Goal: Task Accomplishment & Management: Manage account settings

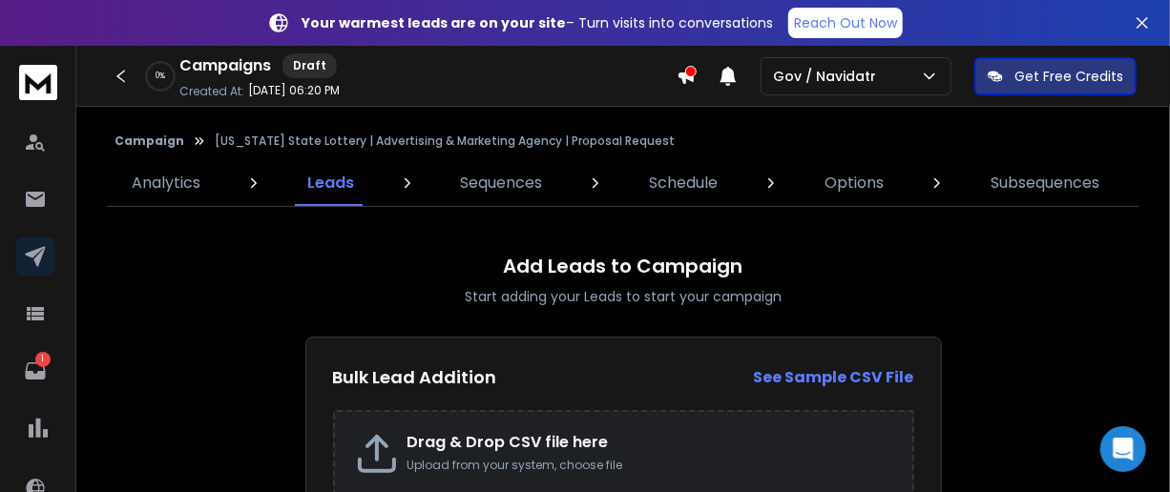
click at [498, 444] on h2 "Drag & Drop CSV file here" at bounding box center [650, 442] width 486 height 23
click at [513, 433] on h2 "Drag & Drop CSV file here" at bounding box center [650, 442] width 486 height 23
type input "**********"
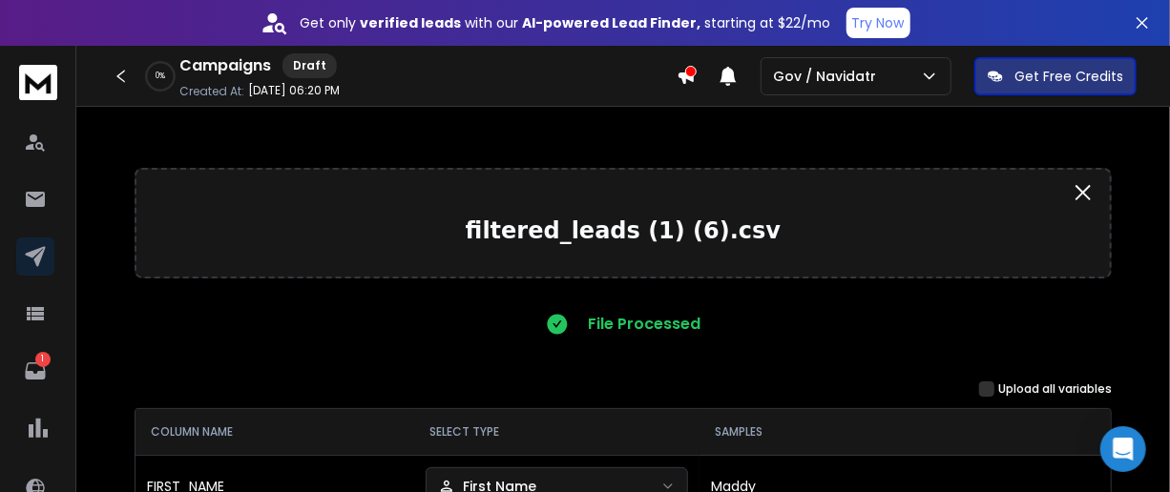
scroll to position [430, 0]
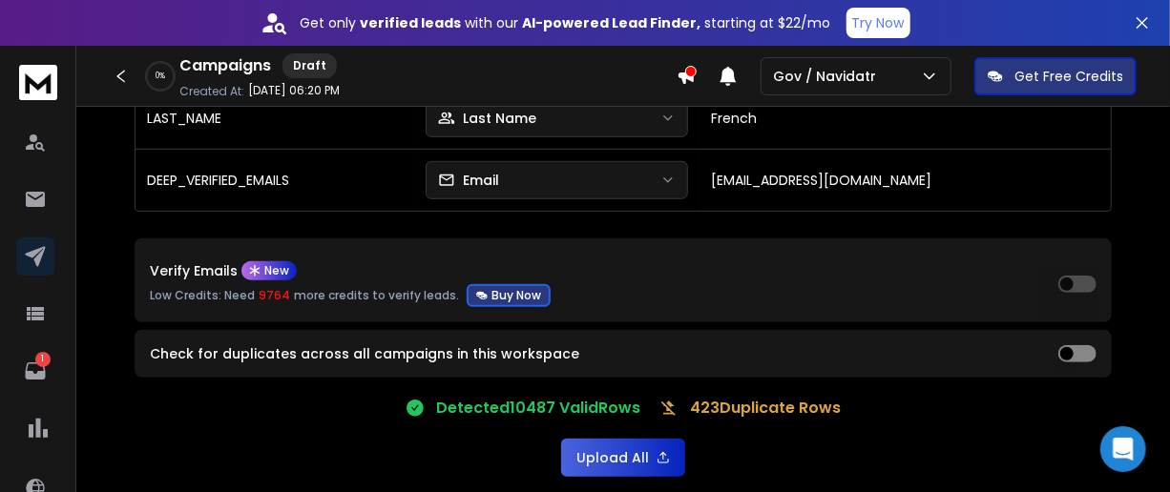
click at [633, 458] on button "Upload All" at bounding box center [623, 458] width 124 height 38
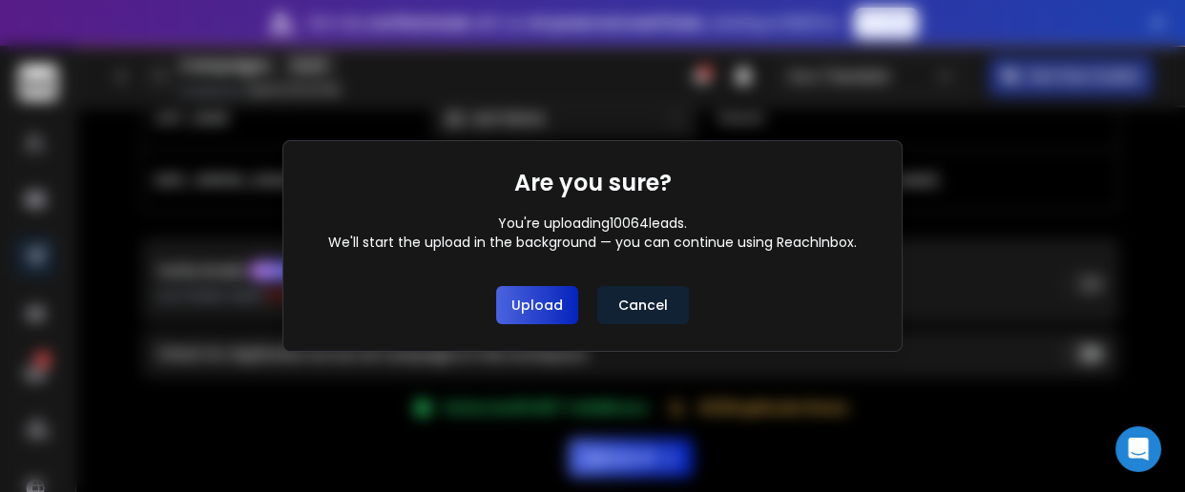
click at [543, 304] on button "Upload" at bounding box center [537, 305] width 82 height 38
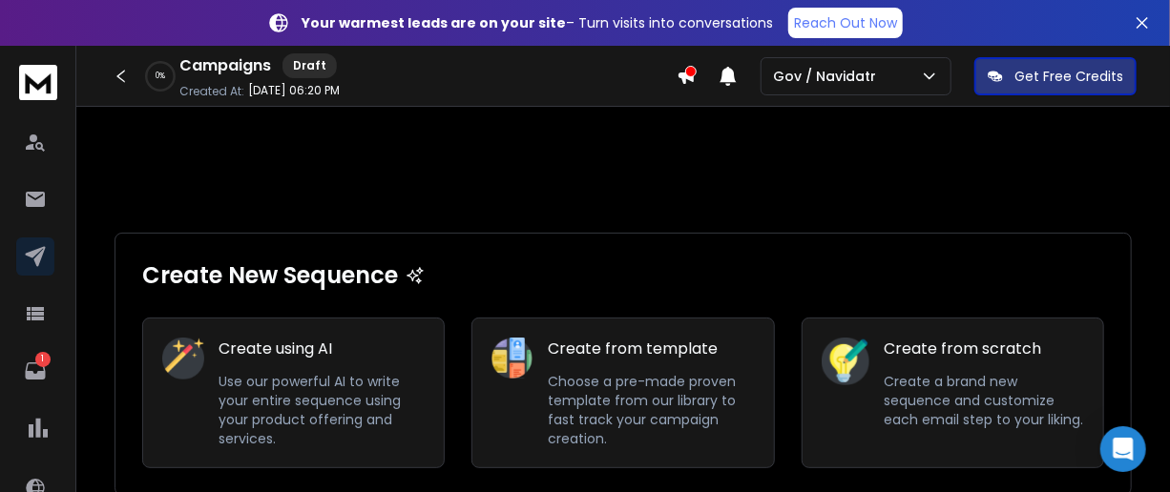
scroll to position [111, 0]
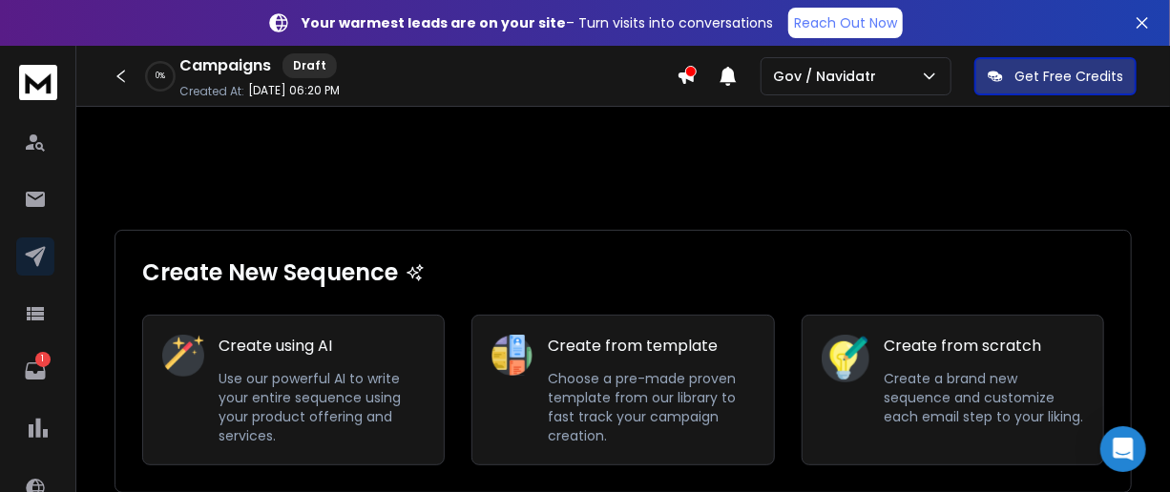
click at [953, 363] on div "Create from scratch Create a brand new sequence and customize each email step t…" at bounding box center [984, 390] width 199 height 111
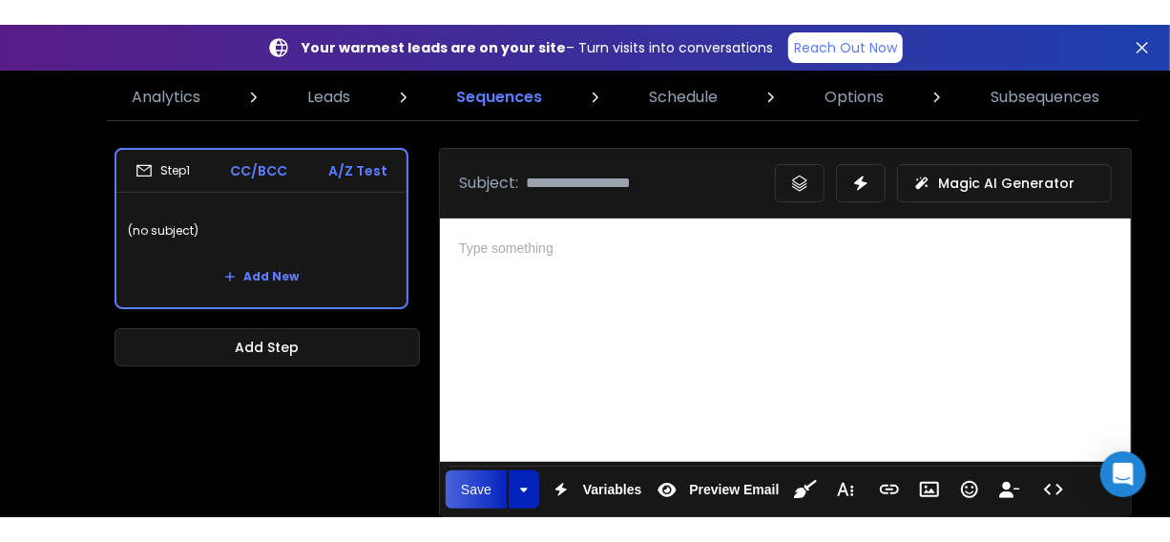
scroll to position [0, 0]
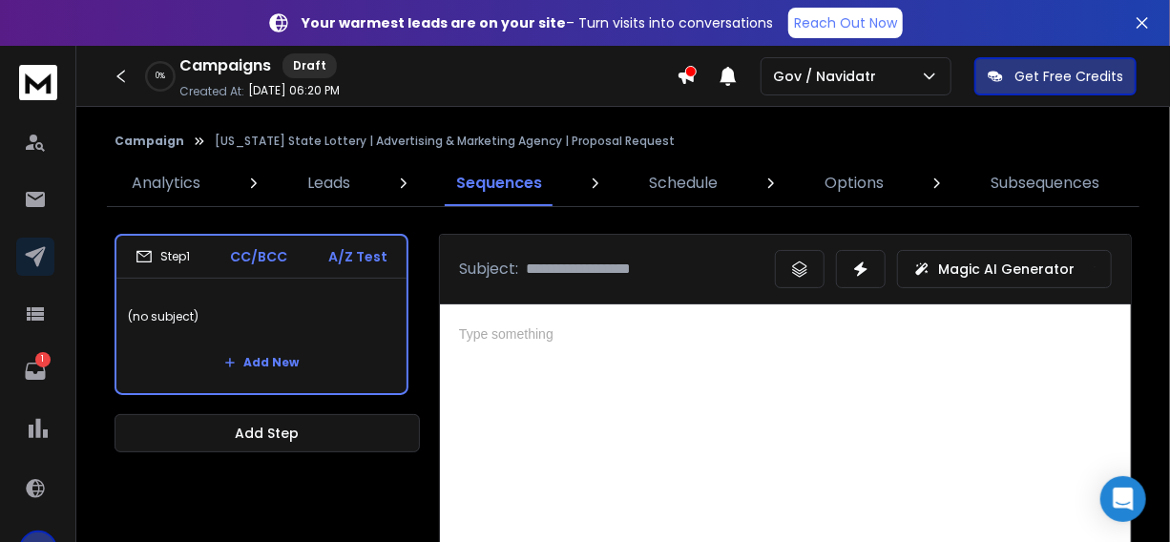
click at [580, 275] on input at bounding box center [641, 269] width 230 height 23
paste input "**********"
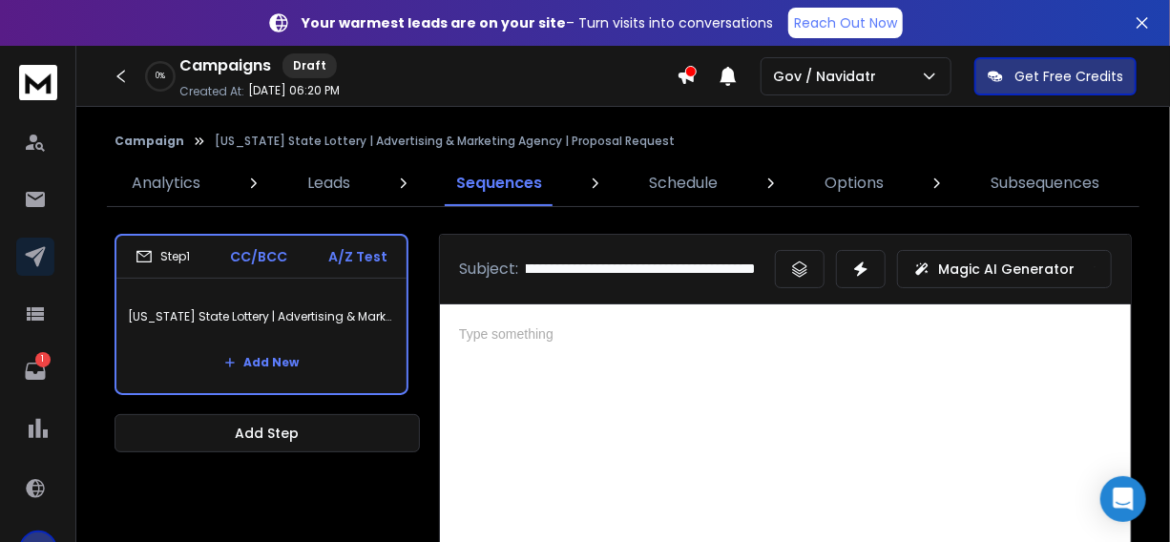
type input "**********"
click at [511, 347] on div at bounding box center [785, 444] width 691 height 281
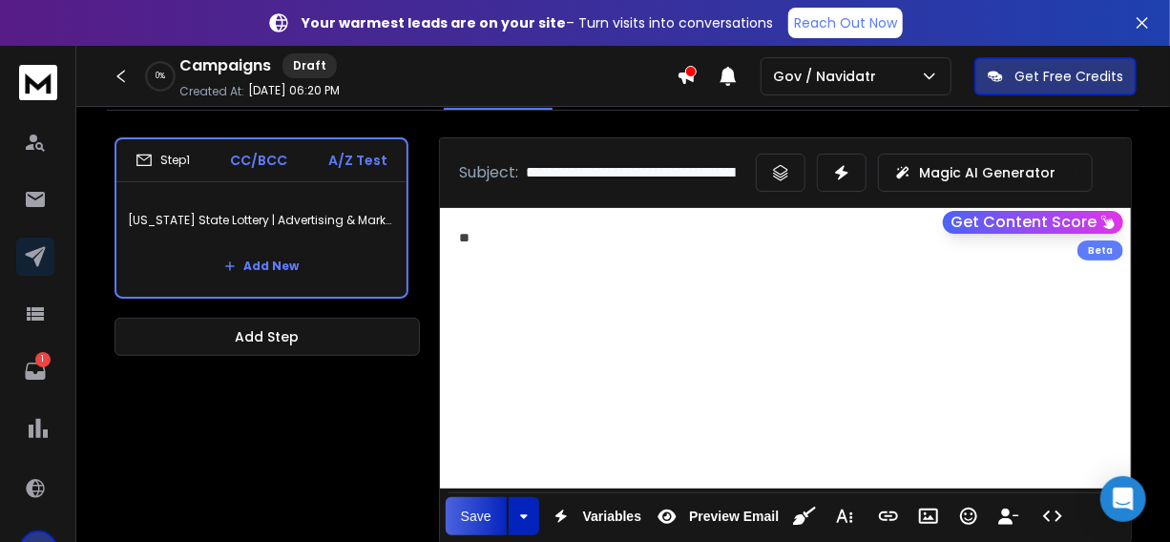
scroll to position [97, 0]
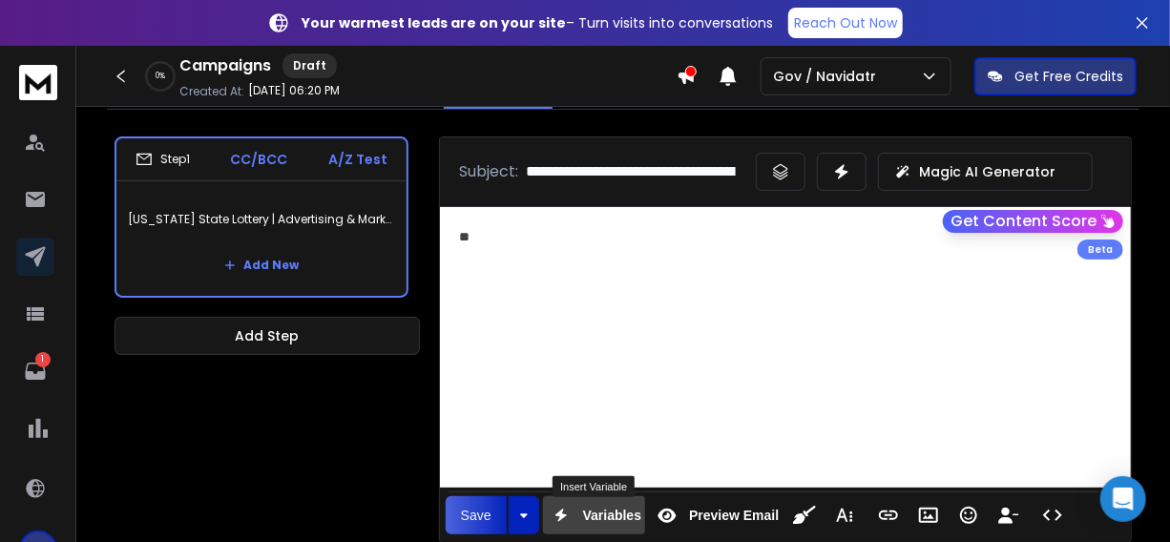
click at [617, 491] on span "Variables" at bounding box center [612, 516] width 67 height 16
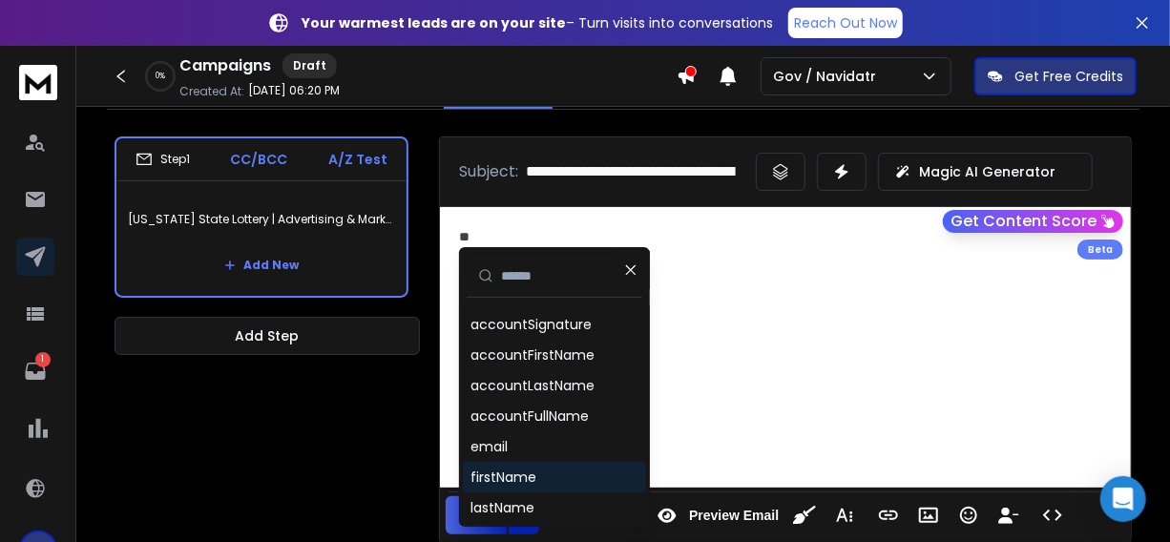
click at [570, 477] on div "firstName" at bounding box center [554, 477] width 183 height 31
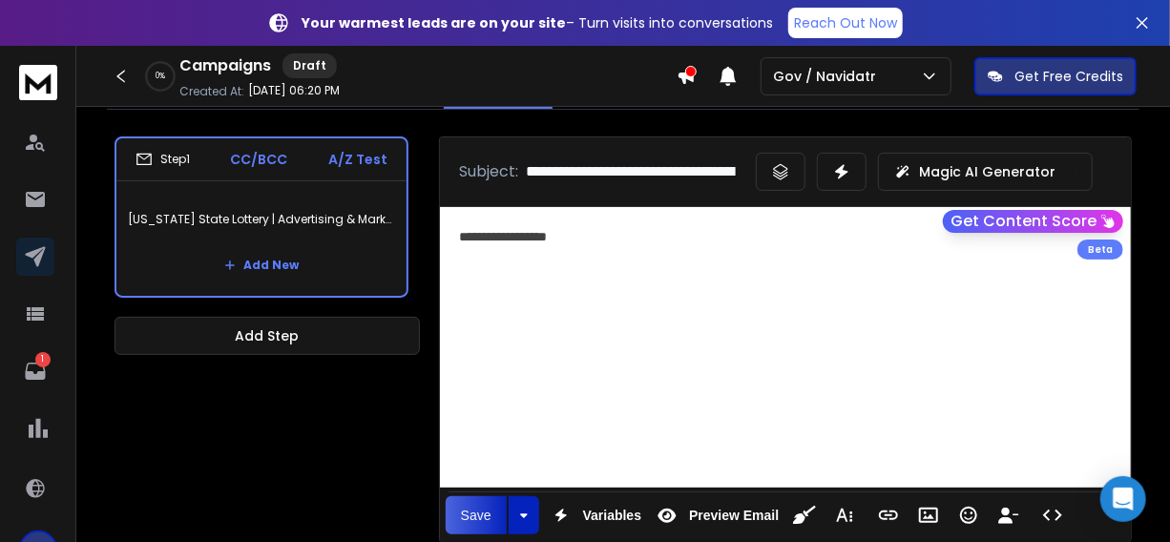
click at [469, 307] on div "**********" at bounding box center [786, 347] width 692 height 281
click at [578, 237] on div "**********" at bounding box center [786, 236] width 654 height 21
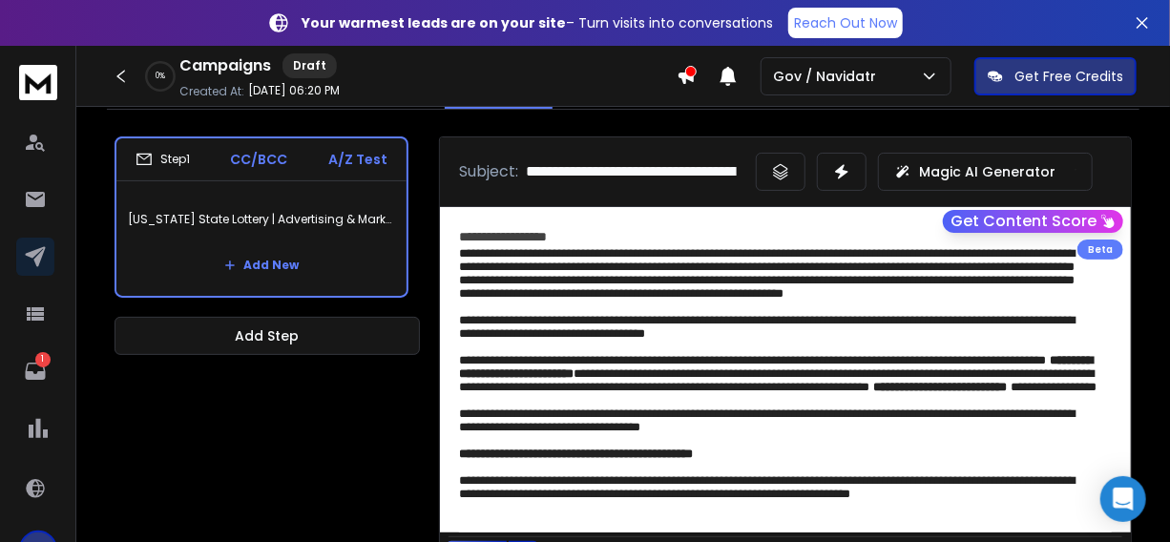
click at [568, 238] on div "**********" at bounding box center [778, 236] width 638 height 21
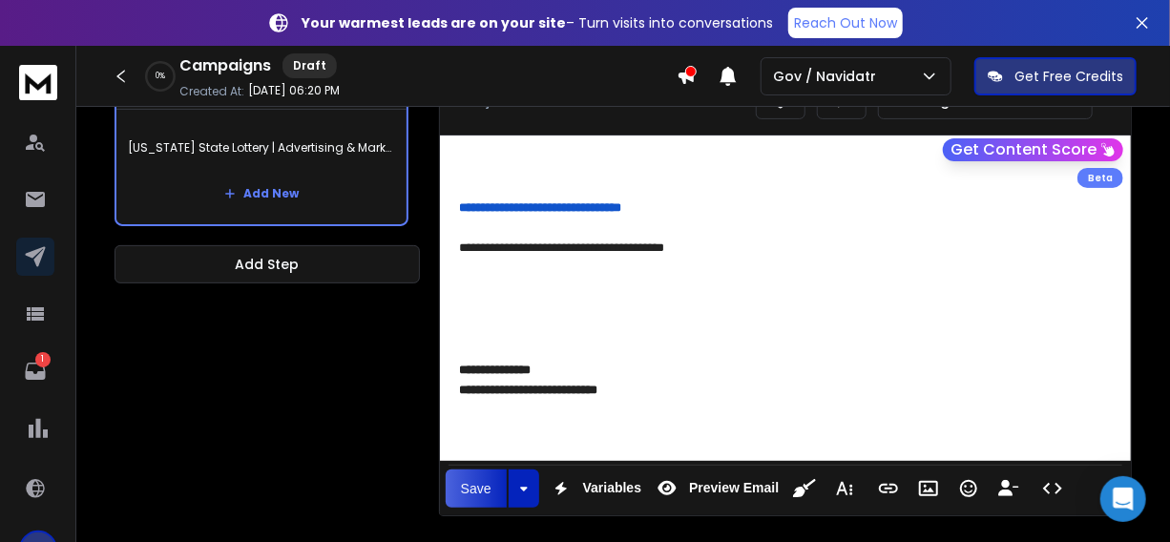
scroll to position [301, 0]
click at [558, 363] on p "**********" at bounding box center [697, 370] width 477 height 20
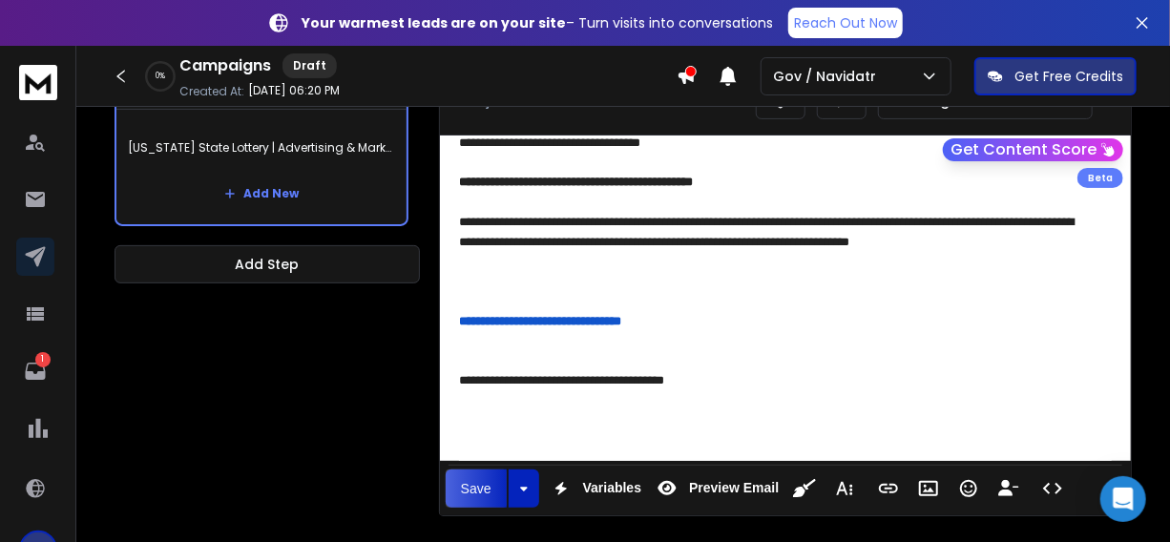
click at [479, 438] on div at bounding box center [786, 441] width 654 height 20
click at [1005, 486] on icon "button" at bounding box center [1009, 488] width 20 height 16
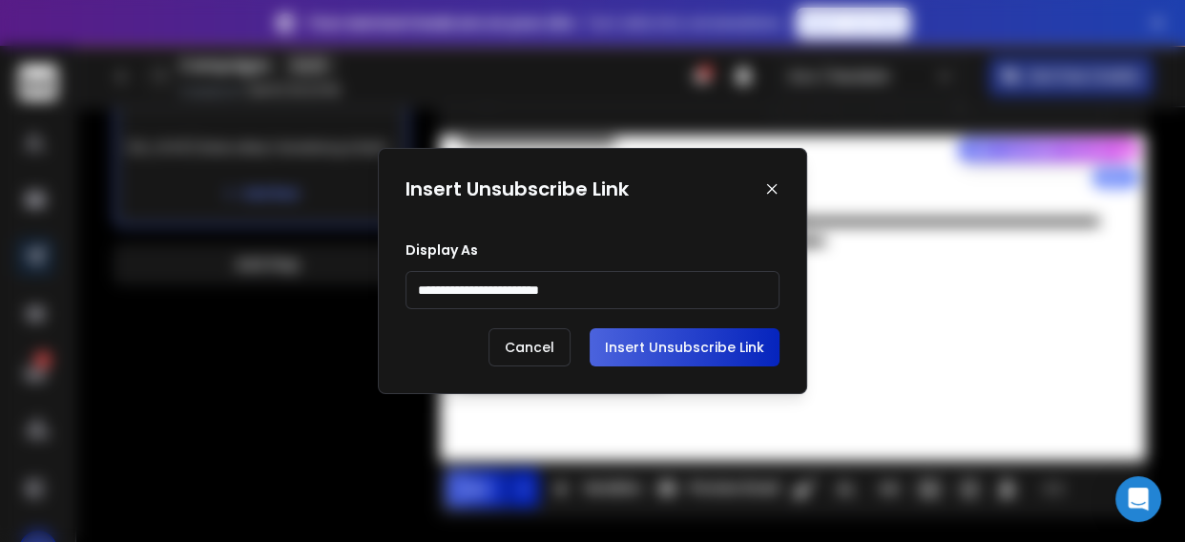
click at [716, 353] on button "Insert Unsubscribe Link" at bounding box center [685, 347] width 190 height 38
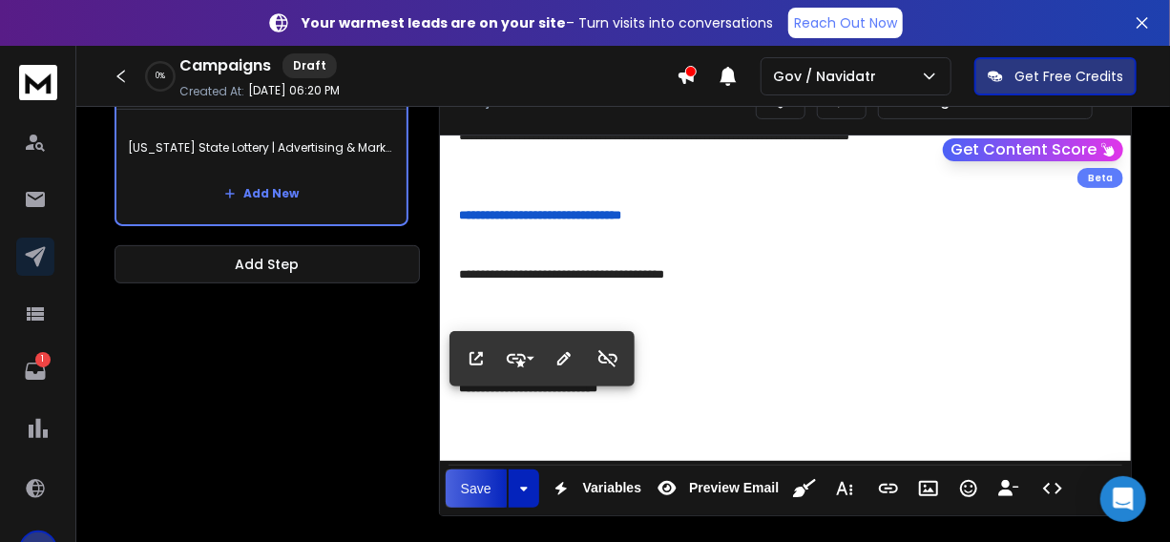
scroll to position [386, 0]
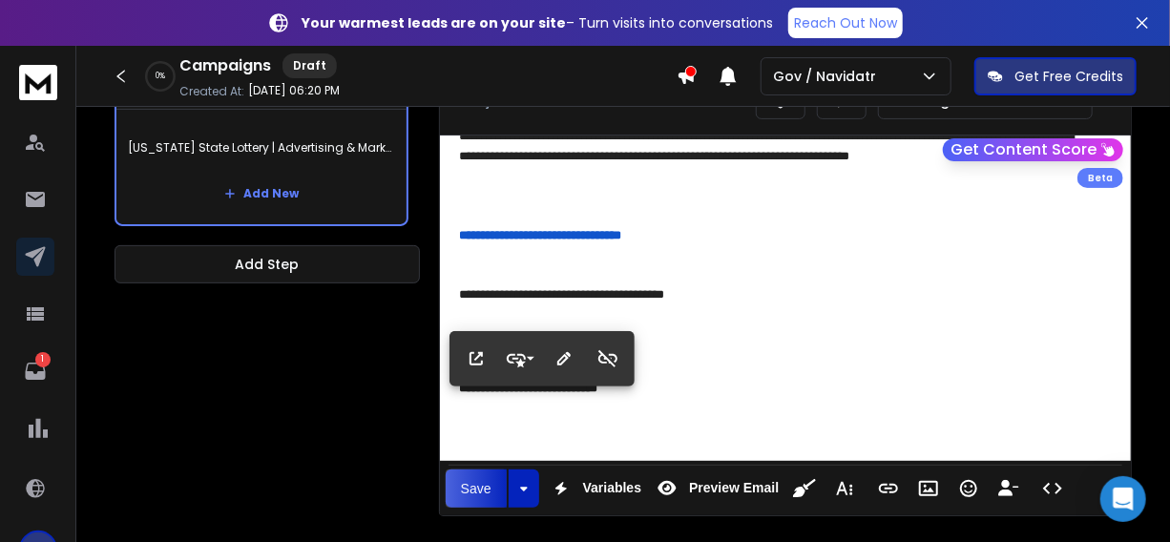
click at [468, 448] on div "**********" at bounding box center [786, 298] width 692 height 325
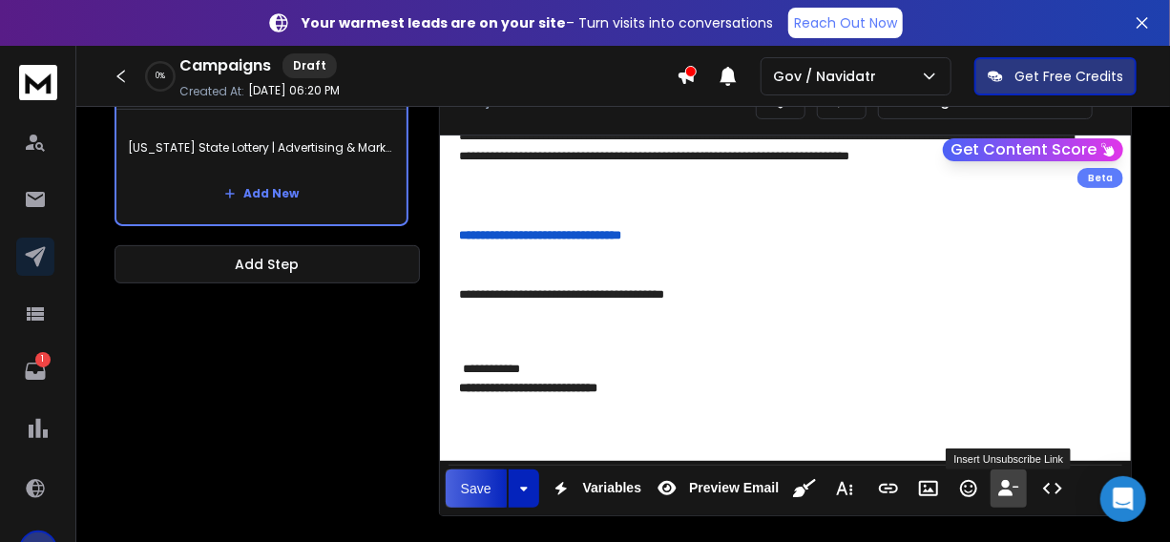
click at [1001, 491] on icon "button" at bounding box center [1009, 488] width 20 height 16
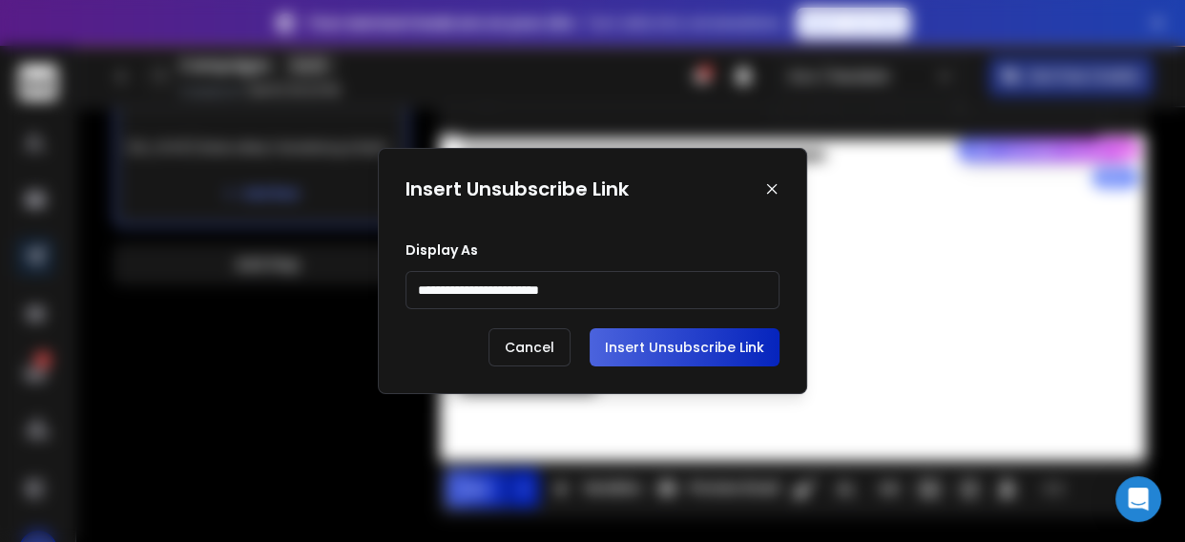
click at [739, 343] on button "Insert Unsubscribe Link" at bounding box center [685, 347] width 190 height 38
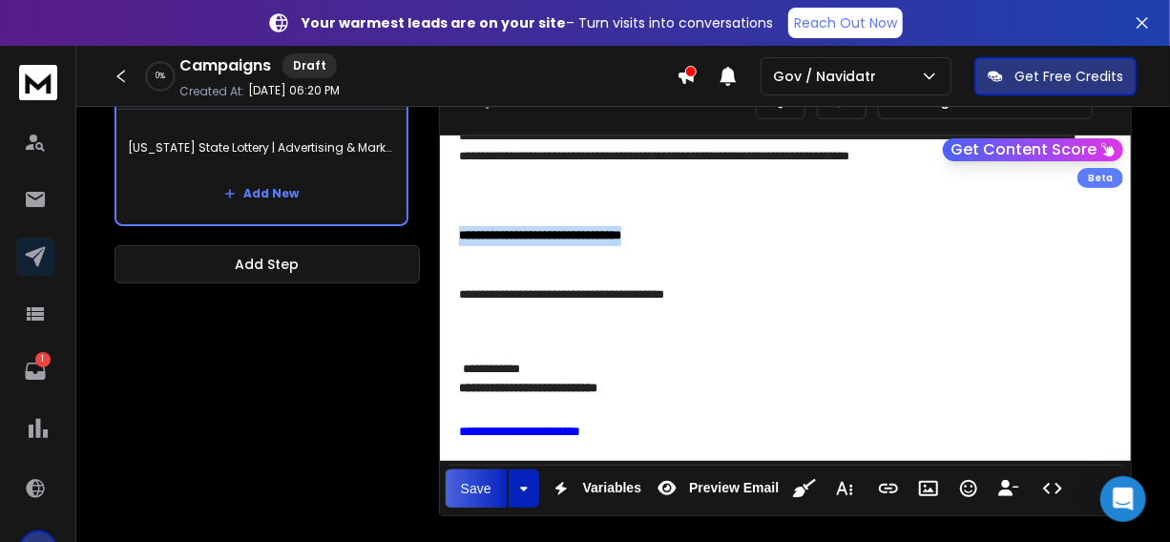
drag, startPoint x: 687, startPoint y: 238, endPoint x: 456, endPoint y: 230, distance: 231.0
click at [456, 230] on div "**********" at bounding box center [786, 298] width 692 height 325
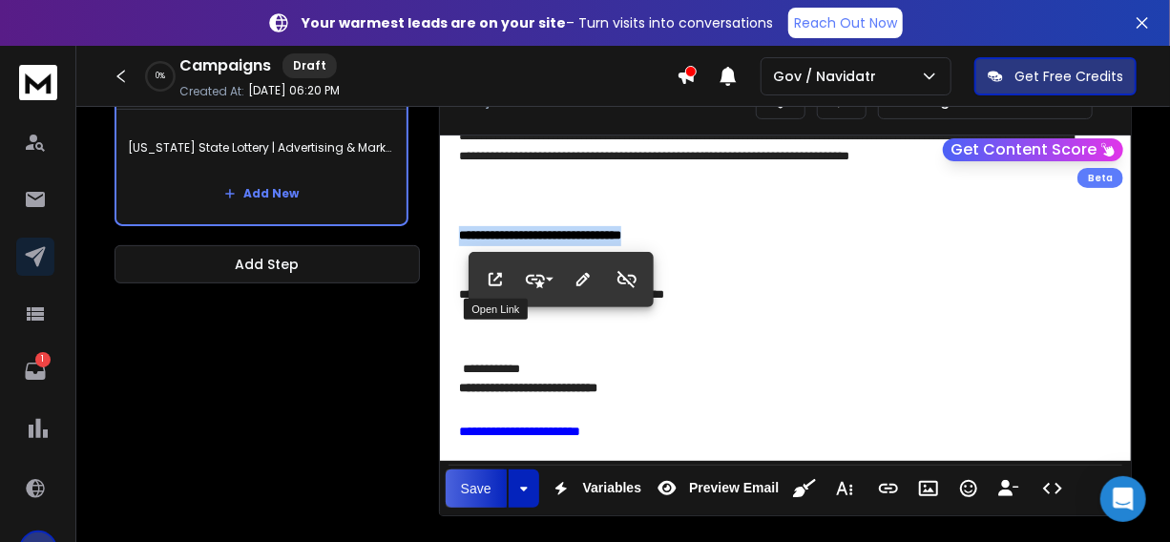
click at [583, 299] on div "Open Link Style Thick Green Edit Link Unlink" at bounding box center [561, 279] width 185 height 55
click at [884, 488] on icon "button" at bounding box center [888, 488] width 23 height 23
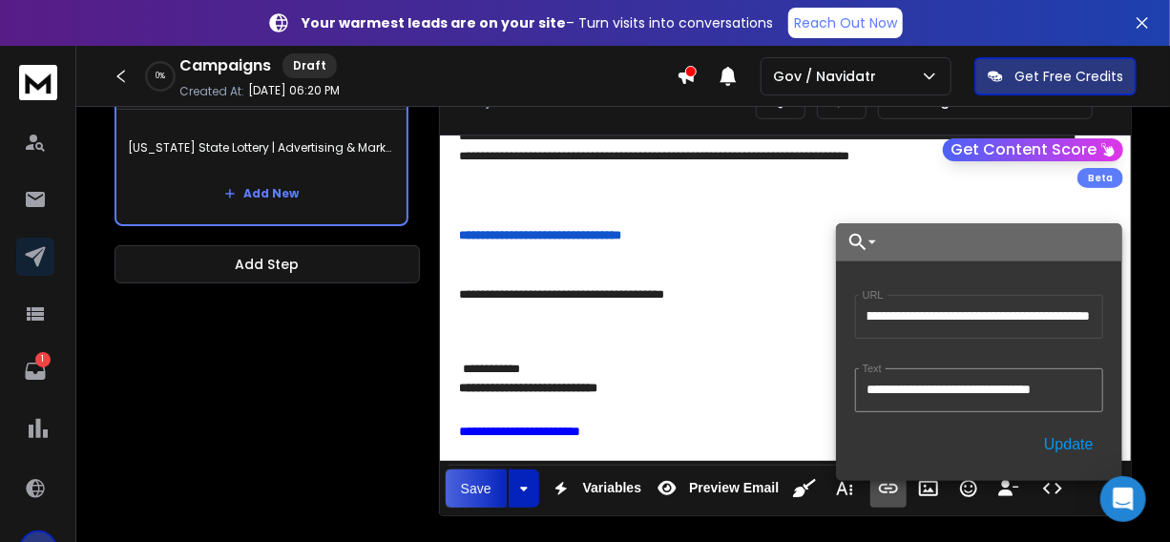
scroll to position [0, 3636]
drag, startPoint x: 866, startPoint y: 317, endPoint x: 1152, endPoint y: 317, distance: 285.3
click at [1152, 317] on div "**********" at bounding box center [623, 240] width 1095 height 605
type input "*"
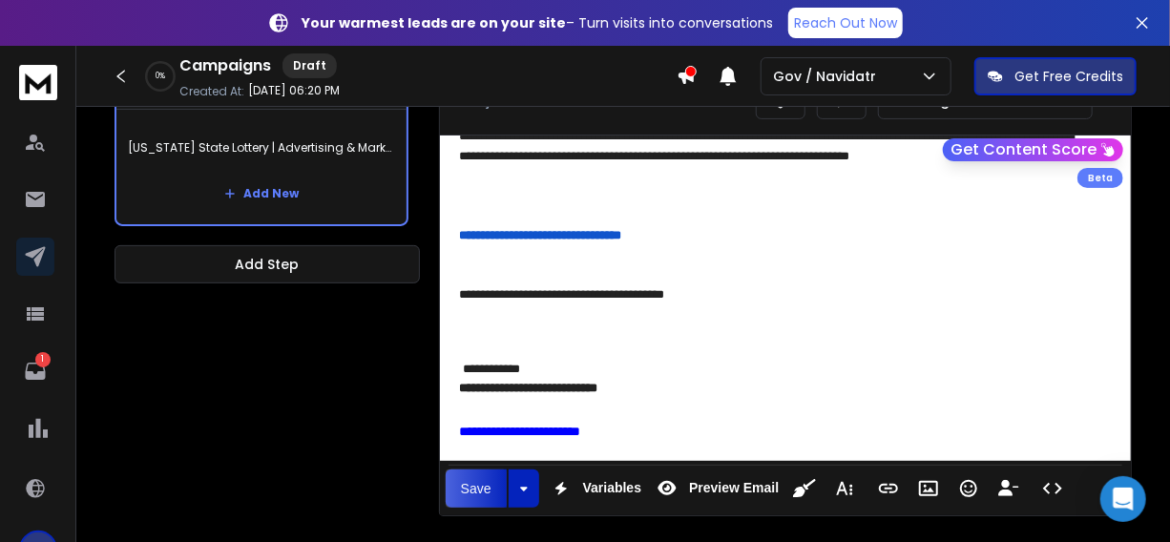
drag, startPoint x: 1152, startPoint y: 317, endPoint x: 703, endPoint y: 258, distance: 452.4
click at [703, 258] on div "**********" at bounding box center [778, 265] width 638 height 79
drag, startPoint x: 612, startPoint y: 232, endPoint x: 454, endPoint y: 230, distance: 157.5
click at [454, 231] on div "**********" at bounding box center [786, 298] width 692 height 325
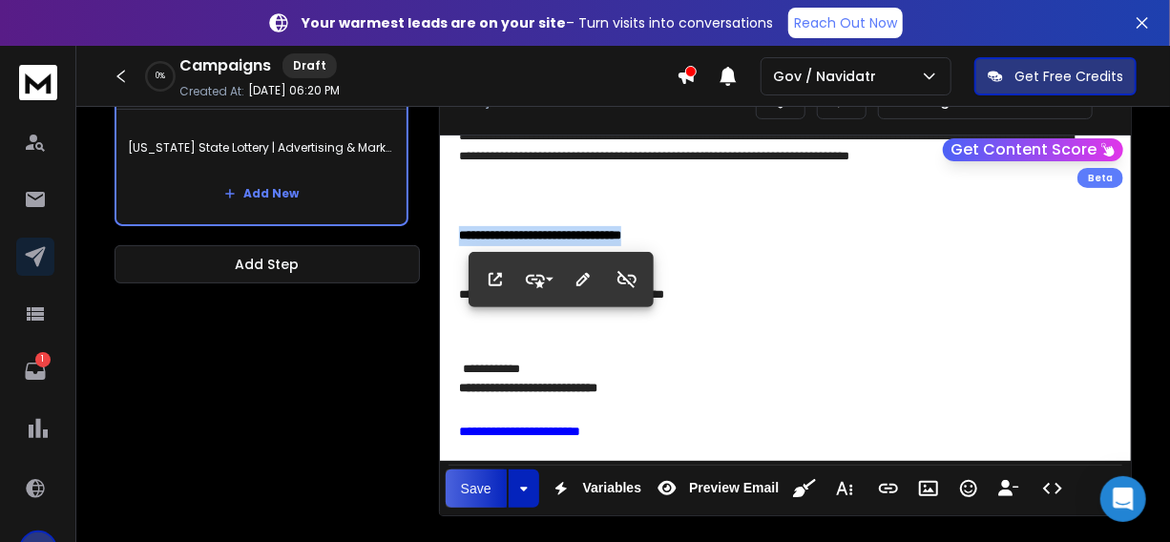
click at [600, 255] on div "Open Link Style Thick Green Edit Link Unlink" at bounding box center [561, 279] width 185 height 55
type input "**********"
click at [894, 491] on icon "button" at bounding box center [888, 488] width 23 height 23
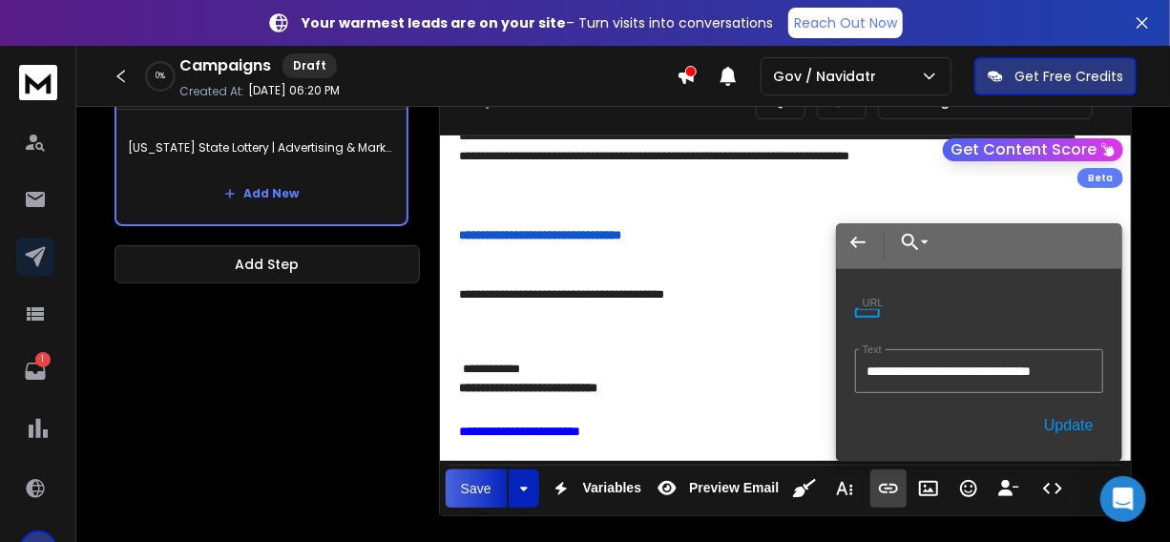
type input "**********"
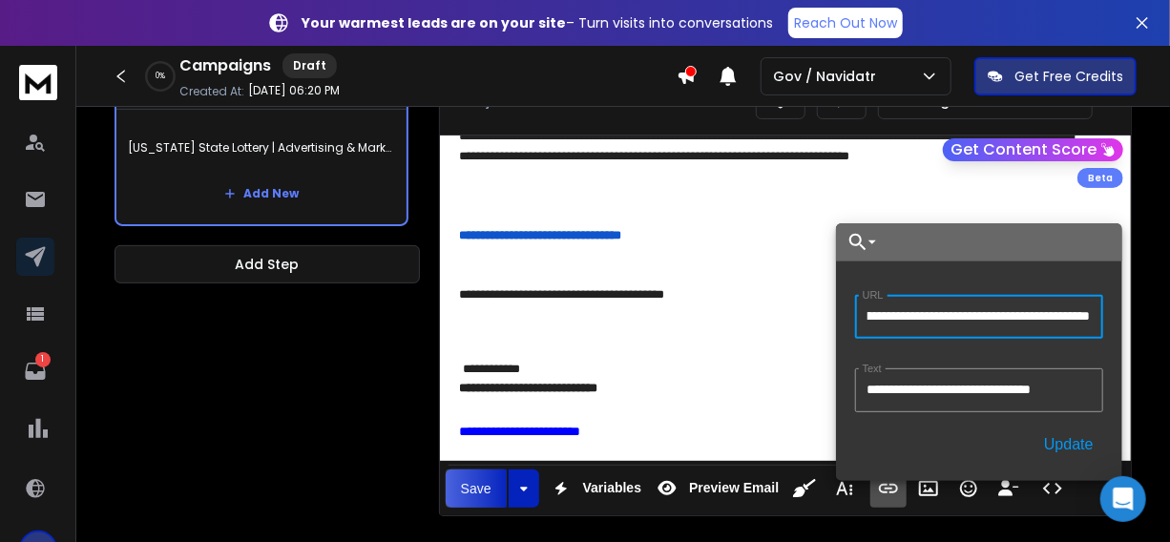
scroll to position [0, 3636]
drag, startPoint x: 867, startPoint y: 316, endPoint x: 1170, endPoint y: 329, distance: 302.8
click at [1169, 329] on html "**********" at bounding box center [585, 102] width 1170 height 542
type input "**********"
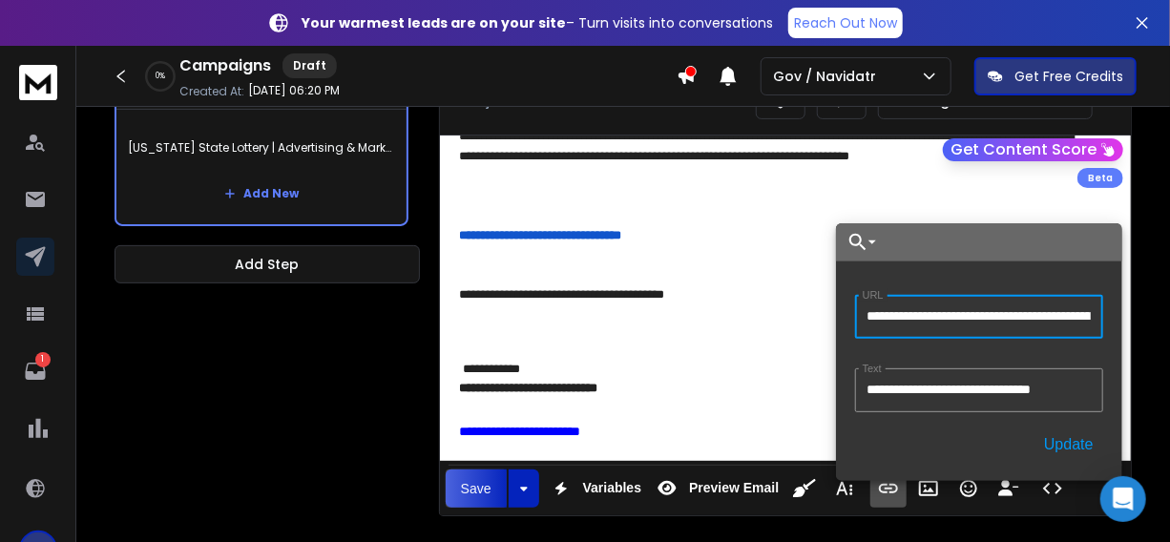
drag, startPoint x: 1095, startPoint y: 313, endPoint x: 791, endPoint y: 335, distance: 305.2
click at [791, 335] on div "**********" at bounding box center [786, 326] width 692 height 380
paste input "**********"
type input "**********"
drag, startPoint x: 867, startPoint y: 315, endPoint x: 846, endPoint y: 316, distance: 21.0
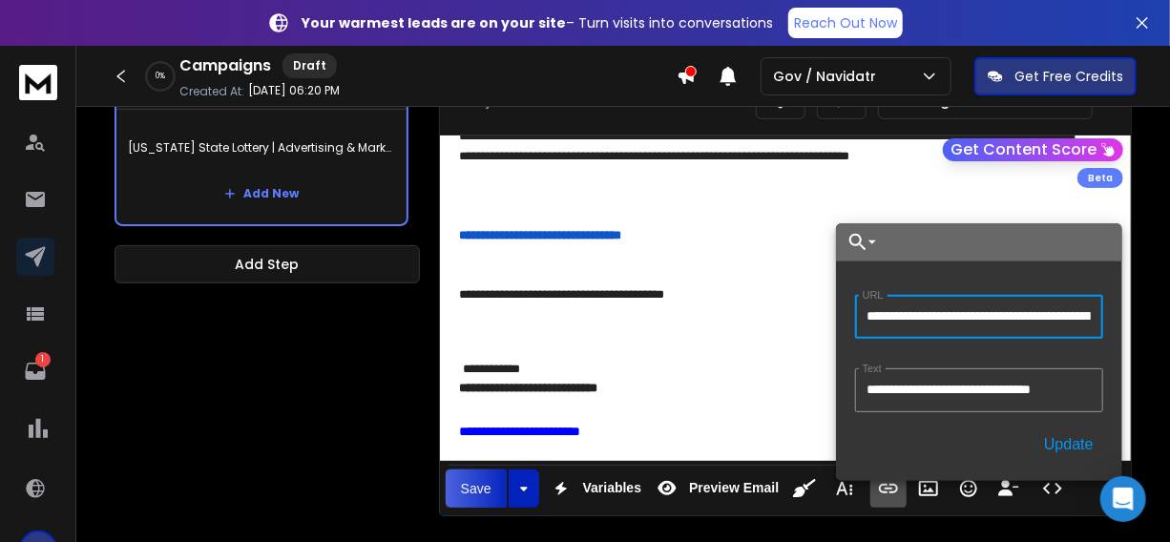
click at [846, 316] on div "**********" at bounding box center [979, 352] width 286 height 258
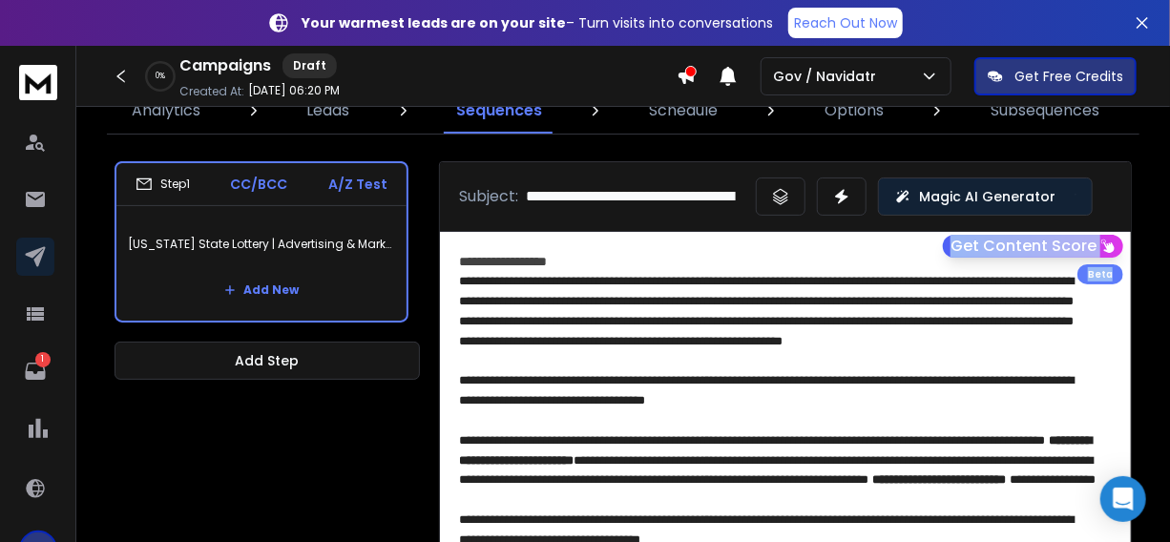
drag, startPoint x: 1121, startPoint y: 277, endPoint x: 1049, endPoint y: 198, distance: 106.7
click at [1049, 198] on div "**********" at bounding box center [786, 197] width 692 height 70
click at [1042, 197] on p "Magic AI Generator" at bounding box center [987, 196] width 136 height 19
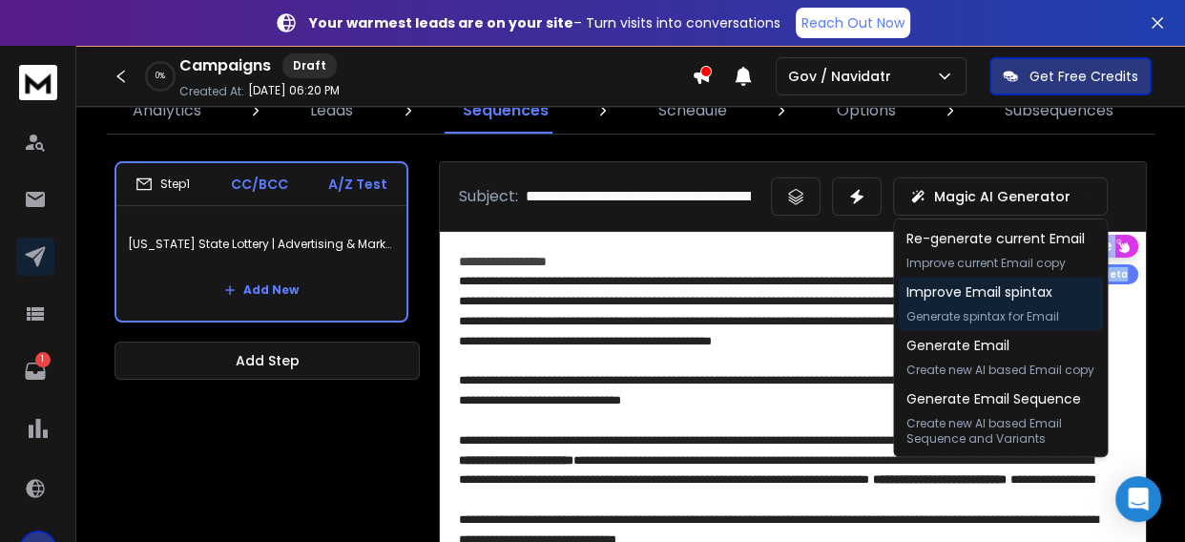
click at [997, 296] on h1 "Improve Email spintax" at bounding box center [982, 291] width 153 height 19
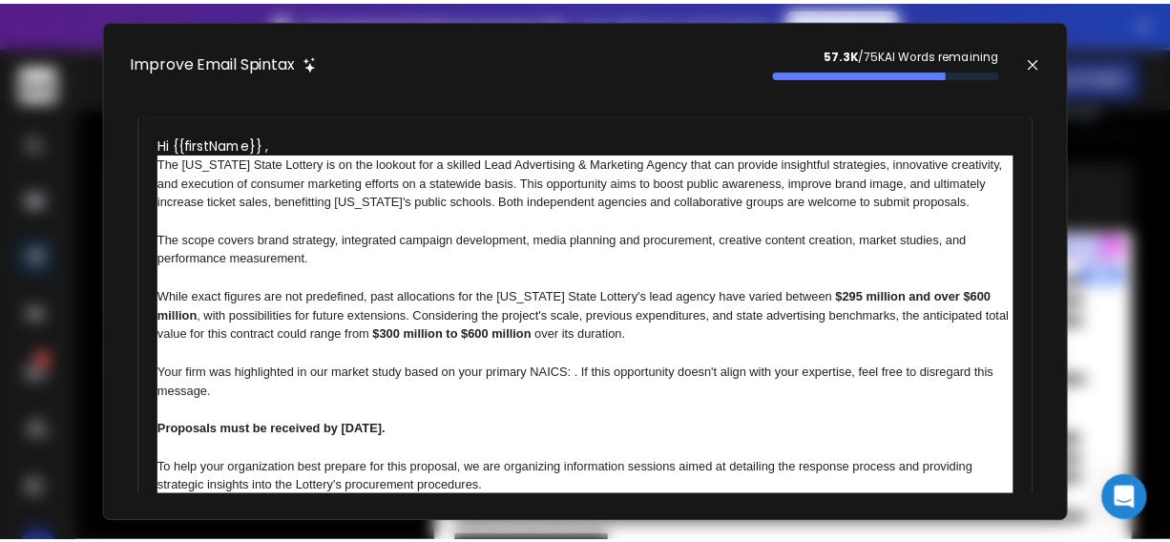
scroll to position [485, 0]
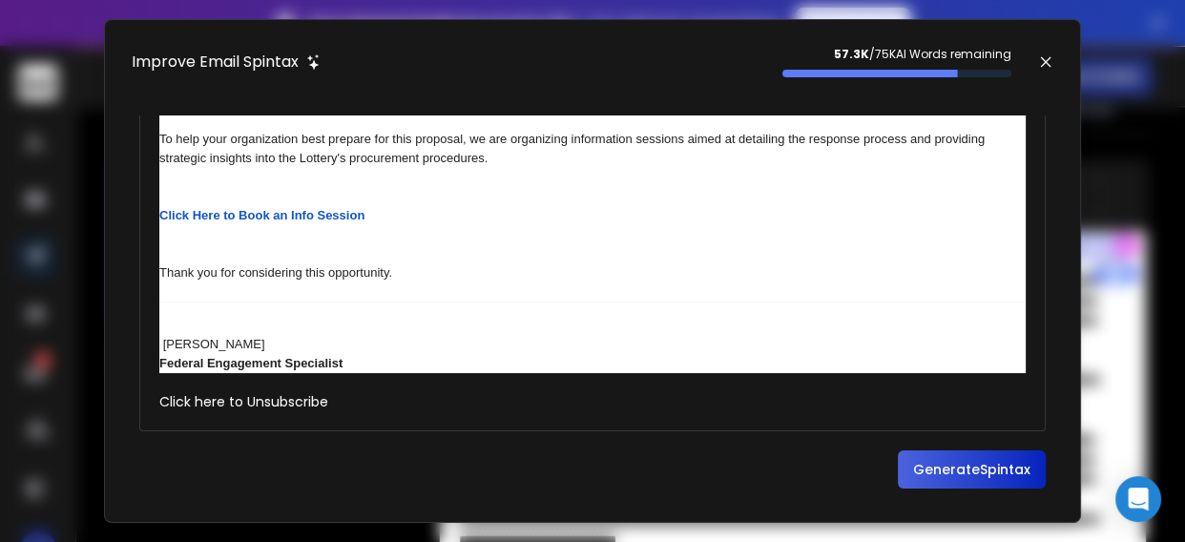
click at [982, 468] on button "Generate Spintax" at bounding box center [972, 469] width 148 height 38
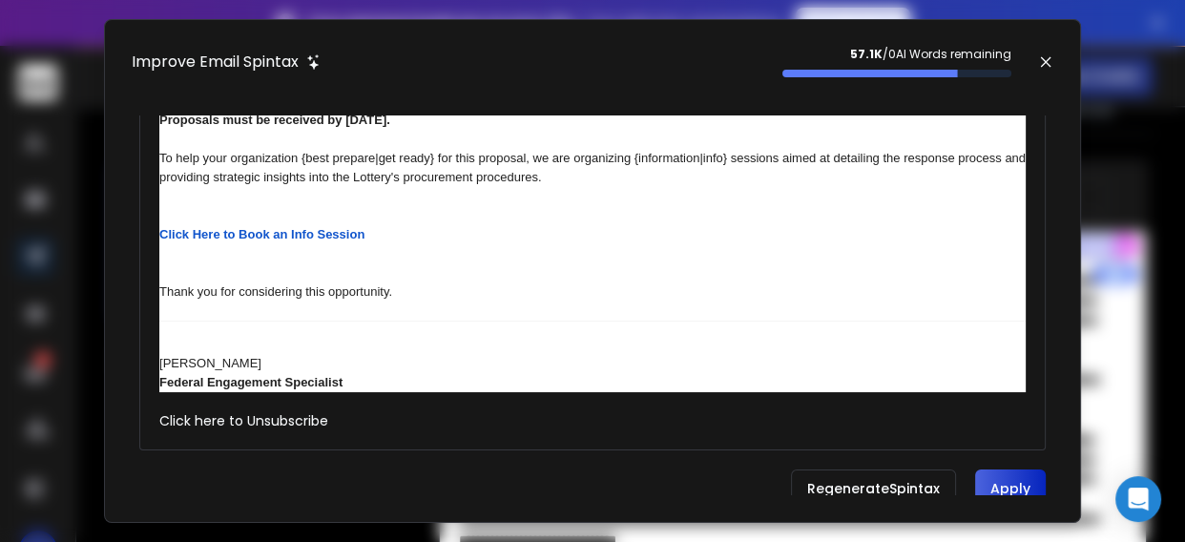
click at [985, 481] on button "Apply" at bounding box center [1010, 488] width 71 height 38
type input "**********"
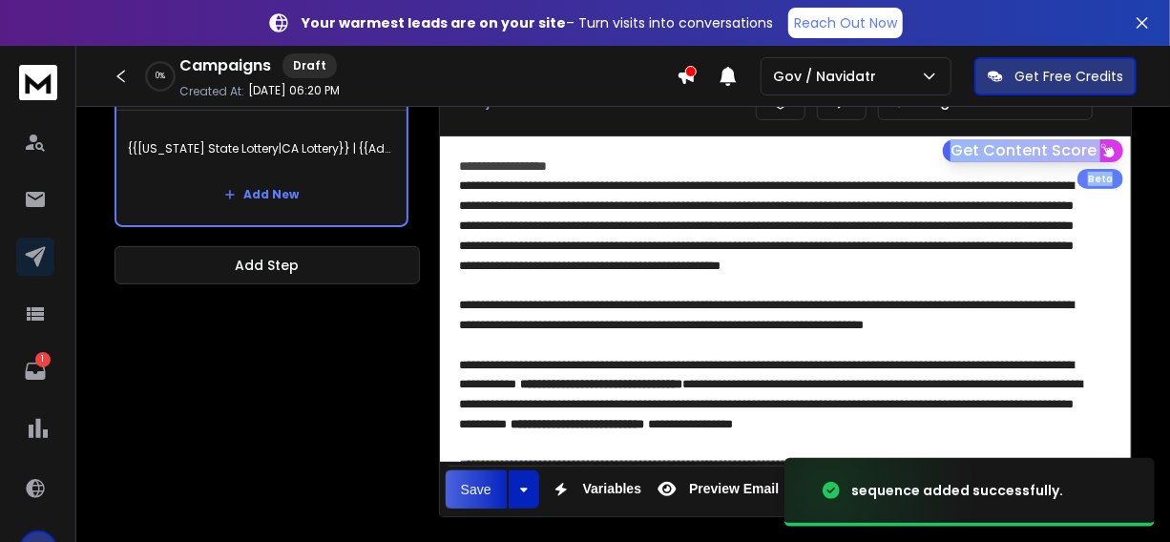
scroll to position [169, 0]
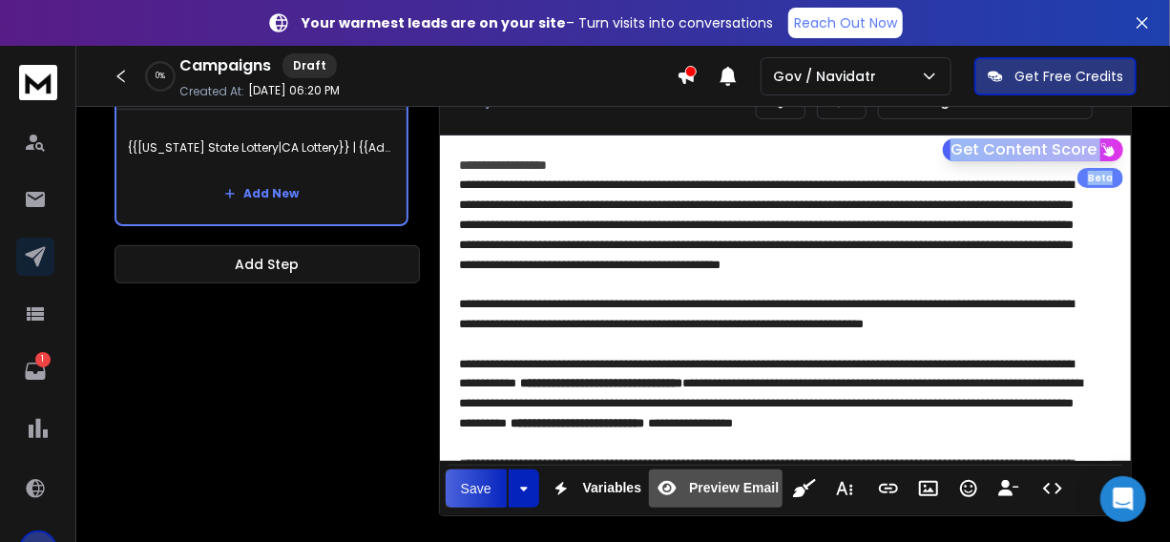
click at [743, 483] on span "Preview Email" at bounding box center [733, 488] width 97 height 16
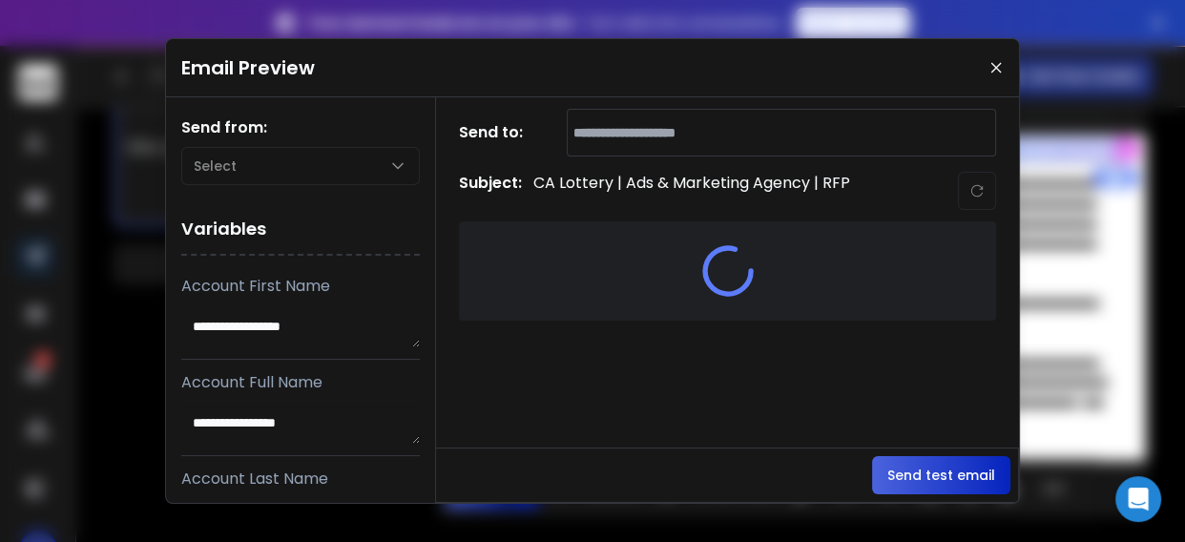
type textarea "**********"
type textarea "*****"
type textarea "*********"
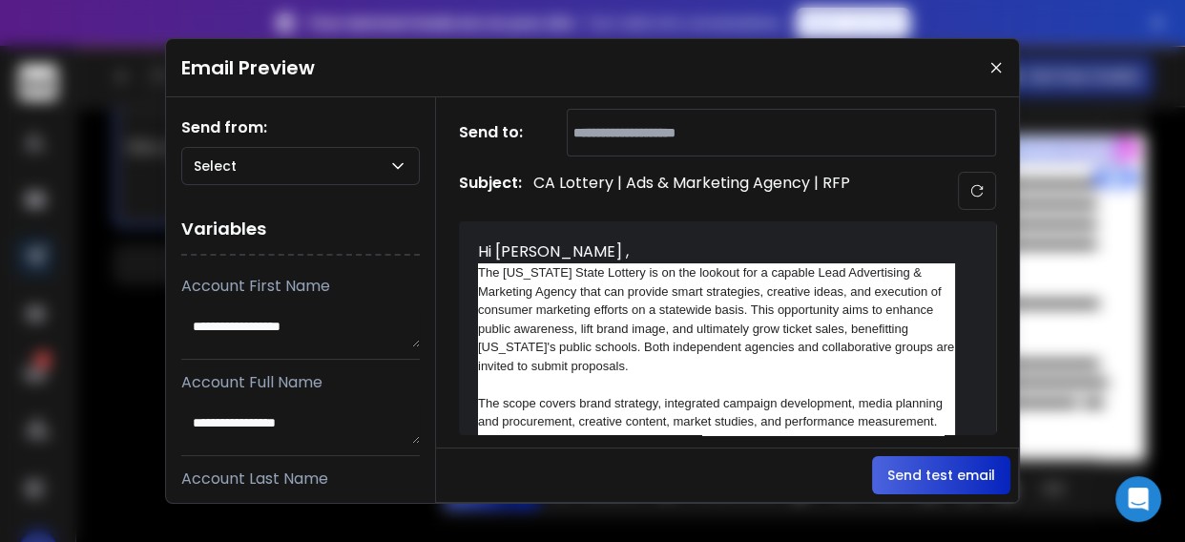
type textarea "*****"
type textarea "**********"
type textarea "*****"
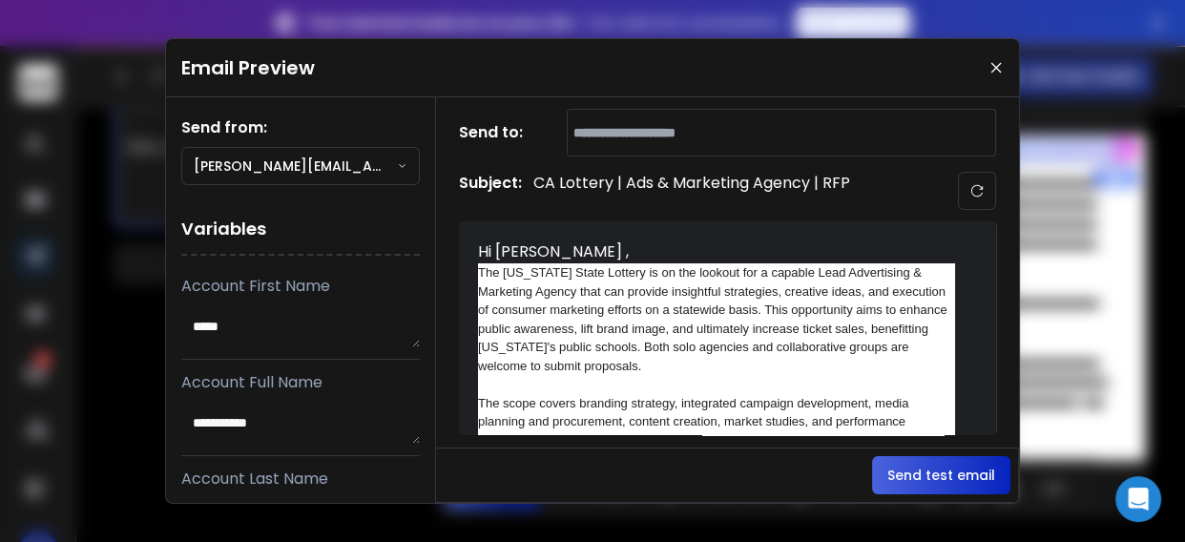
click at [803, 134] on input at bounding box center [781, 132] width 416 height 34
type input "*"
click at [673, 127] on input "********" at bounding box center [781, 132] width 416 height 34
click at [674, 127] on input "********" at bounding box center [781, 132] width 416 height 34
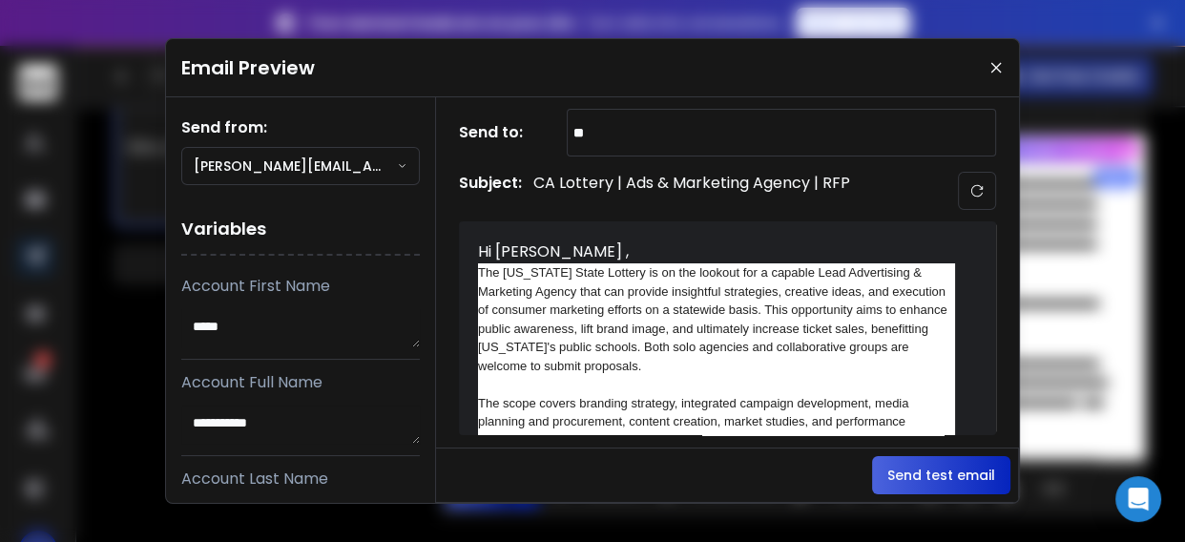
type input "*"
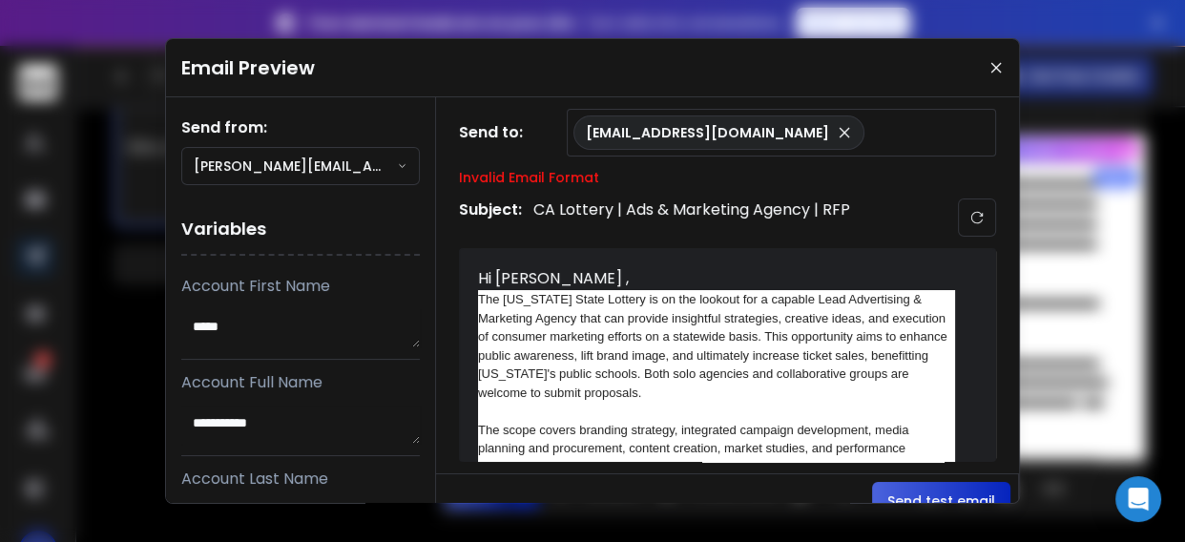
click at [837, 134] on icon at bounding box center [844, 132] width 15 height 15
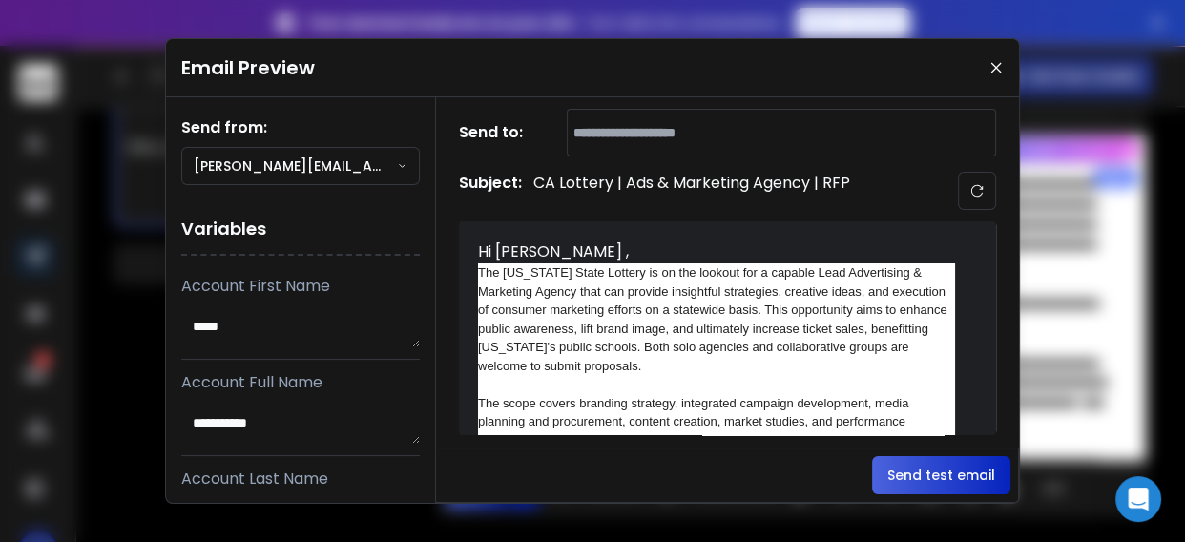
click at [632, 128] on input at bounding box center [781, 132] width 416 height 34
click at [934, 490] on button "Send test email" at bounding box center [941, 475] width 138 height 38
click at [997, 69] on icon at bounding box center [996, 68] width 10 height 10
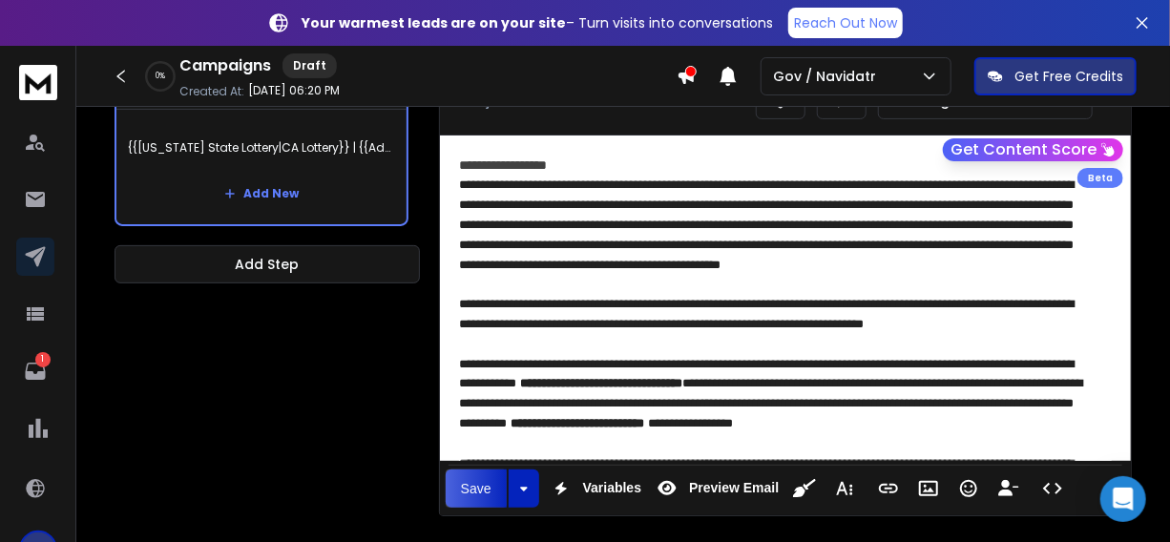
scroll to position [0, 0]
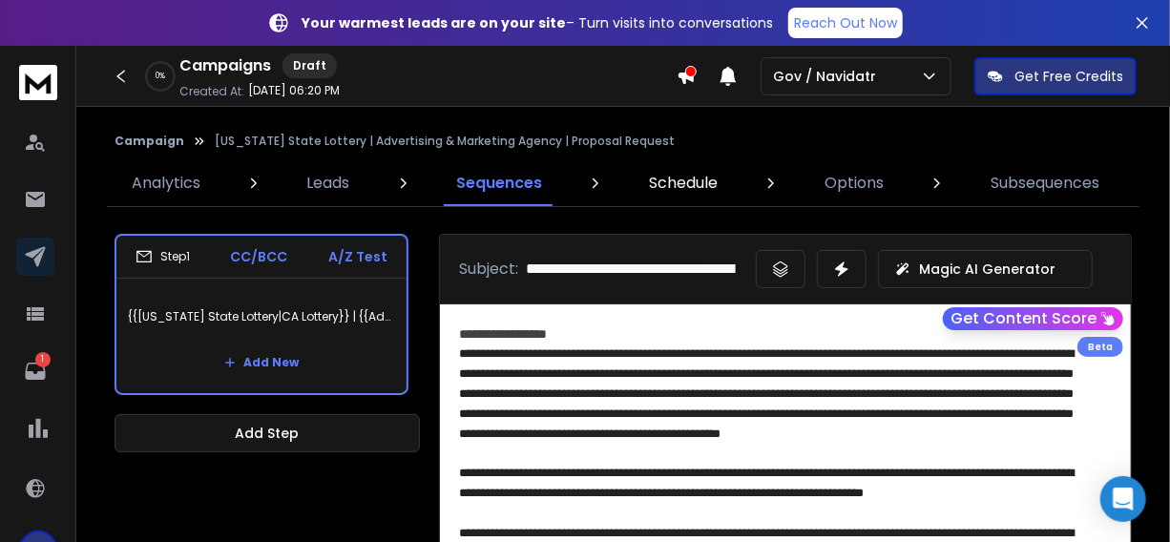
click at [662, 179] on p "Schedule" at bounding box center [683, 183] width 69 height 23
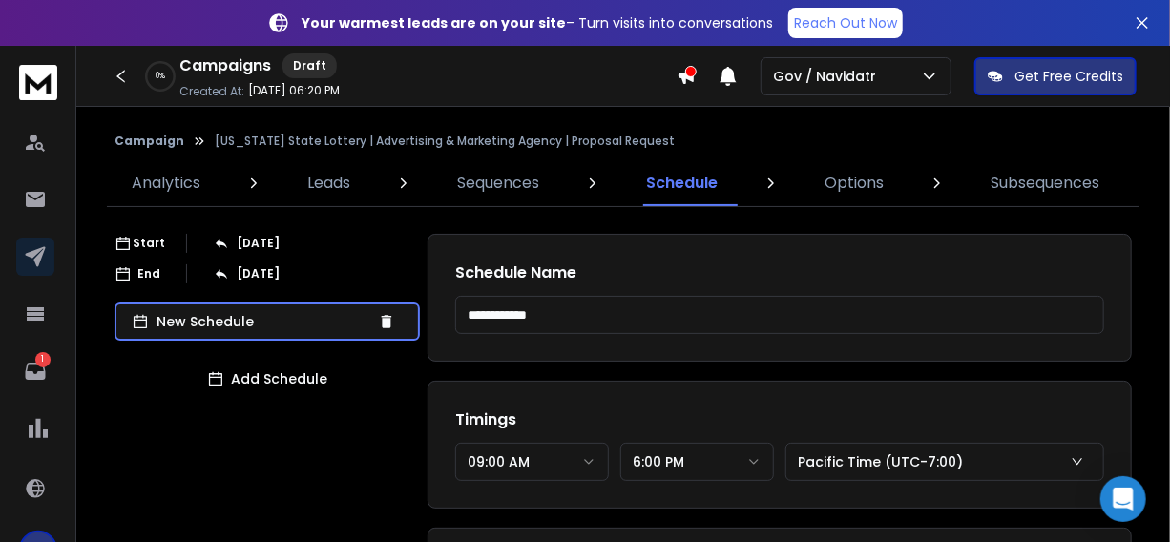
click at [280, 247] on p "Mon Aug 18 2025" at bounding box center [258, 243] width 43 height 15
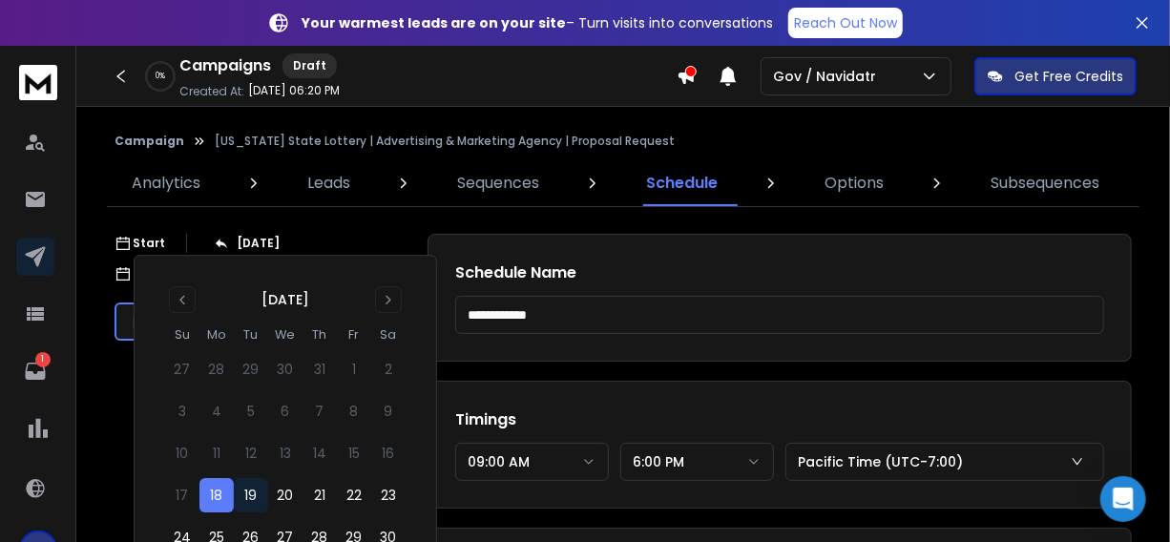
click at [250, 489] on button "19" at bounding box center [251, 495] width 34 height 34
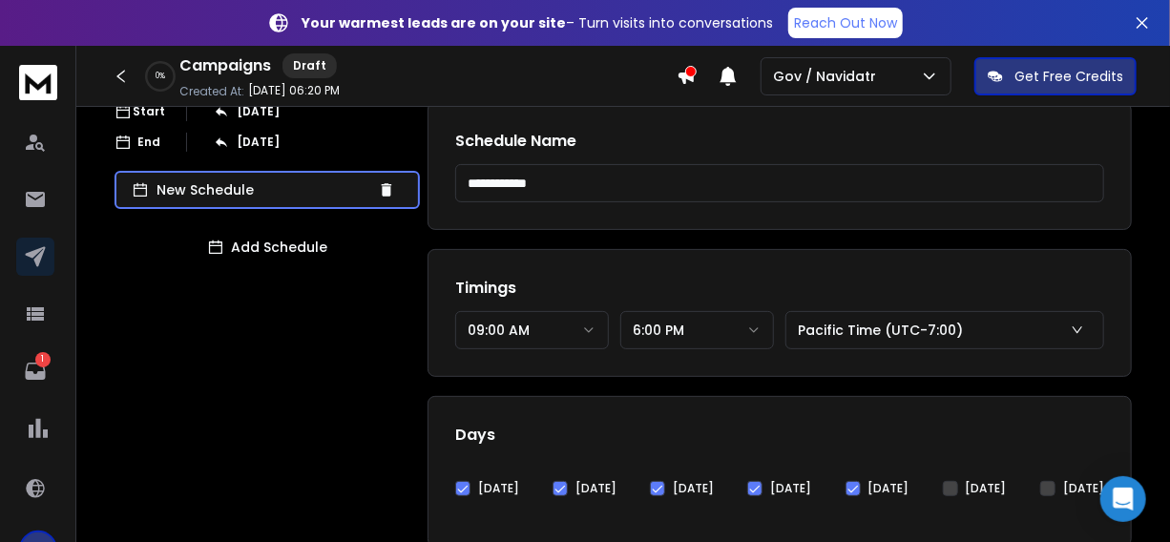
scroll to position [105, 0]
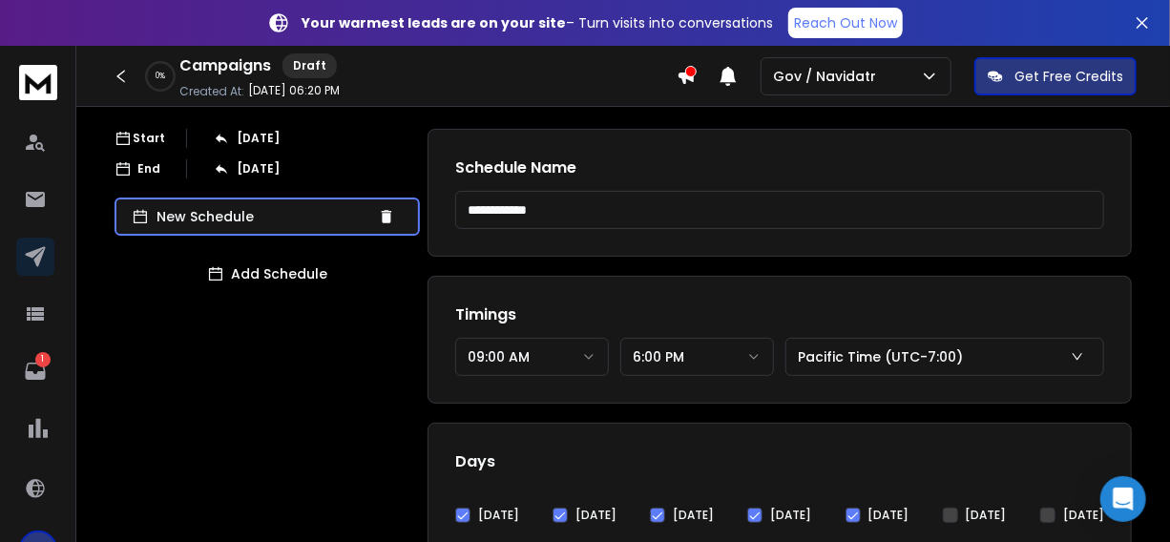
click at [280, 134] on p "Mon Aug 18 2025" at bounding box center [258, 138] width 43 height 15
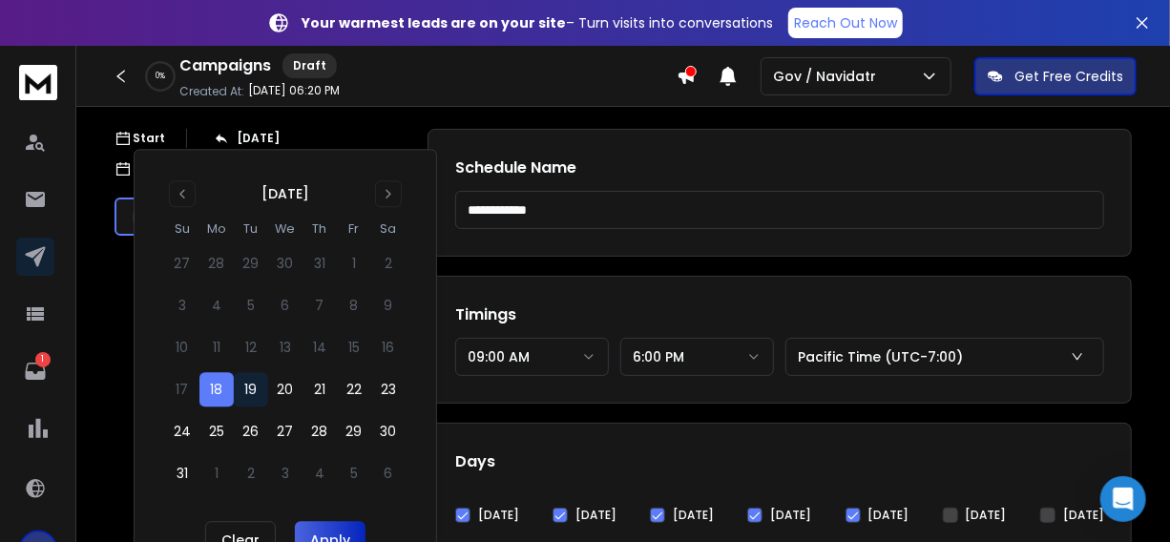
click at [246, 391] on button "19" at bounding box center [251, 390] width 34 height 34
click at [325, 491] on button "Apply" at bounding box center [330, 541] width 71 height 38
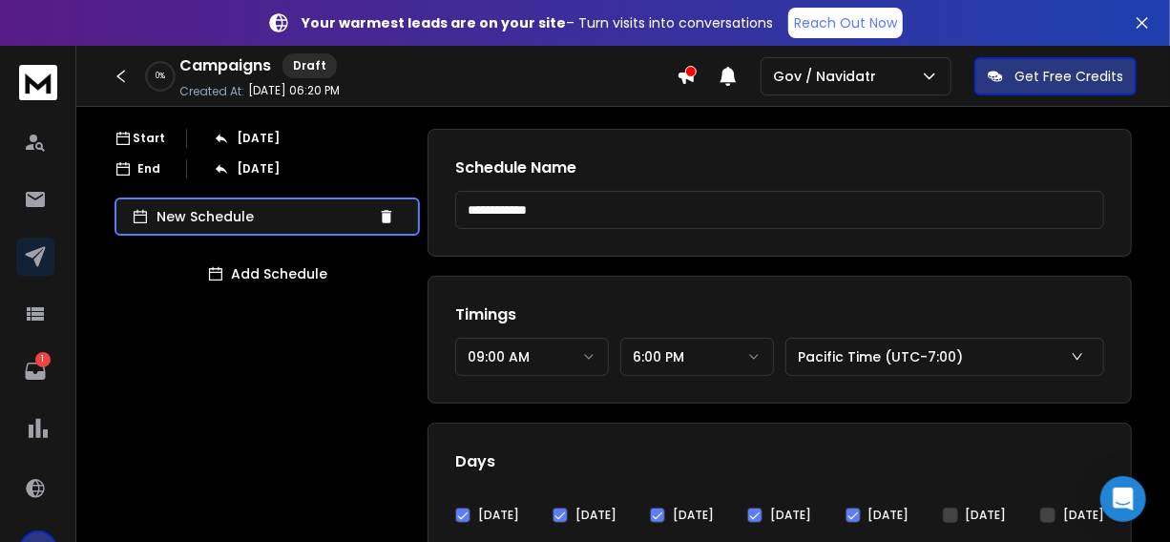
click at [280, 166] on p "Tue Aug 18 2026" at bounding box center [258, 168] width 43 height 15
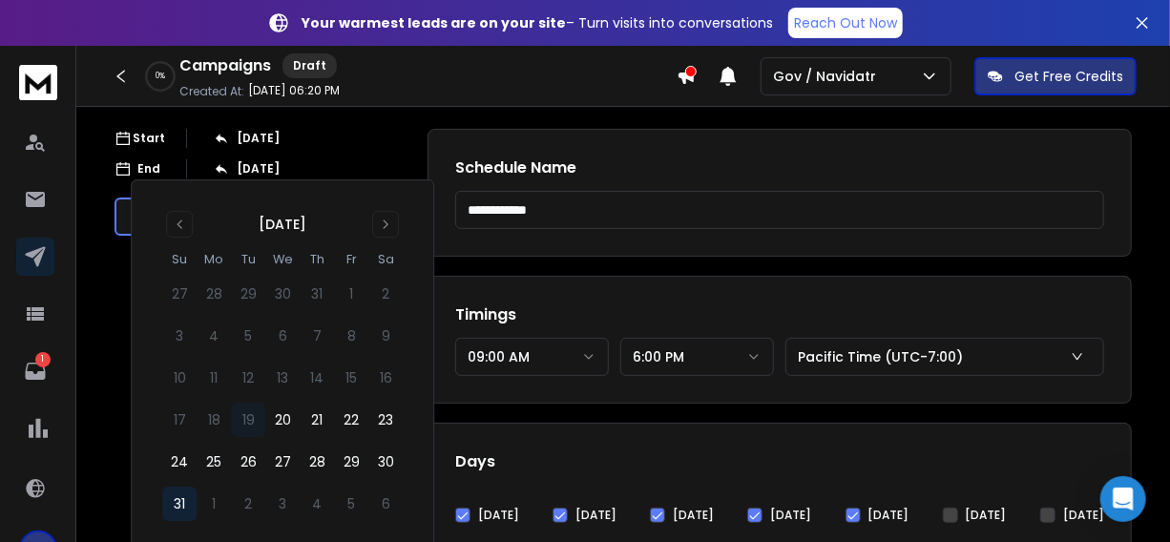
click at [177, 491] on button "31" at bounding box center [179, 504] width 34 height 34
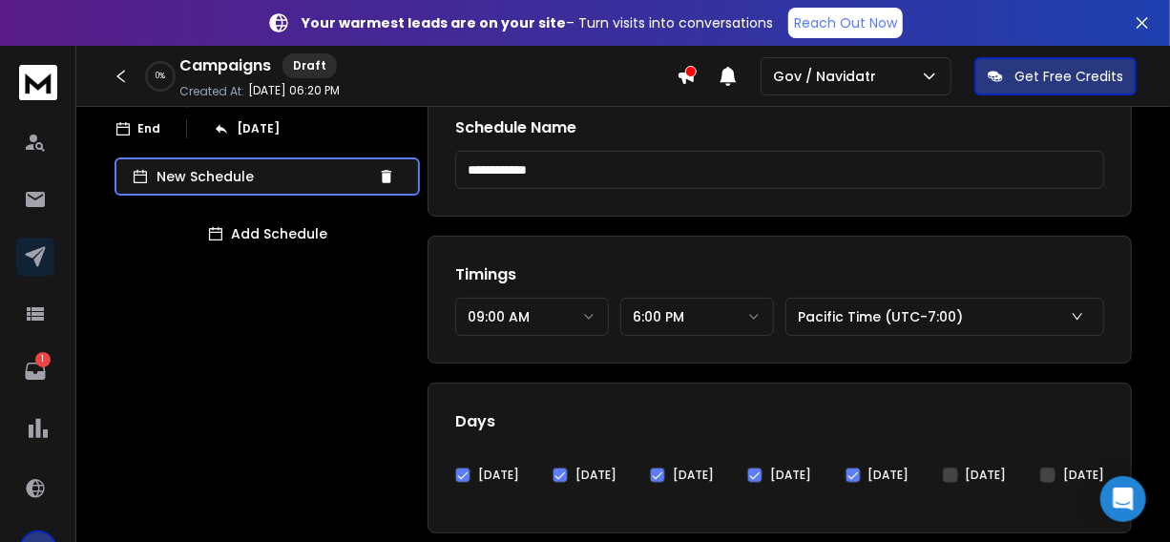
scroll to position [153, 0]
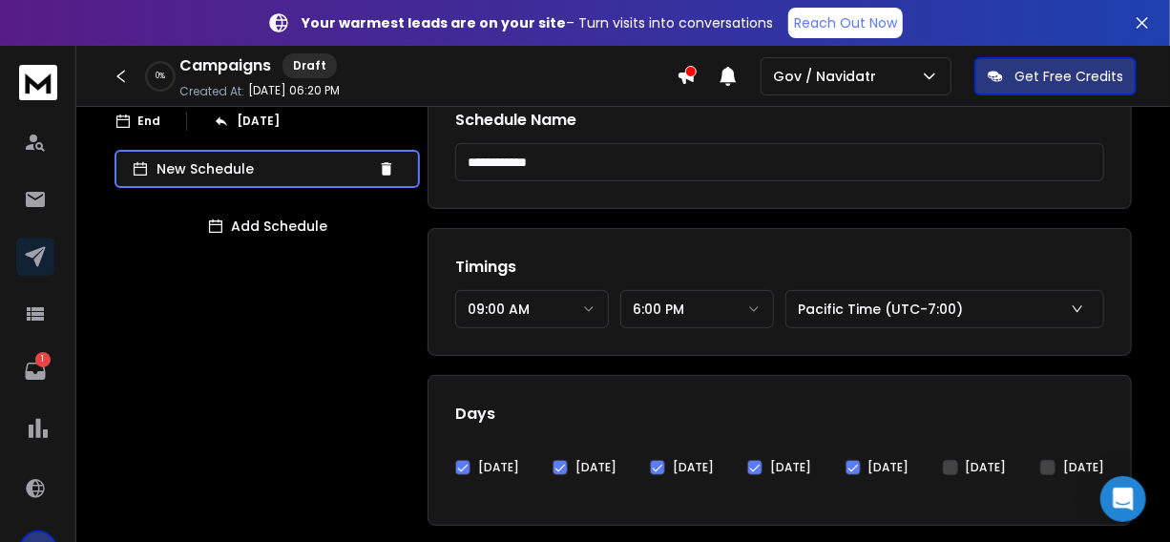
click at [280, 116] on p "Tue Aug 18 2026" at bounding box center [258, 121] width 43 height 15
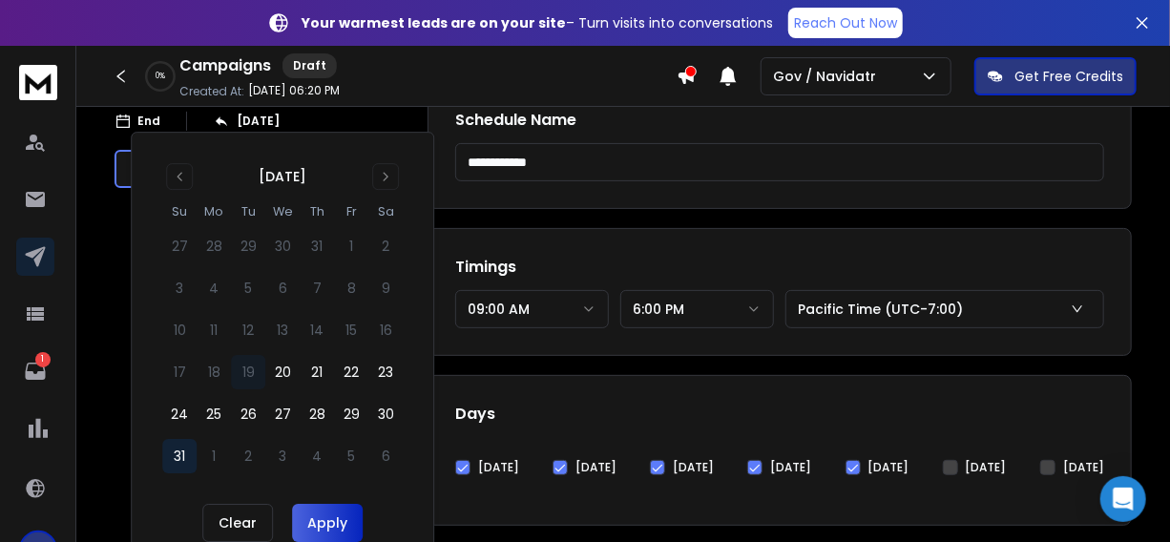
click at [182, 447] on button "31" at bounding box center [179, 456] width 34 height 34
click at [320, 491] on button "Apply" at bounding box center [327, 523] width 71 height 38
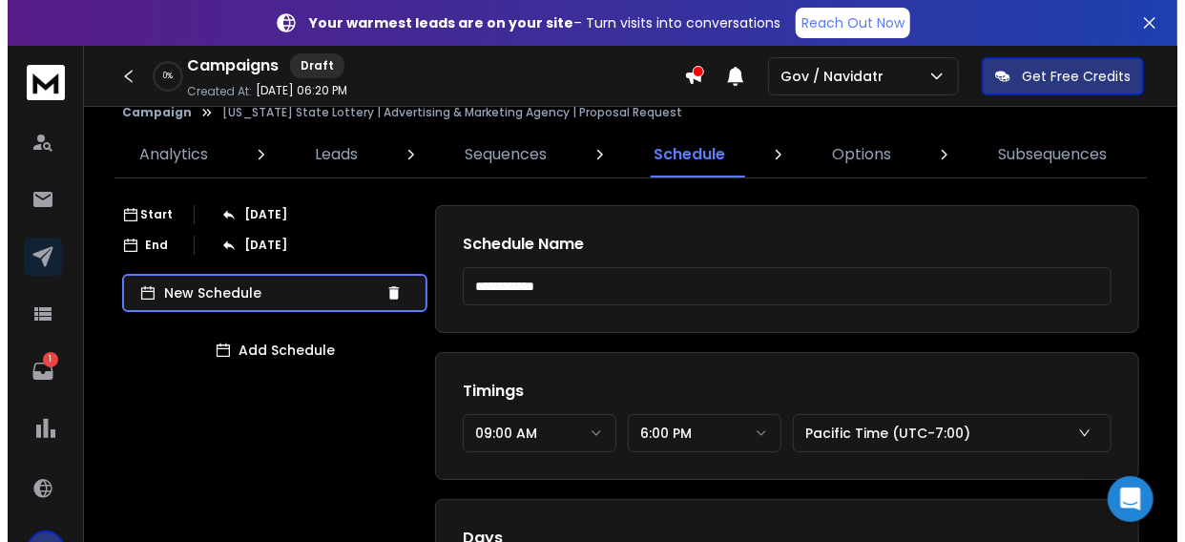
scroll to position [0, 0]
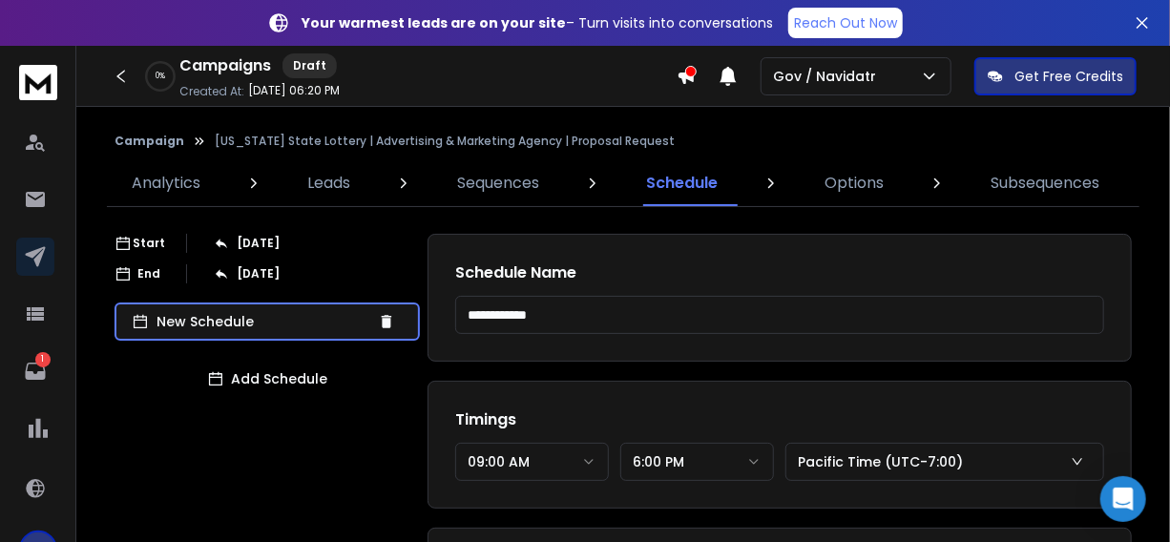
click at [578, 452] on button "09:00 AM" at bounding box center [532, 462] width 154 height 38
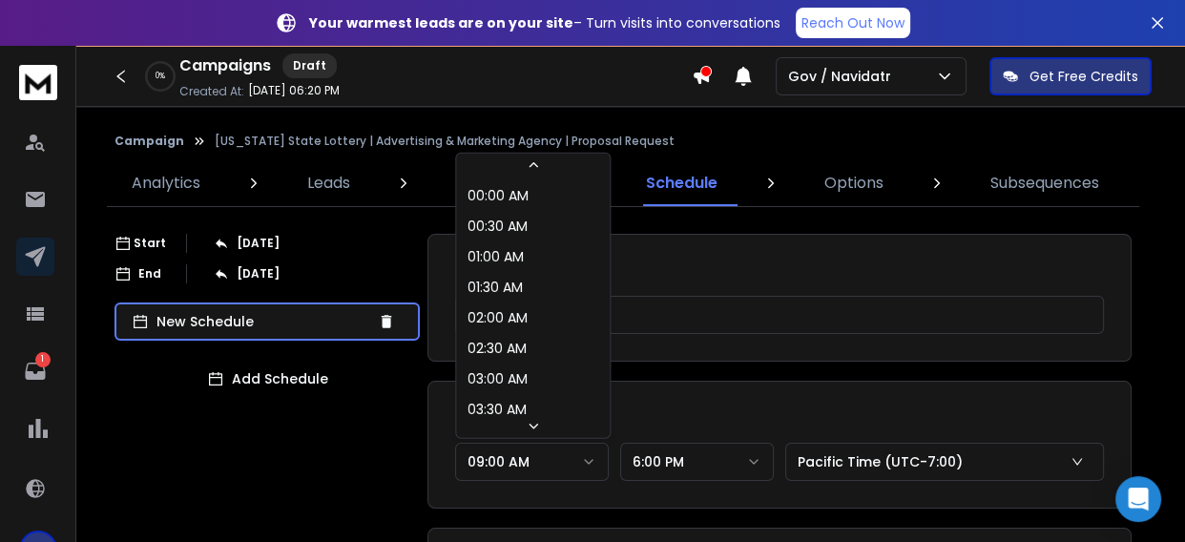
scroll to position [344, 0]
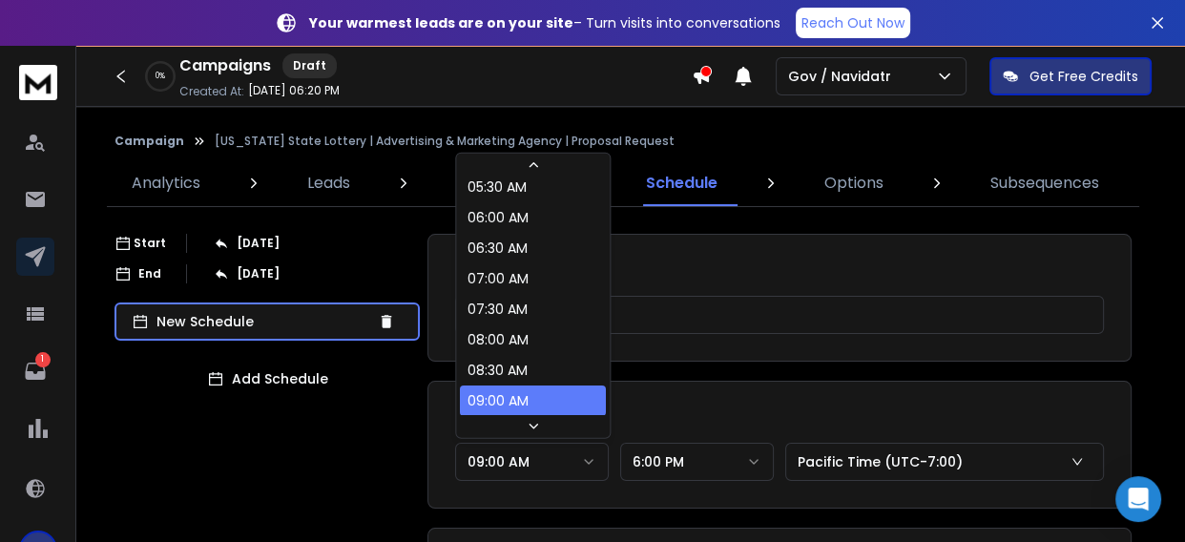
select select "********"
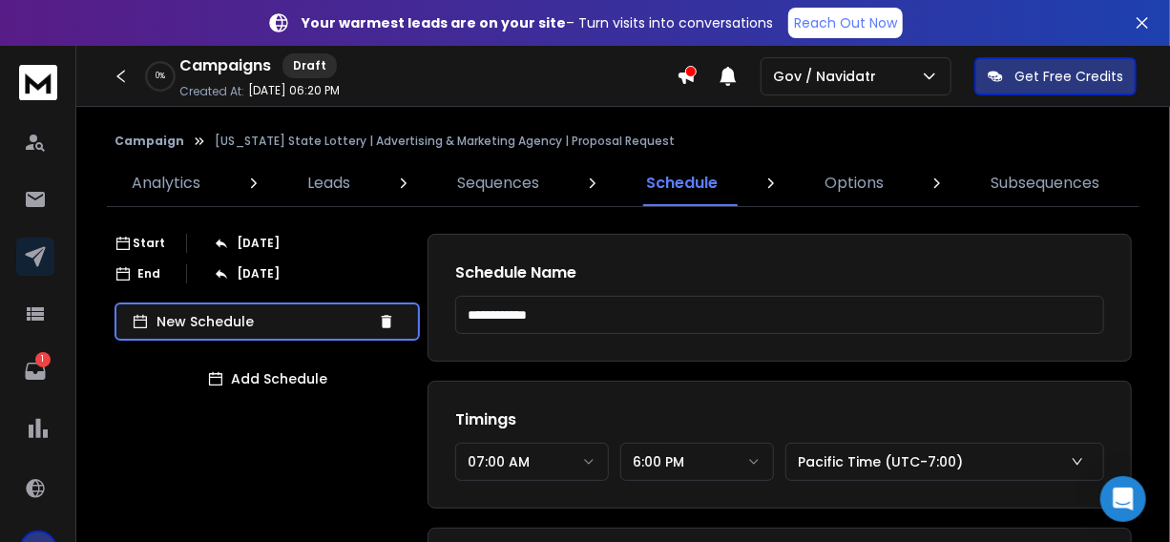
click at [678, 459] on button "6:00 PM" at bounding box center [697, 462] width 154 height 38
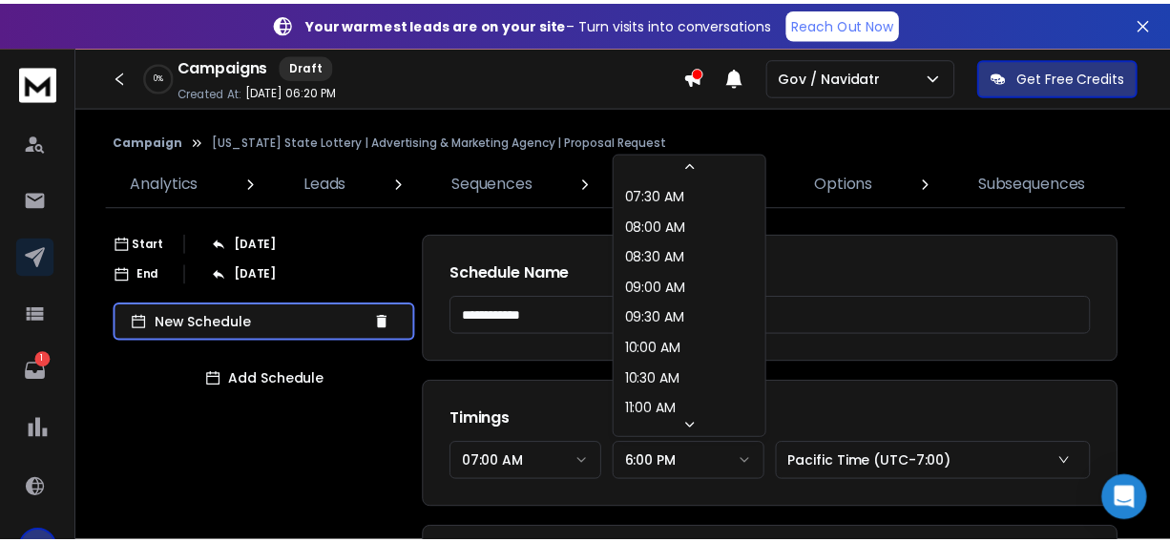
scroll to position [436, 0]
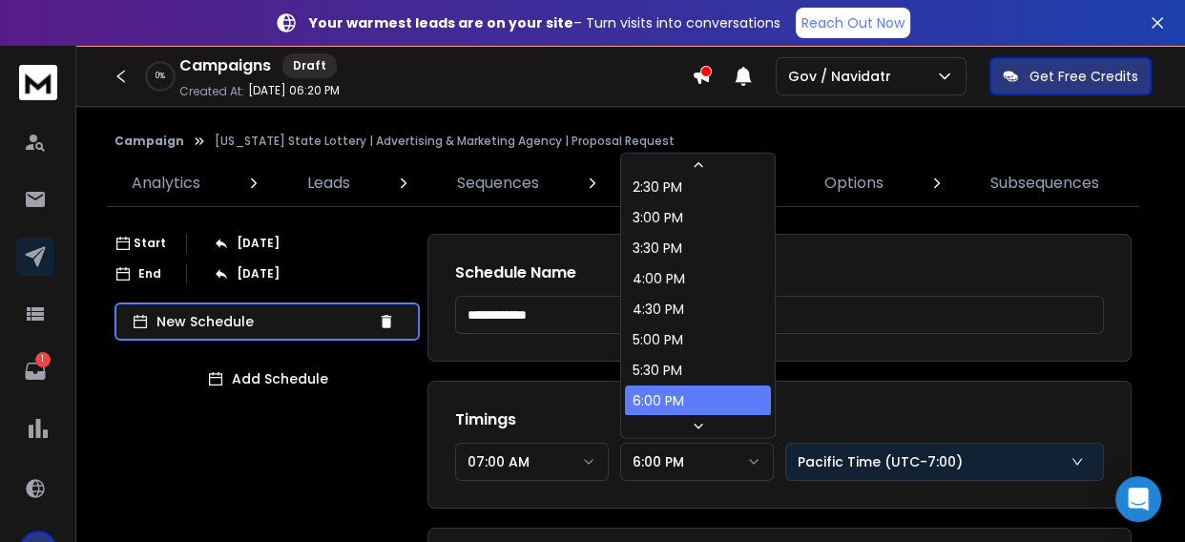
click at [865, 449] on button "Pacific Time (UTC-7:00)" at bounding box center [944, 462] width 319 height 38
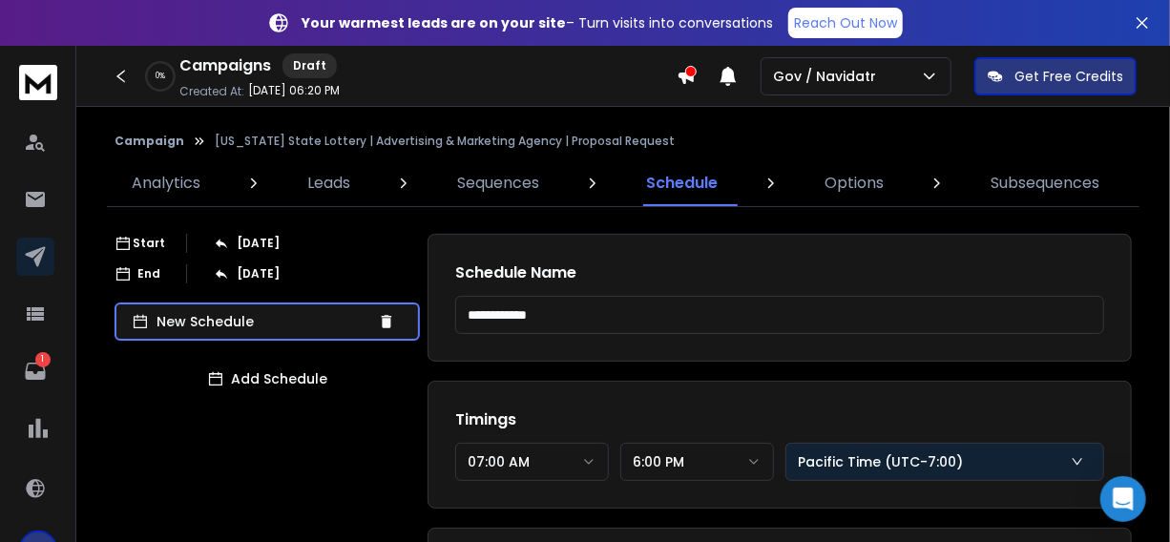
click at [877, 462] on p "Pacific Time (UTC-7:00)" at bounding box center [884, 461] width 173 height 19
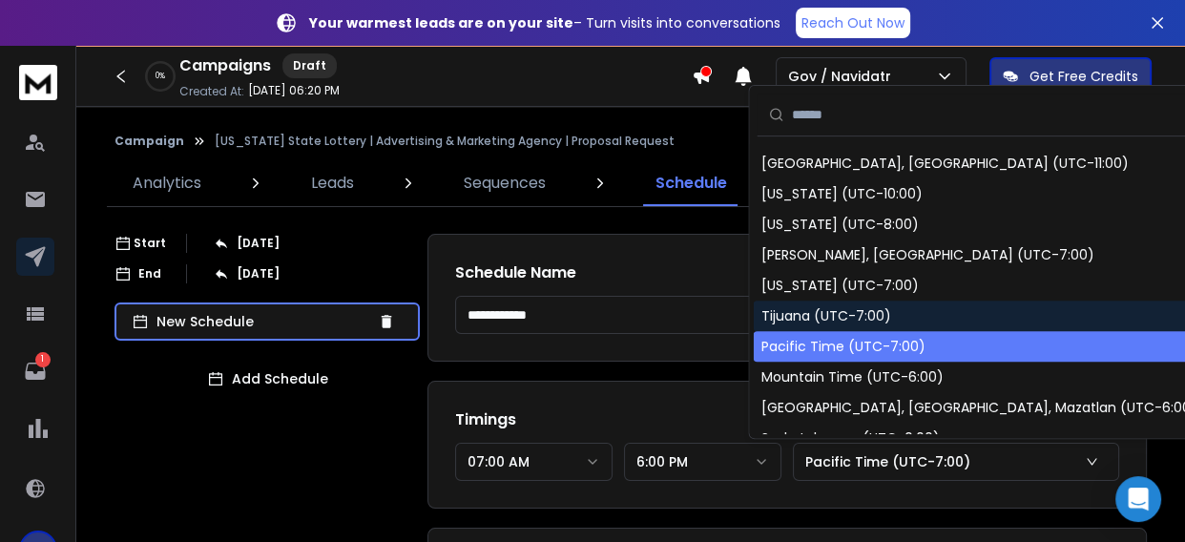
drag, startPoint x: 1183, startPoint y: 177, endPoint x: 1183, endPoint y: 226, distance: 48.7
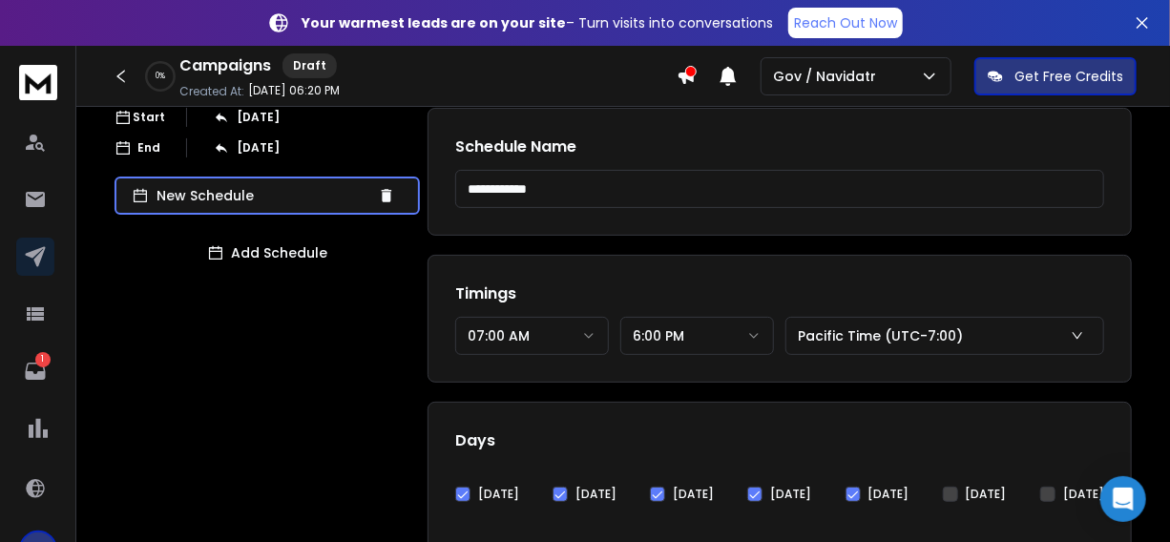
scroll to position [130, 0]
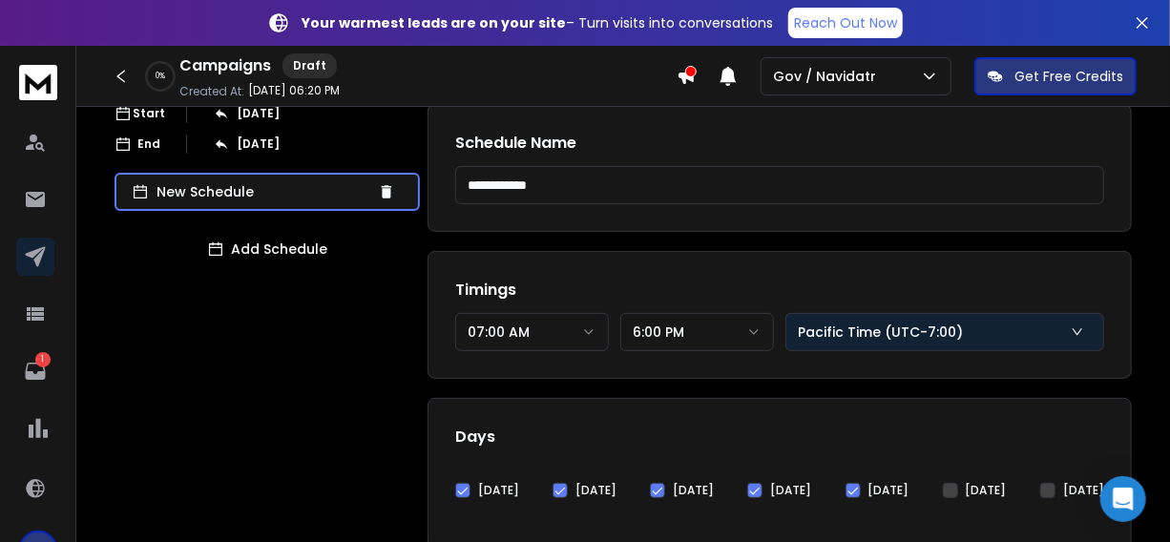
click at [1074, 329] on icon "button" at bounding box center [1078, 332] width 10 height 7
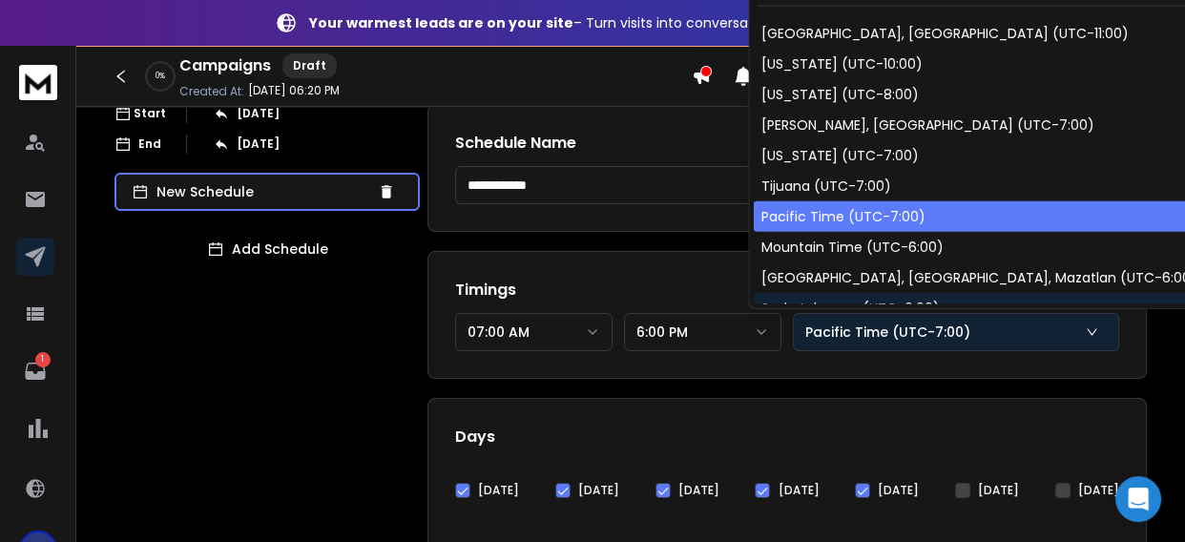
drag, startPoint x: 1033, startPoint y: 249, endPoint x: 1032, endPoint y: 344, distance: 94.5
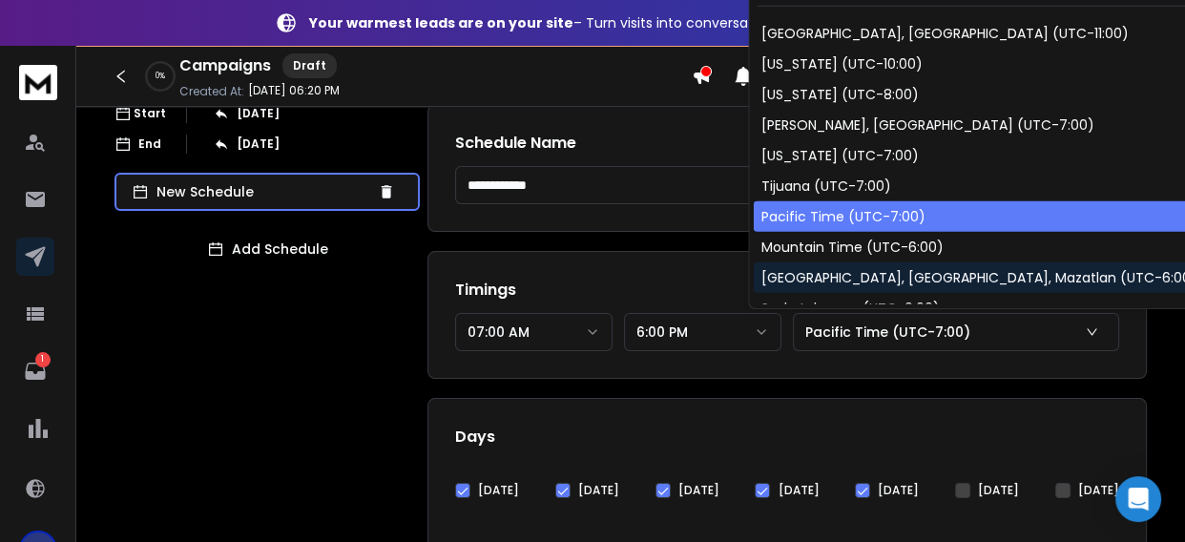
drag, startPoint x: 1032, startPoint y: 344, endPoint x: 930, endPoint y: 292, distance: 114.4
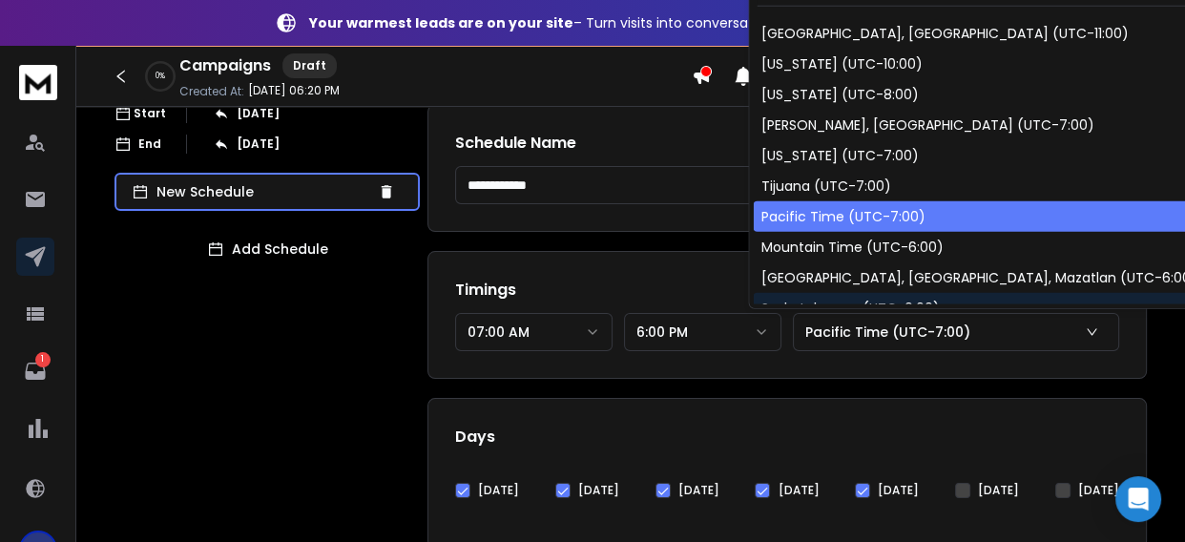
click at [930, 299] on div "Saskatchewan (UTC-6:00)" at bounding box center [850, 308] width 178 height 19
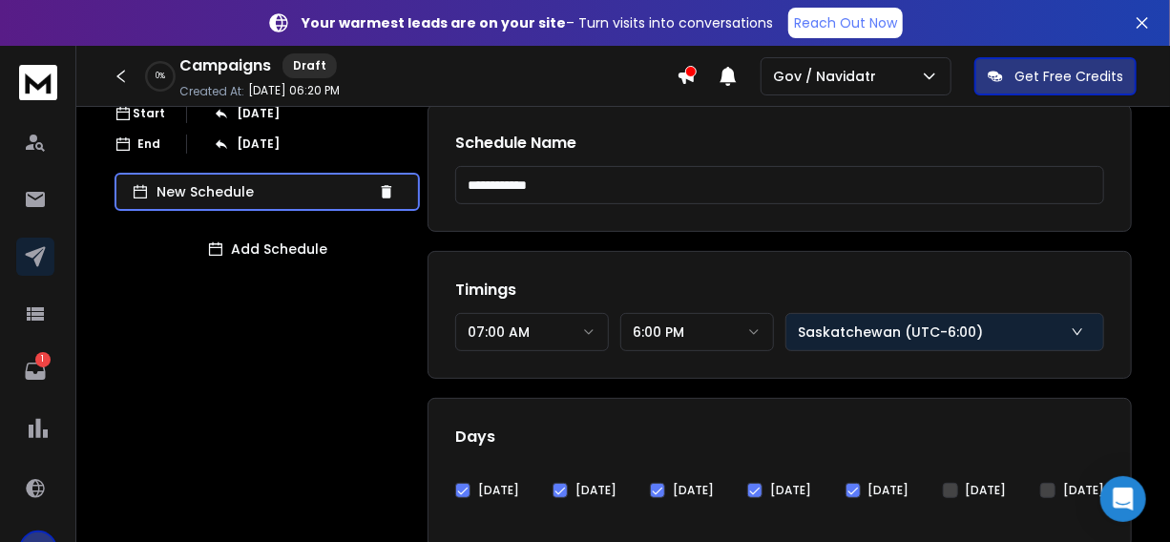
click at [934, 336] on p "Saskatchewan (UTC-6:00)" at bounding box center [894, 332] width 193 height 19
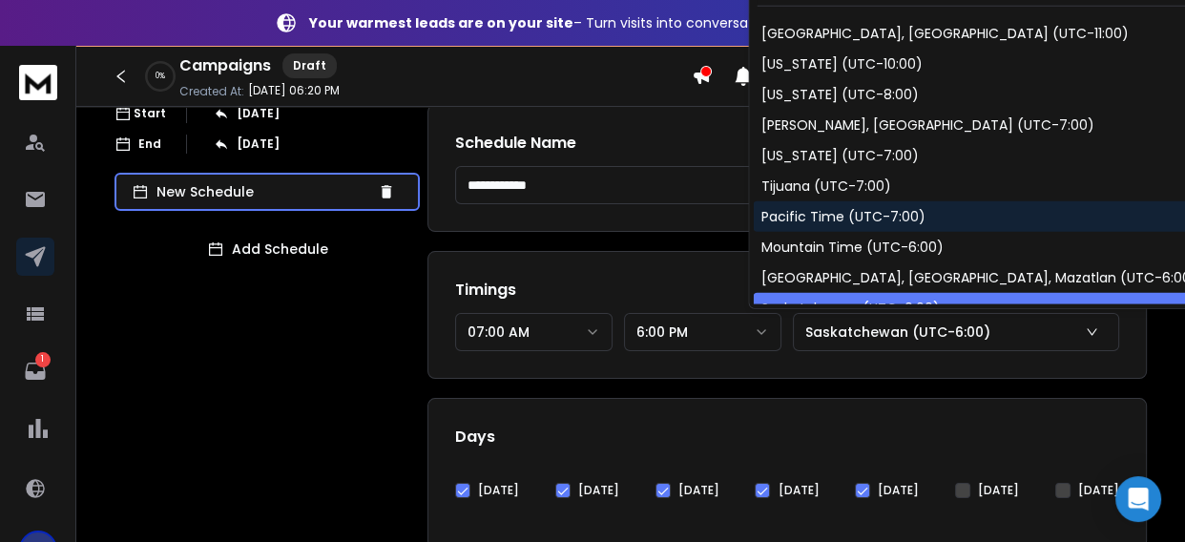
click at [886, 209] on div "Pacific Time (UTC-7:00)" at bounding box center [843, 216] width 164 height 19
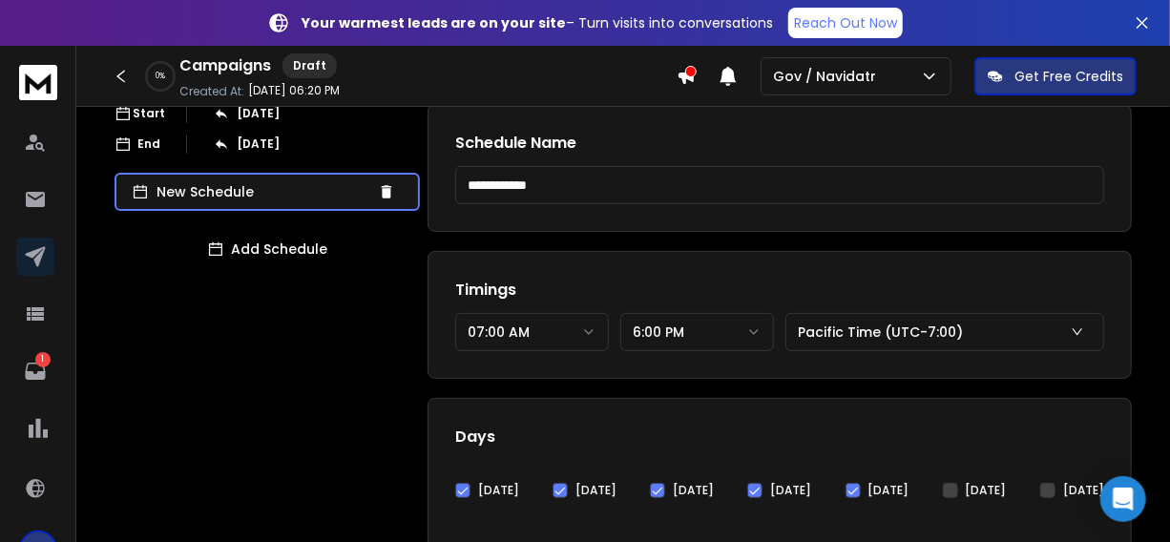
click at [944, 483] on button "Saturday" at bounding box center [950, 490] width 15 height 15
click at [1042, 490] on button "Sunday" at bounding box center [1047, 490] width 15 height 15
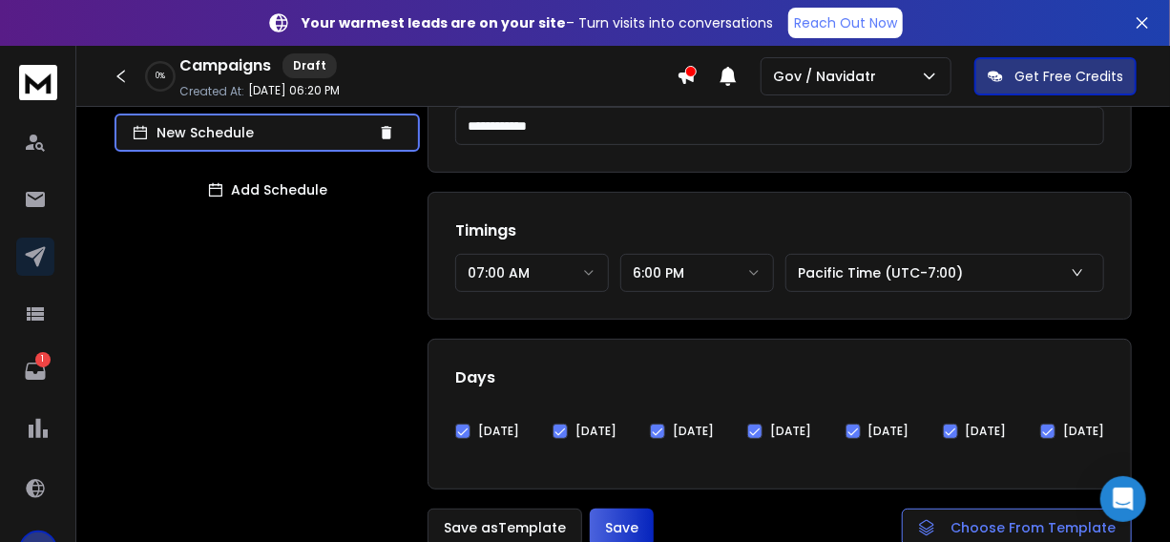
scroll to position [219, 0]
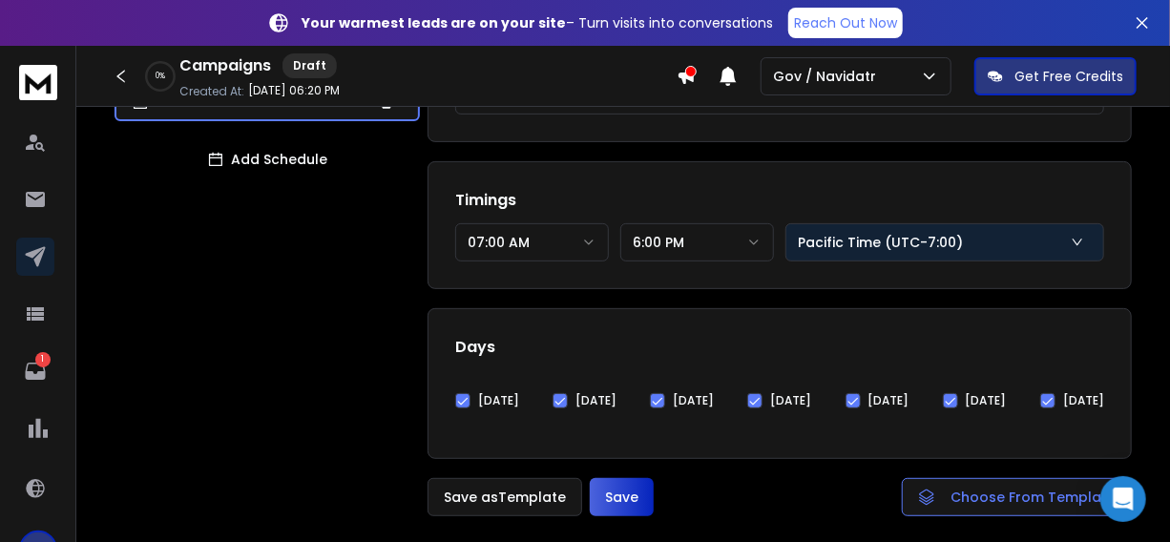
click at [1079, 244] on icon "button" at bounding box center [1077, 242] width 29 height 13
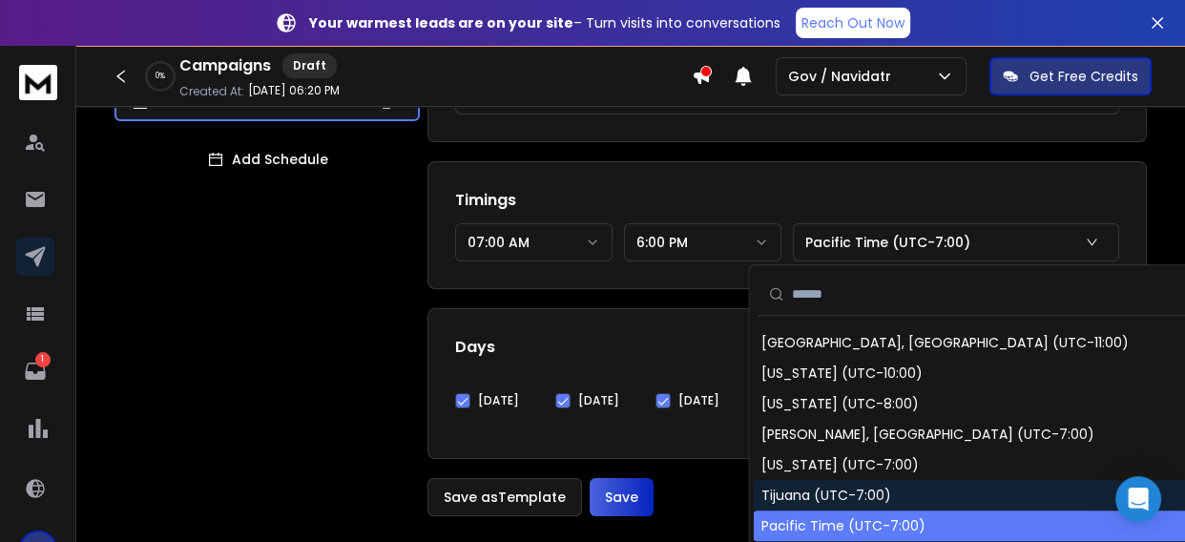
drag, startPoint x: 1182, startPoint y: 524, endPoint x: 1023, endPoint y: 472, distance: 167.5
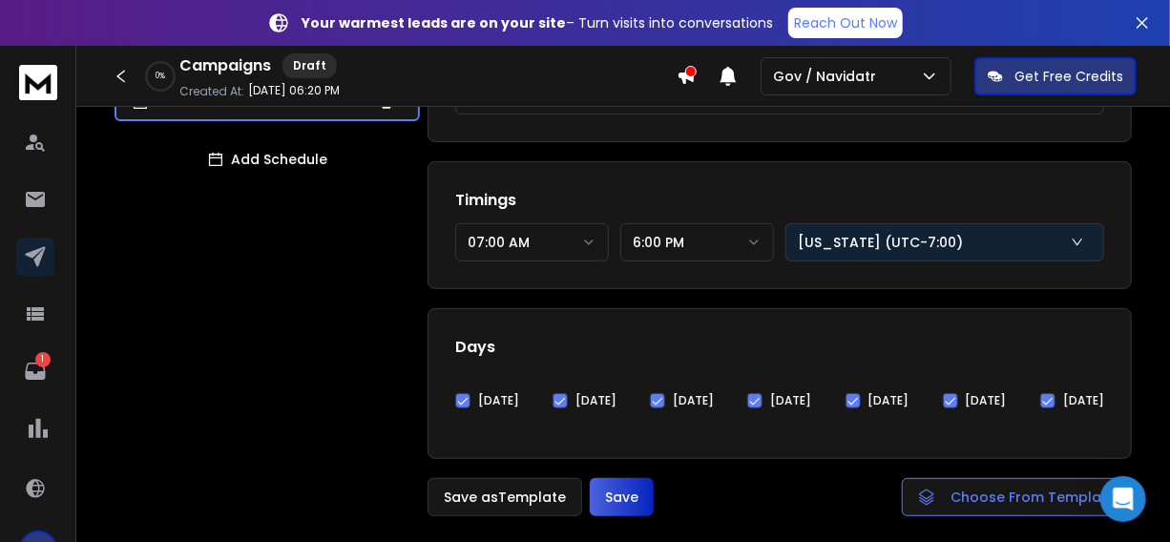
click at [1021, 233] on div "Arizona (UTC-7:00)" at bounding box center [927, 242] width 258 height 19
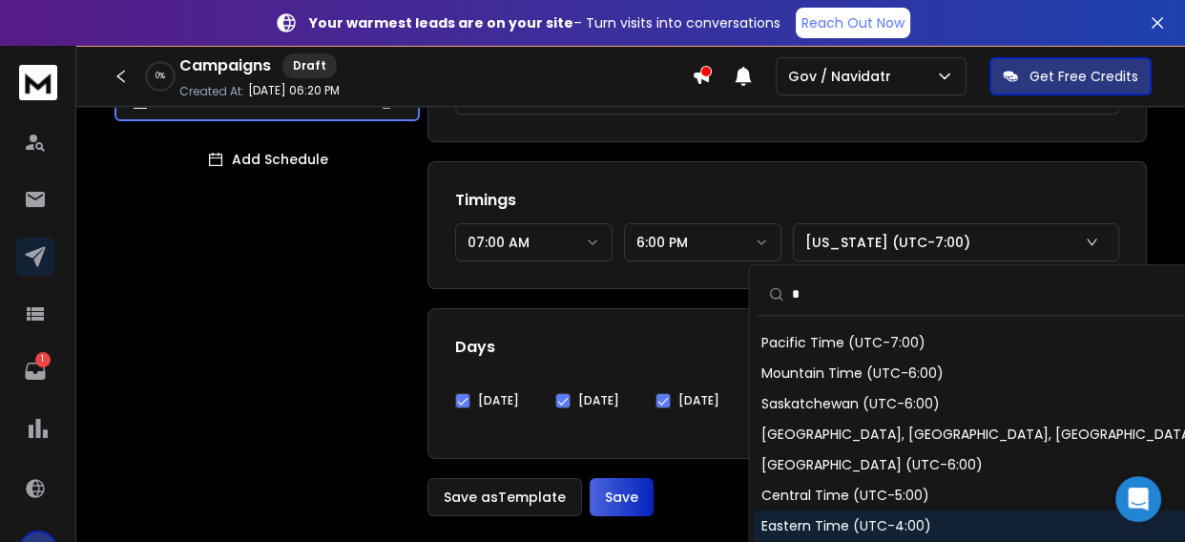
type input "*"
click at [866, 491] on div "Eastern Time (UTC-4:00)" at bounding box center [846, 525] width 170 height 19
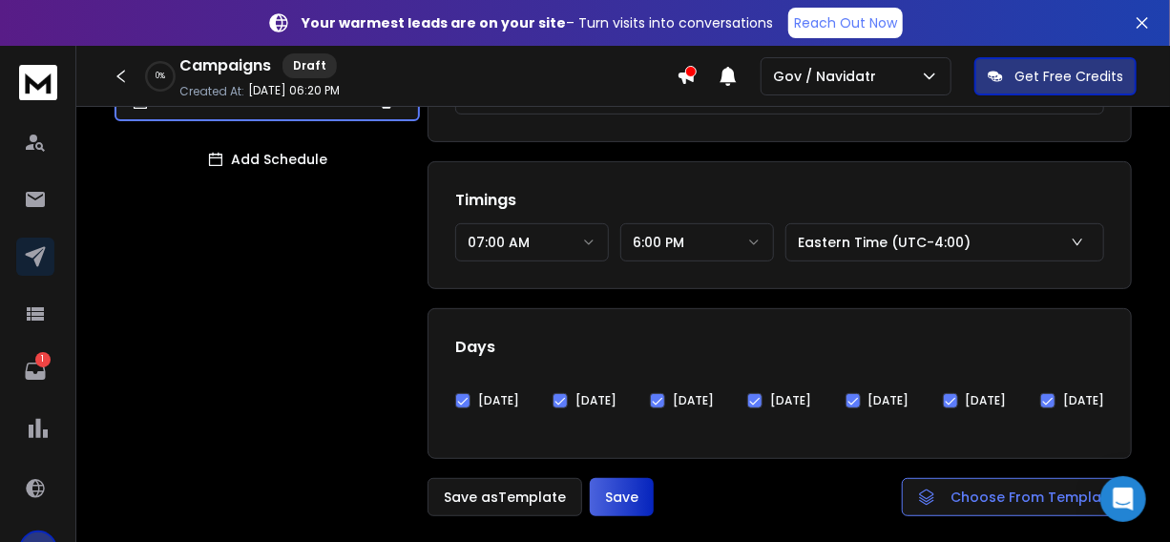
click at [636, 491] on button "Save" at bounding box center [622, 497] width 64 height 38
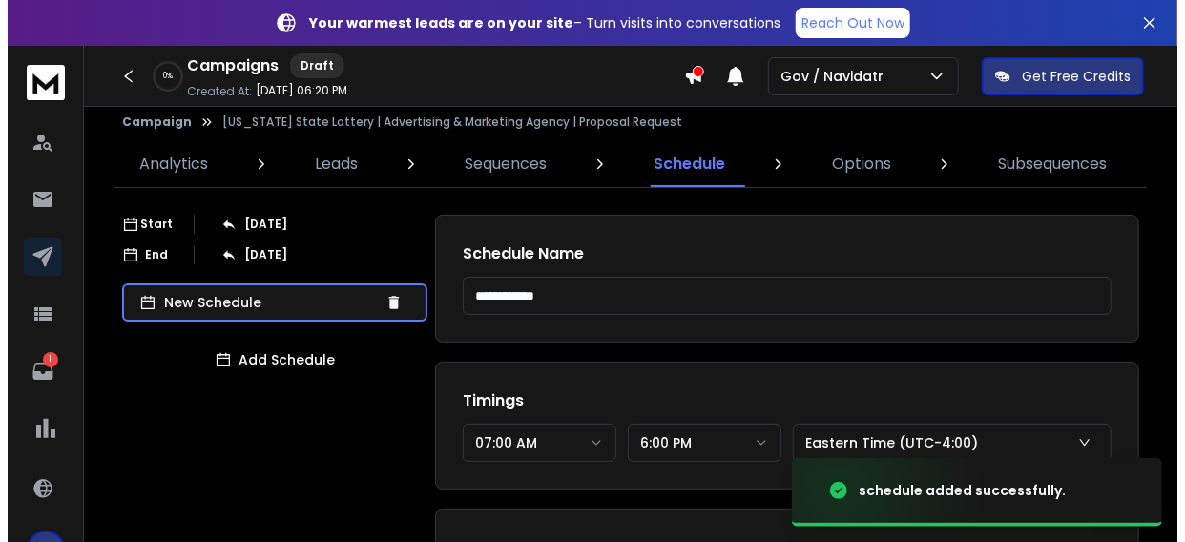
scroll to position [0, 0]
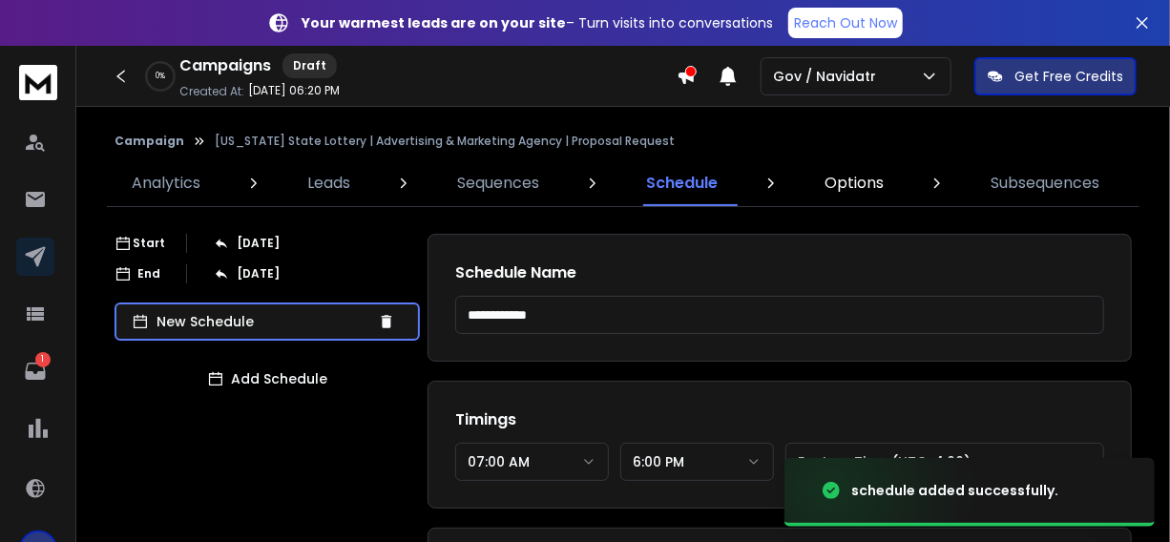
click at [865, 183] on p "Options" at bounding box center [853, 183] width 59 height 23
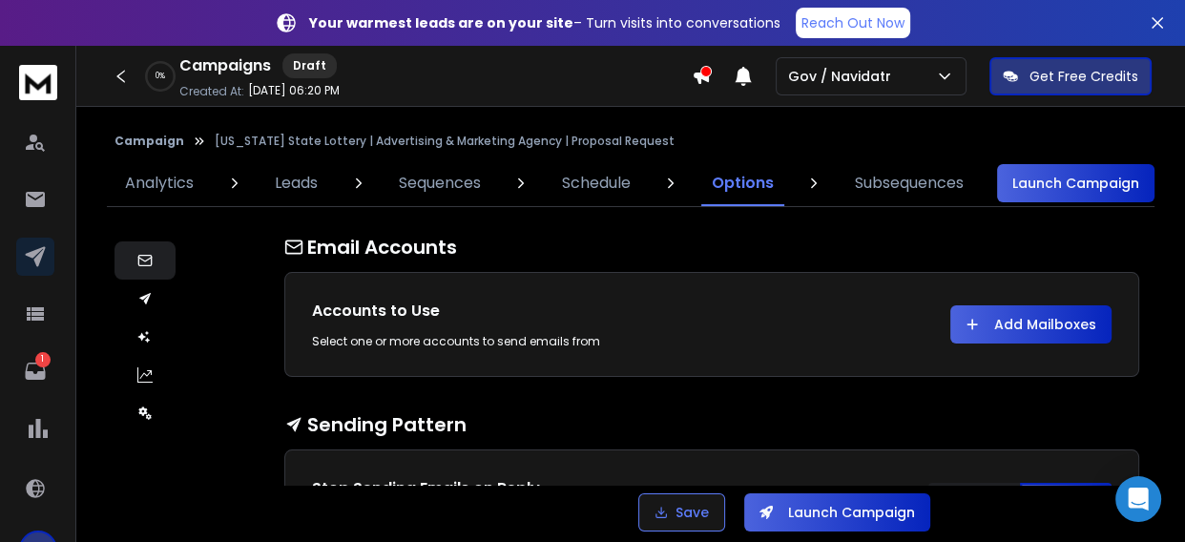
click at [966, 323] on icon "button" at bounding box center [972, 324] width 13 height 13
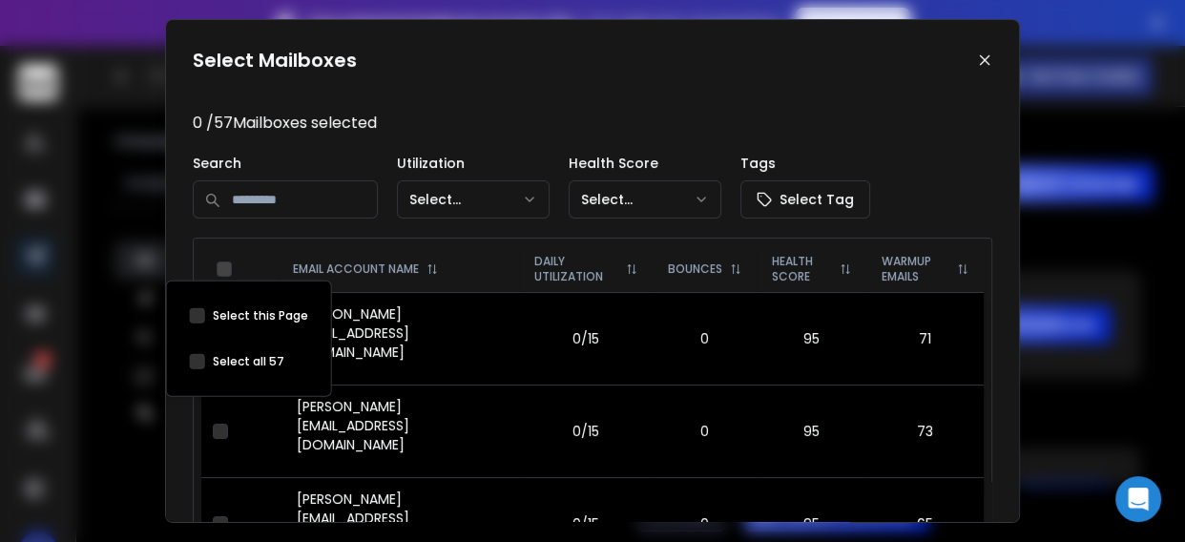
click at [220, 267] on button "Select this Page" at bounding box center [224, 268] width 15 height 15
click at [234, 365] on label "Select all 57" at bounding box center [249, 361] width 72 height 15
click at [199, 356] on button "Select this Page" at bounding box center [197, 361] width 15 height 15
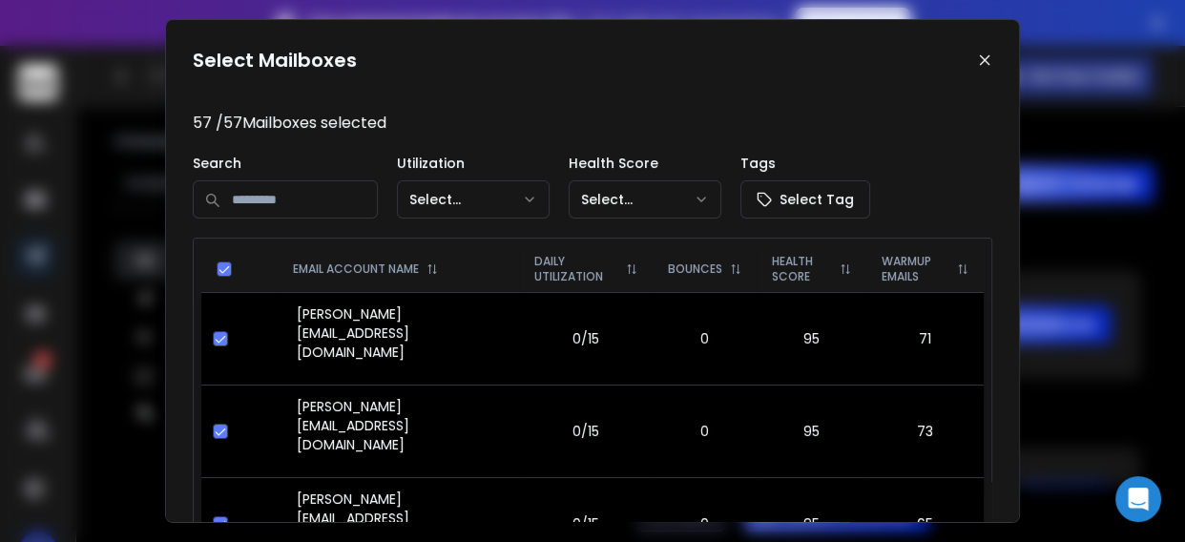
drag, startPoint x: 991, startPoint y: 270, endPoint x: 998, endPoint y: 284, distance: 15.8
click at [998, 284] on div "Select Mailboxes 57 / 57 Mailboxes selected Search Utilization Select... Health…" at bounding box center [592, 271] width 855 height 504
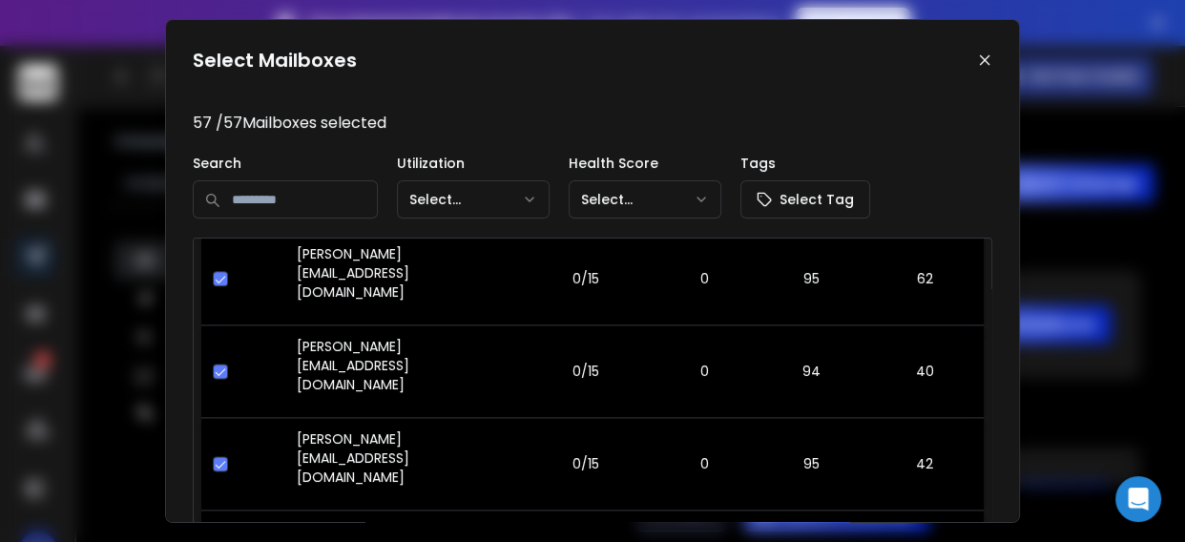
scroll to position [3051, 0]
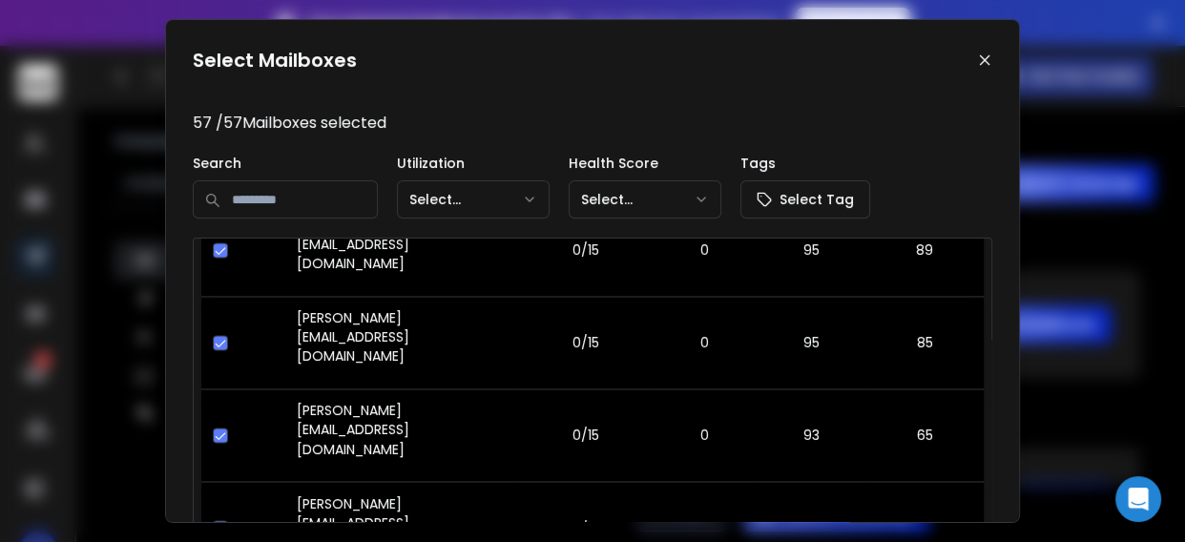
drag, startPoint x: 1183, startPoint y: 479, endPoint x: 1178, endPoint y: 575, distance: 96.5
click at [1169, 491] on html "Your warmest leads are on your site – Turn visits into conversations Reach Out …" at bounding box center [592, 271] width 1185 height 542
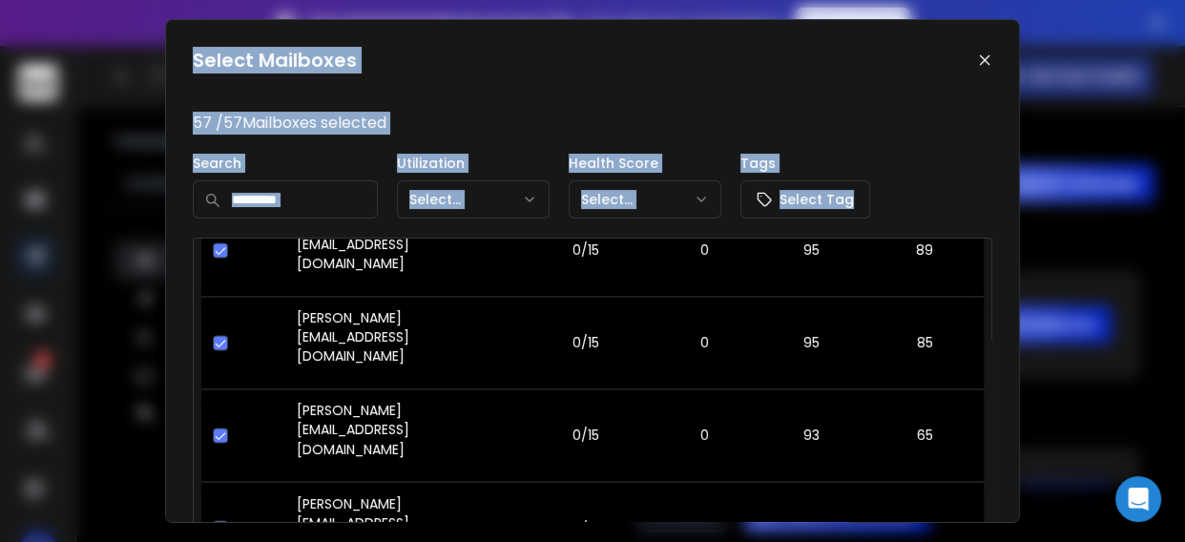
click at [986, 63] on icon at bounding box center [984, 59] width 15 height 15
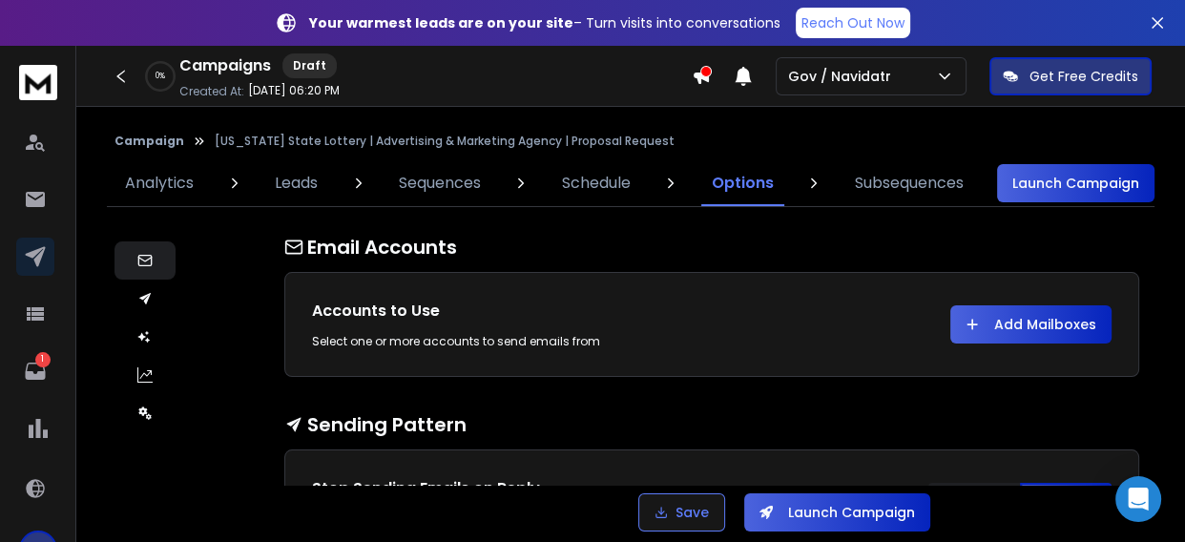
click at [995, 325] on button "Add Mailboxes" at bounding box center [1030, 324] width 161 height 38
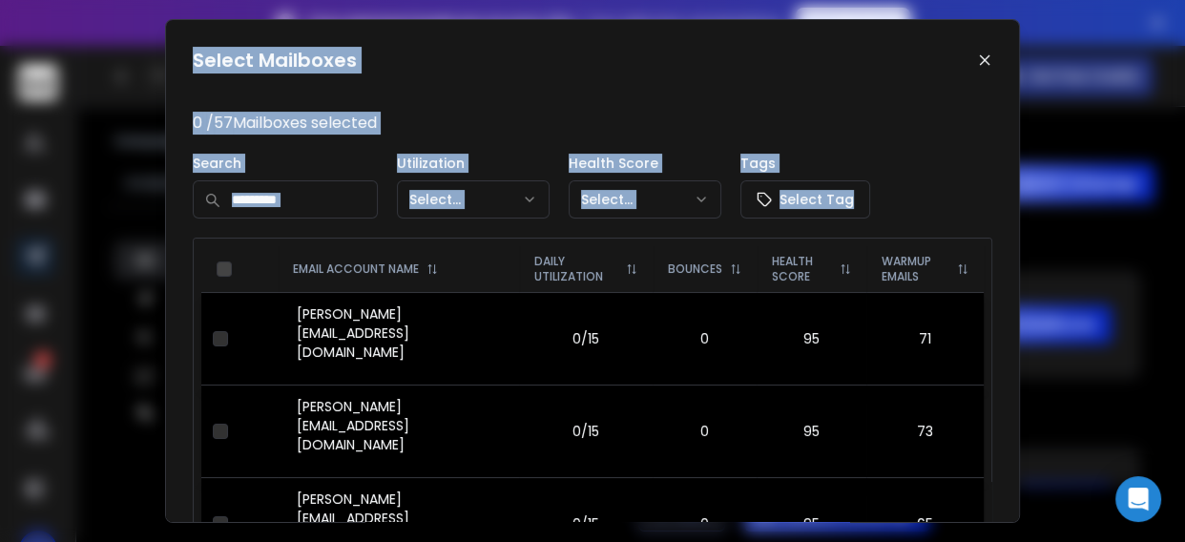
drag, startPoint x: 1009, startPoint y: 490, endPoint x: 1182, endPoint y: 575, distance: 193.3
click at [1169, 491] on html "Your warmest leads are on your site – Turn visits into conversations Reach Out …" at bounding box center [592, 271] width 1185 height 542
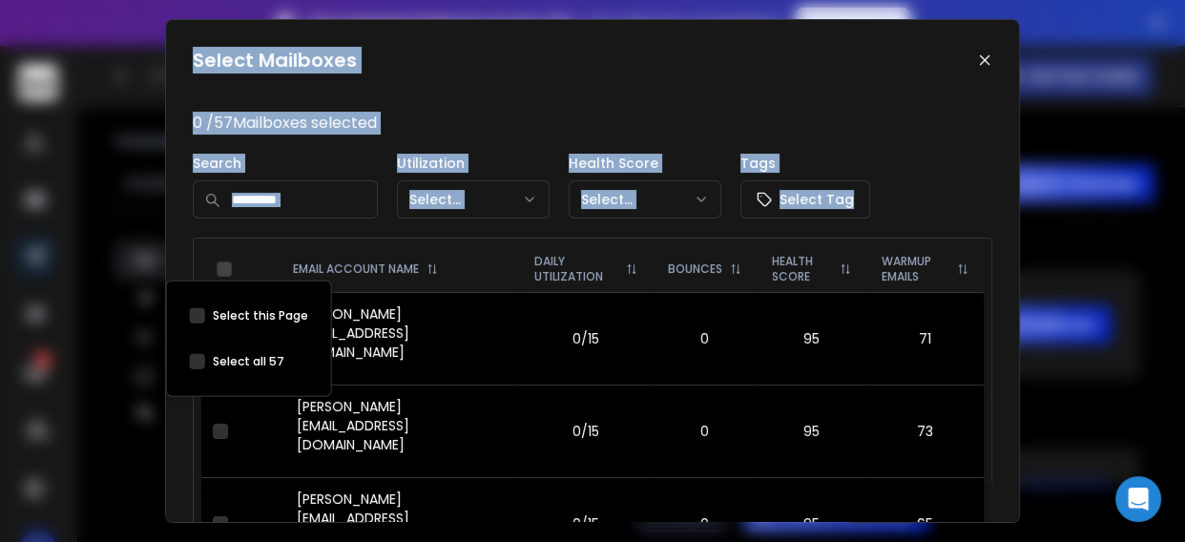
click at [240, 359] on label "Select all 57" at bounding box center [249, 361] width 72 height 15
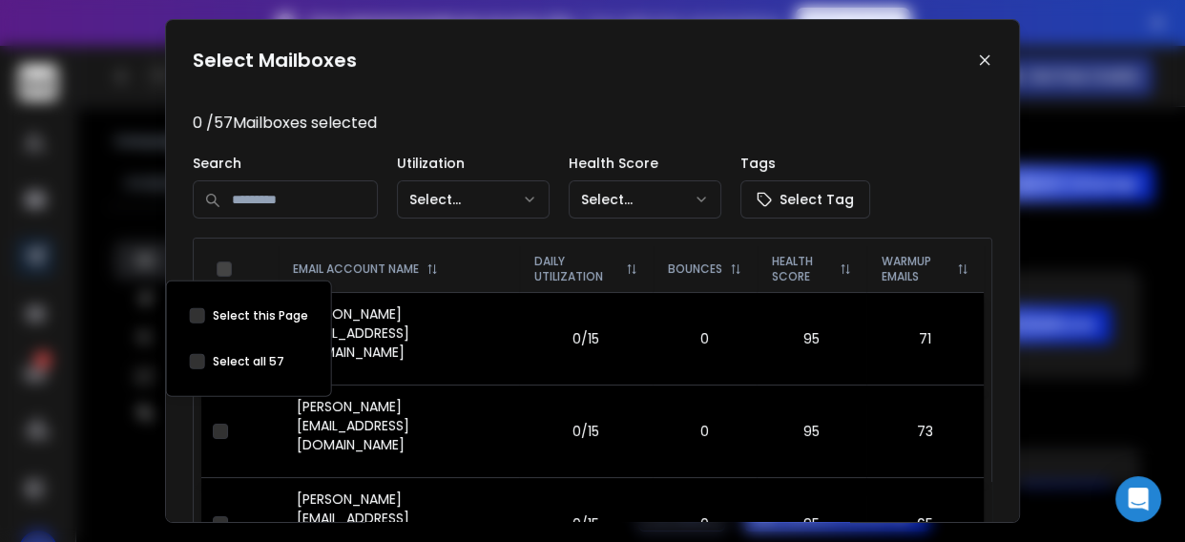
click at [198, 363] on button "Select this Page" at bounding box center [197, 361] width 15 height 15
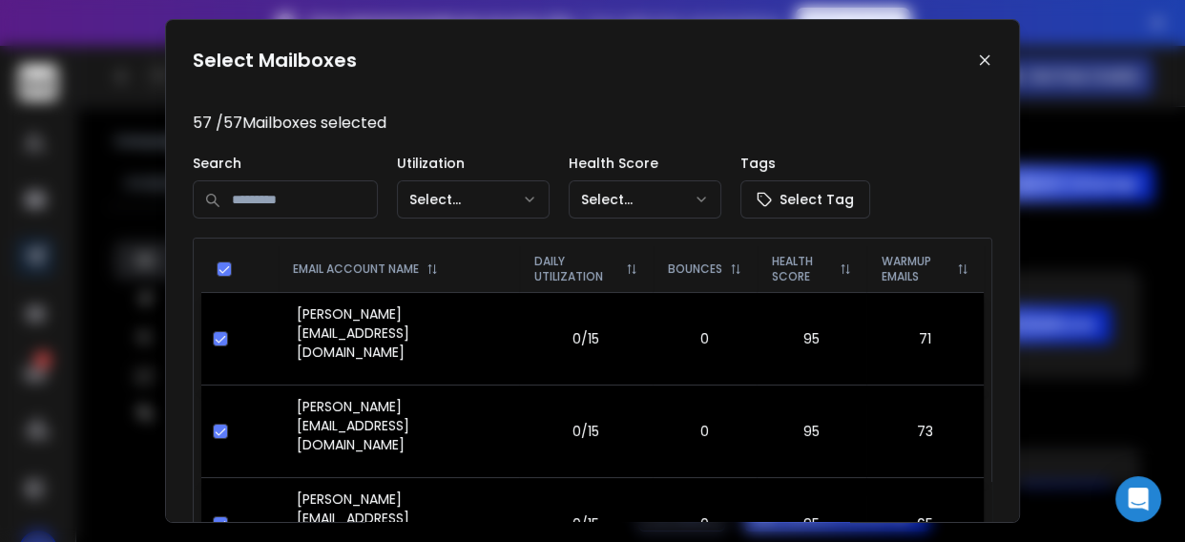
click at [953, 491] on div "Select Mailboxes 57 / 57 Mailboxes selected Search Utilization Select... Health…" at bounding box center [592, 271] width 1185 height 542
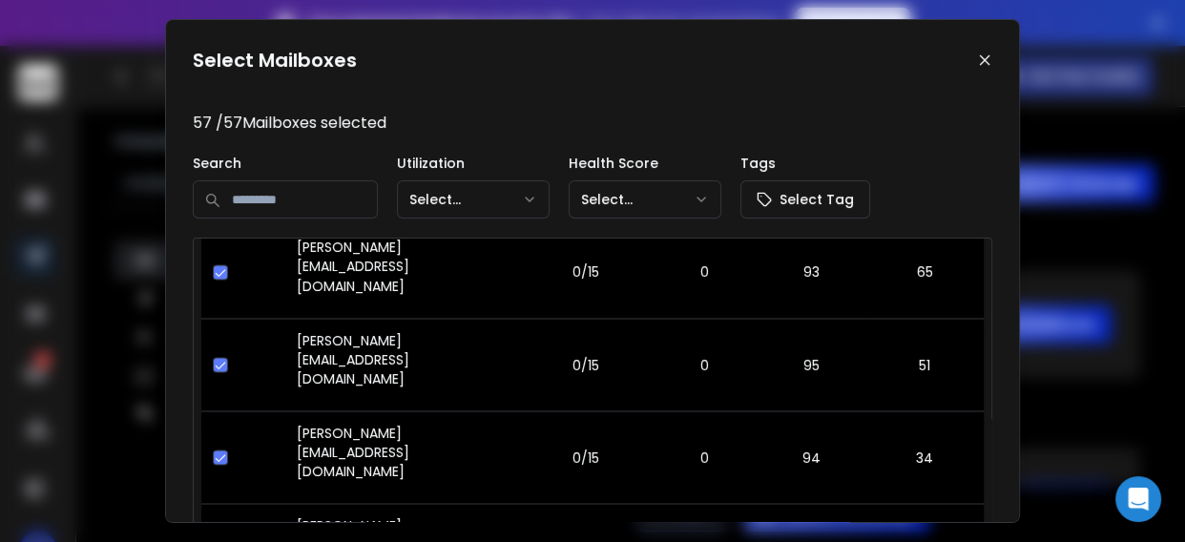
scroll to position [3222, 0]
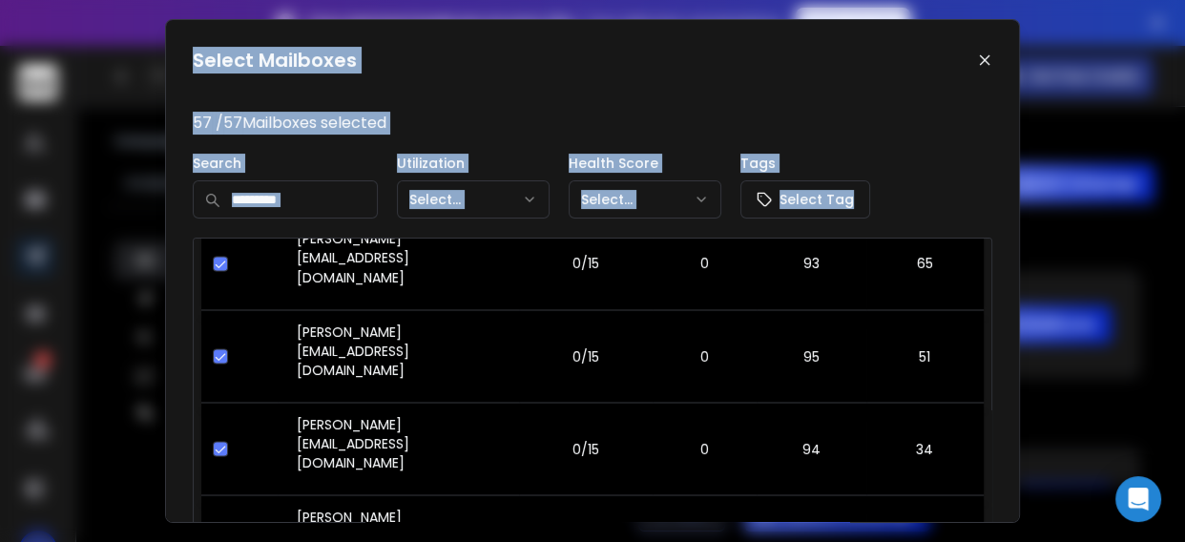
drag, startPoint x: 1010, startPoint y: 500, endPoint x: 1023, endPoint y: 575, distance: 76.6
click at [1023, 491] on html "Your warmest leads are on your site – Turn visits into conversations Reach Out …" at bounding box center [592, 271] width 1185 height 542
click at [984, 56] on icon at bounding box center [984, 59] width 15 height 15
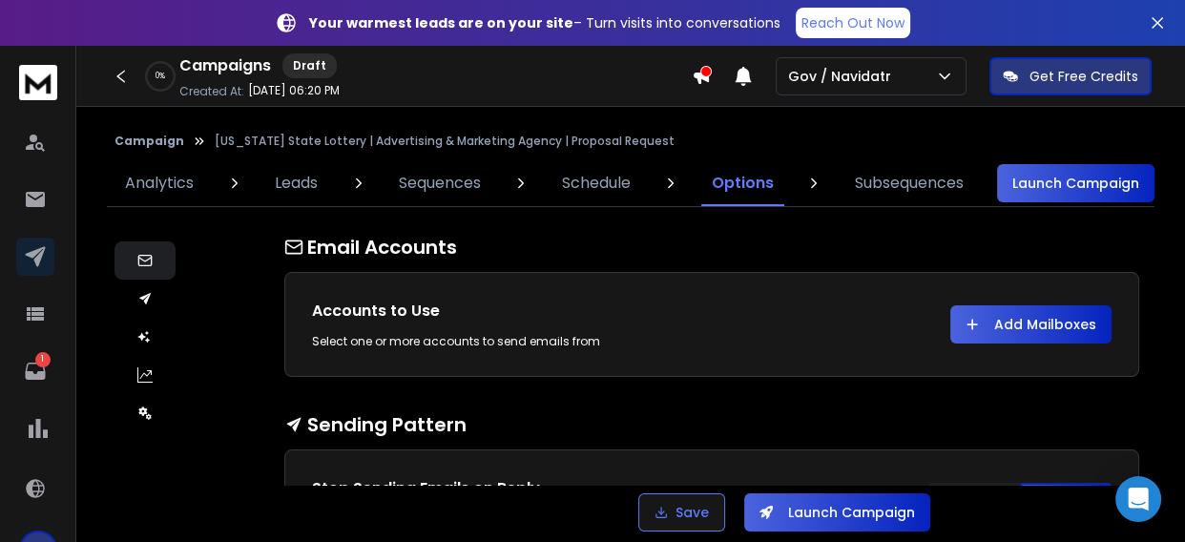
click at [994, 322] on button "Add Mailboxes" at bounding box center [1030, 324] width 161 height 38
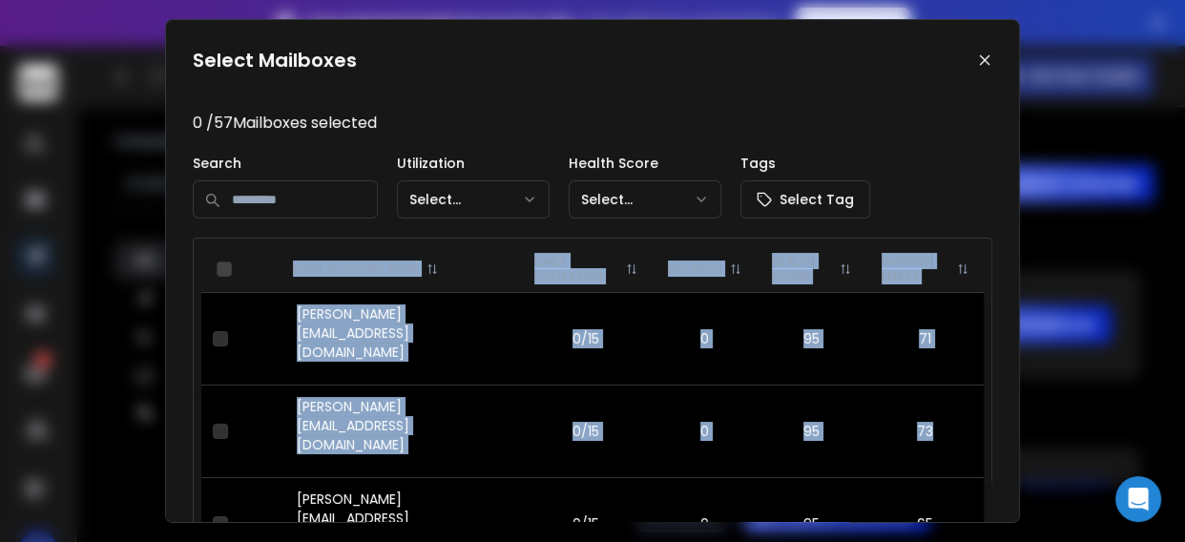
click at [996, 255] on div "Select Mailboxes 0 / 57 Mailboxes selected Search Utilization Select... Health …" at bounding box center [592, 271] width 855 height 504
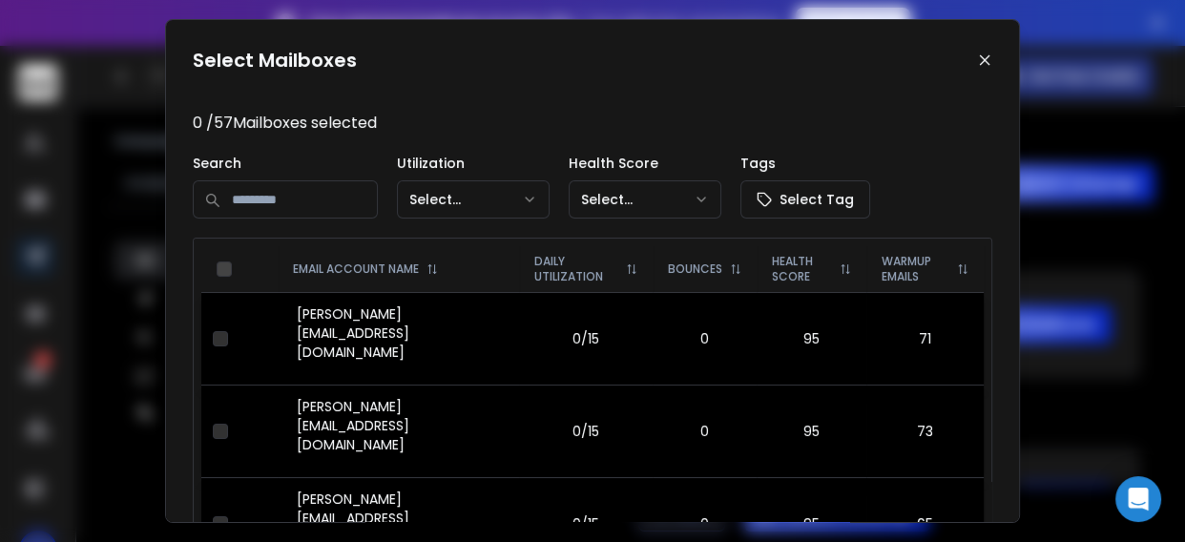
click at [983, 59] on icon at bounding box center [984, 59] width 15 height 15
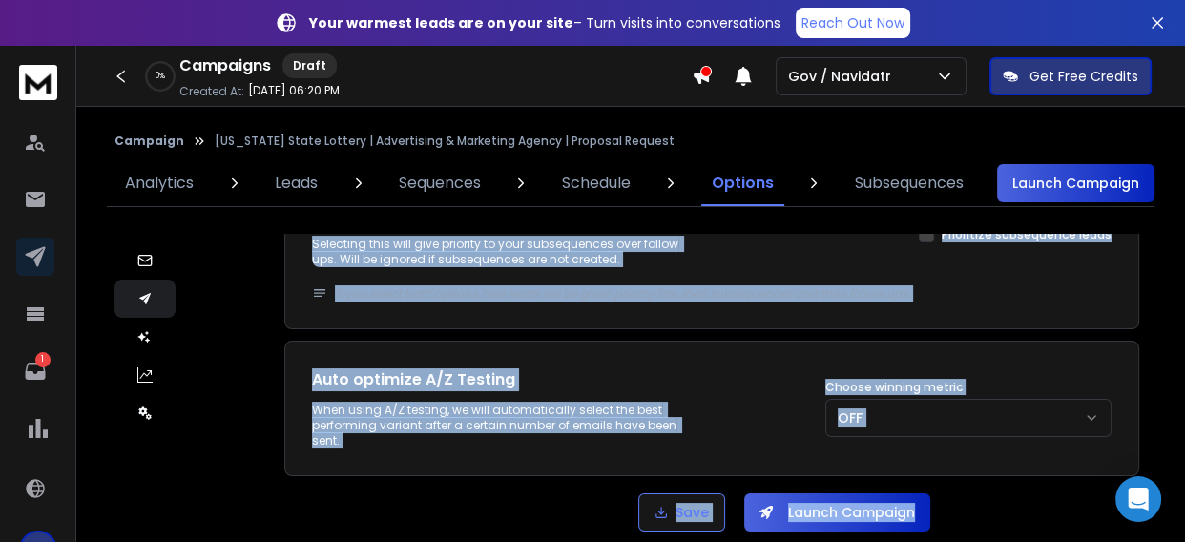
drag, startPoint x: 1181, startPoint y: 302, endPoint x: 1183, endPoint y: 524, distance: 221.4
click at [1169, 486] on div "Email Accounts Accounts to Use Select one or more accounts to send emails from …" at bounding box center [723, 360] width 1034 height 252
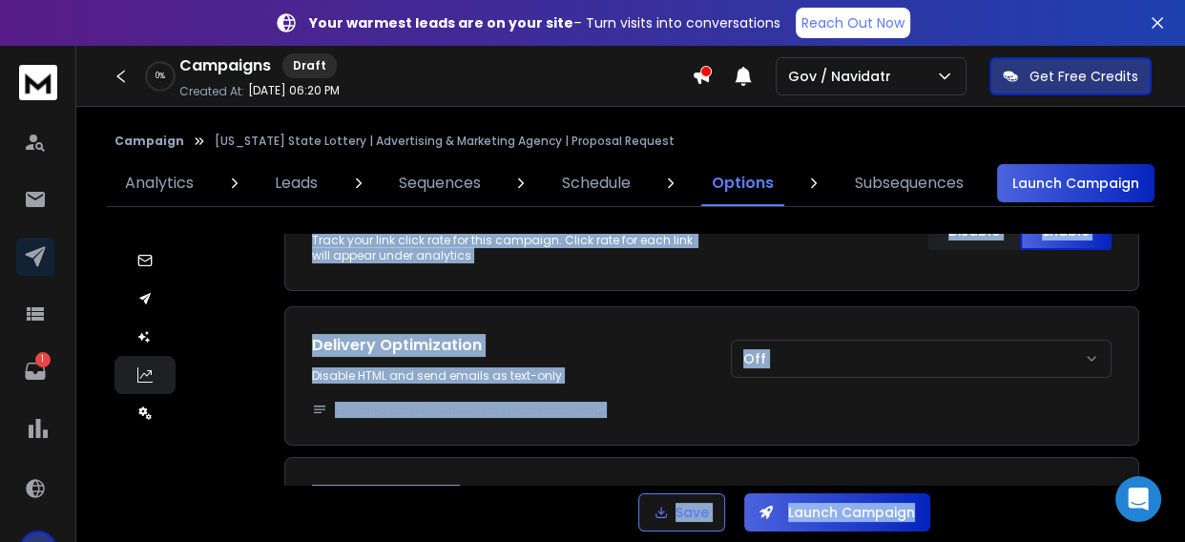
scroll to position [2262, 0]
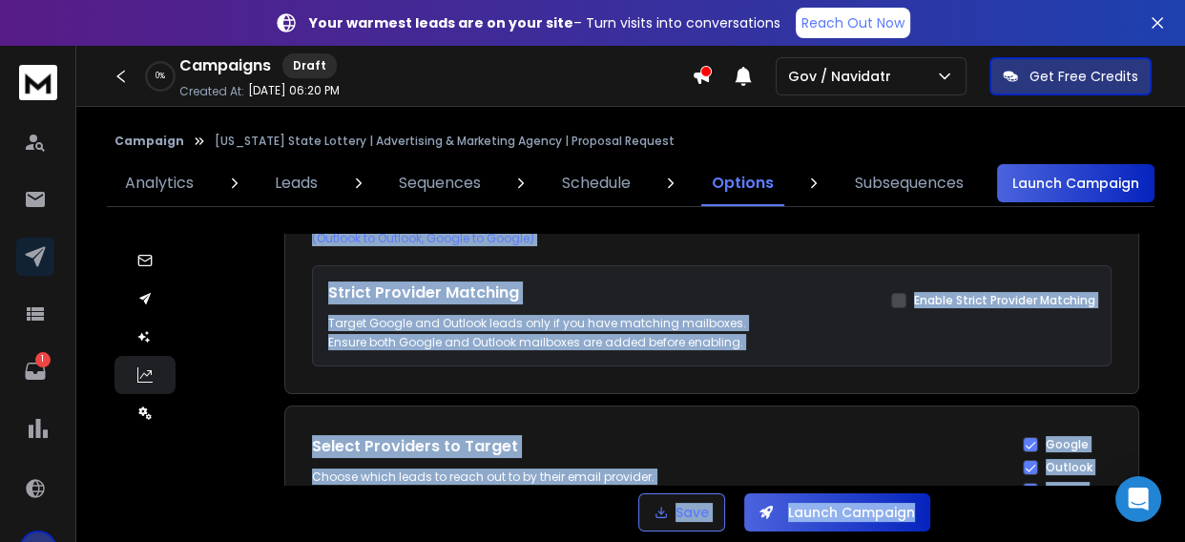
click at [1130, 386] on div "Provider Matching Match your lead's email provider with your mailbox provider f…" at bounding box center [711, 262] width 855 height 263
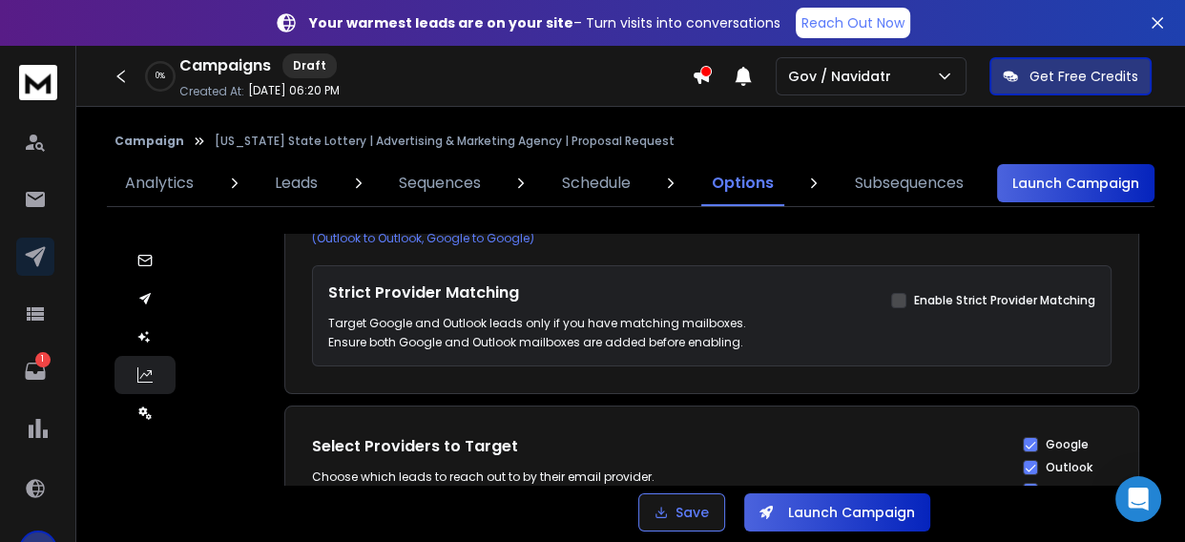
click at [896, 299] on button "Enable Strict Provider Matching" at bounding box center [898, 300] width 15 height 15
drag, startPoint x: 1165, startPoint y: 325, endPoint x: 1173, endPoint y: 255, distance: 71.0
click at [1169, 255] on div "Email Accounts Accounts to Use Select one or more accounts to send emails from …" at bounding box center [723, 360] width 1034 height 252
drag, startPoint x: 1173, startPoint y: 255, endPoint x: 1172, endPoint y: 233, distance: 22.0
click at [1169, 234] on div "Email Accounts Accounts to Use Select one or more accounts to send emails from …" at bounding box center [723, 360] width 1034 height 252
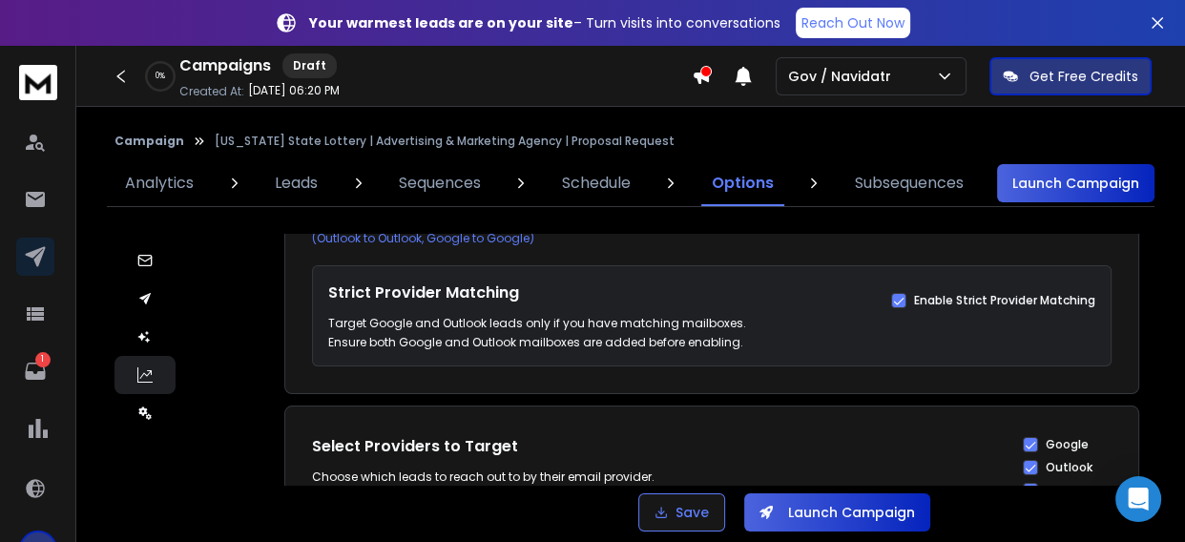
scroll to position [2225, 0]
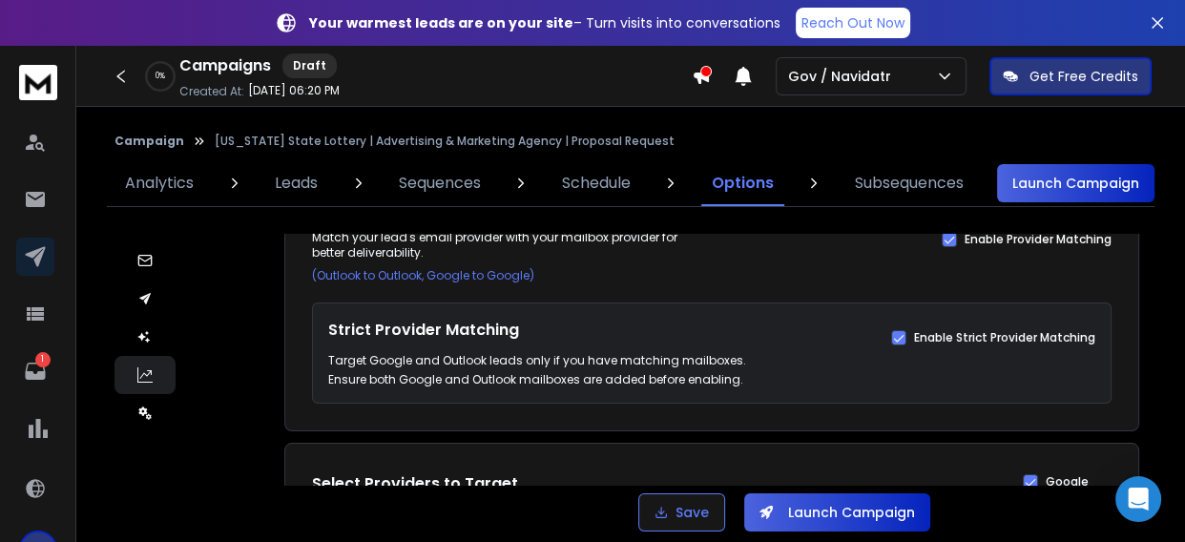
drag, startPoint x: 1174, startPoint y: 228, endPoint x: 1183, endPoint y: 155, distance: 74.1
click at [1169, 155] on div "Campaign California State Lottery | Advertising & Marketing Agency | Proposal R…" at bounding box center [630, 184] width 1109 height 154
click at [1169, 172] on div "Campaign California State Lottery | Advertising & Marketing Agency | Proposal R…" at bounding box center [630, 184] width 1109 height 154
drag, startPoint x: 1166, startPoint y: 282, endPoint x: 1038, endPoint y: 293, distance: 128.3
click at [1038, 293] on div "Email Accounts Accounts to Use Select one or more accounts to send emails from …" at bounding box center [723, 360] width 1034 height 252
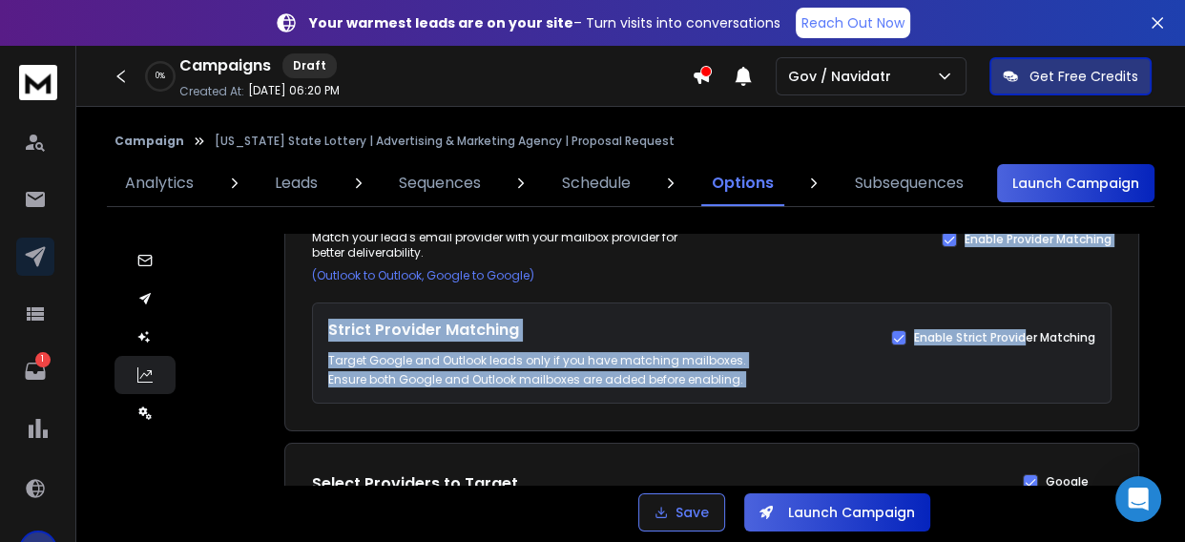
drag, startPoint x: 889, startPoint y: 286, endPoint x: 1020, endPoint y: 289, distance: 130.8
click at [1020, 289] on div "Provider Matching Match your lead's email provider with your mailbox provider f…" at bounding box center [712, 300] width 800 height 208
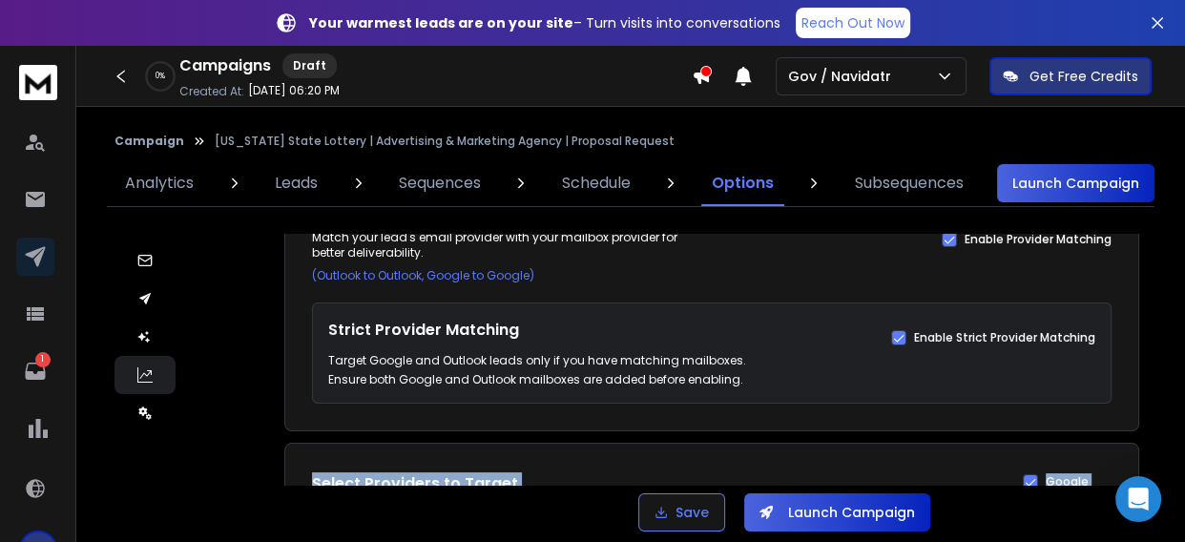
drag, startPoint x: 1183, startPoint y: 471, endPoint x: 1156, endPoint y: 329, distance: 144.8
click at [1157, 328] on div "Email Accounts Accounts to Use Select one or more accounts to send emails from …" at bounding box center [723, 360] width 1034 height 252
click at [1156, 329] on div "Email Accounts Accounts to Use Select one or more accounts to send emails from …" at bounding box center [723, 360] width 1034 height 252
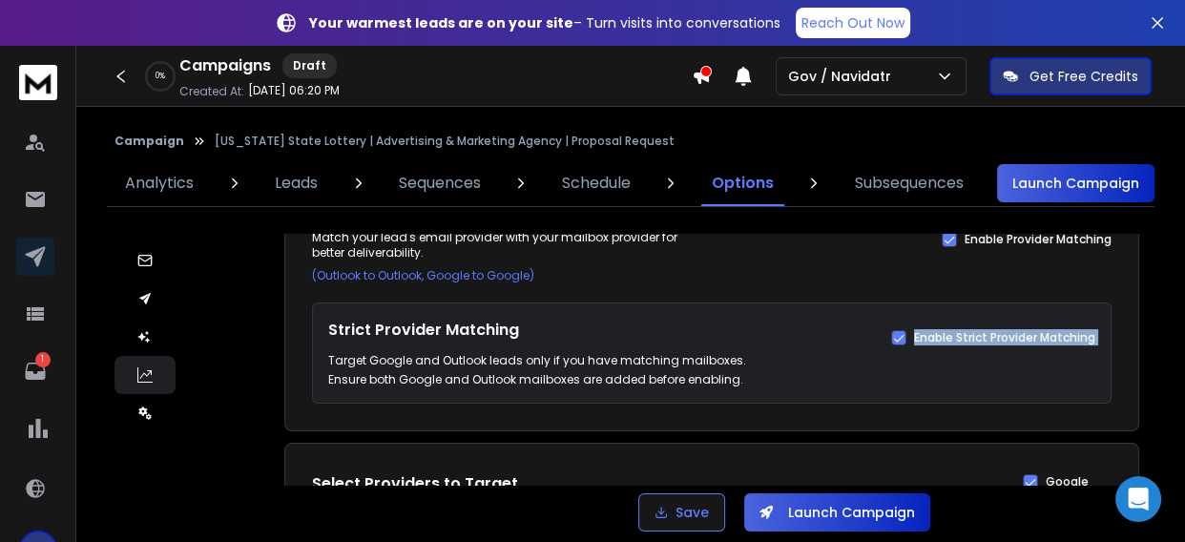
click at [1156, 329] on div "Email Accounts Accounts to Use Select one or more accounts to send emails from …" at bounding box center [723, 360] width 1034 height 252
click at [1140, 467] on div "Email Accounts Accounts to Use Select one or more accounts to send emails from …" at bounding box center [723, 360] width 1034 height 252
click at [964, 470] on div "Google Outlook Others" at bounding box center [921, 504] width 381 height 69
click at [1169, 296] on div "Email Accounts Accounts to Use Select one or more accounts to send emails from …" at bounding box center [723, 360] width 1034 height 252
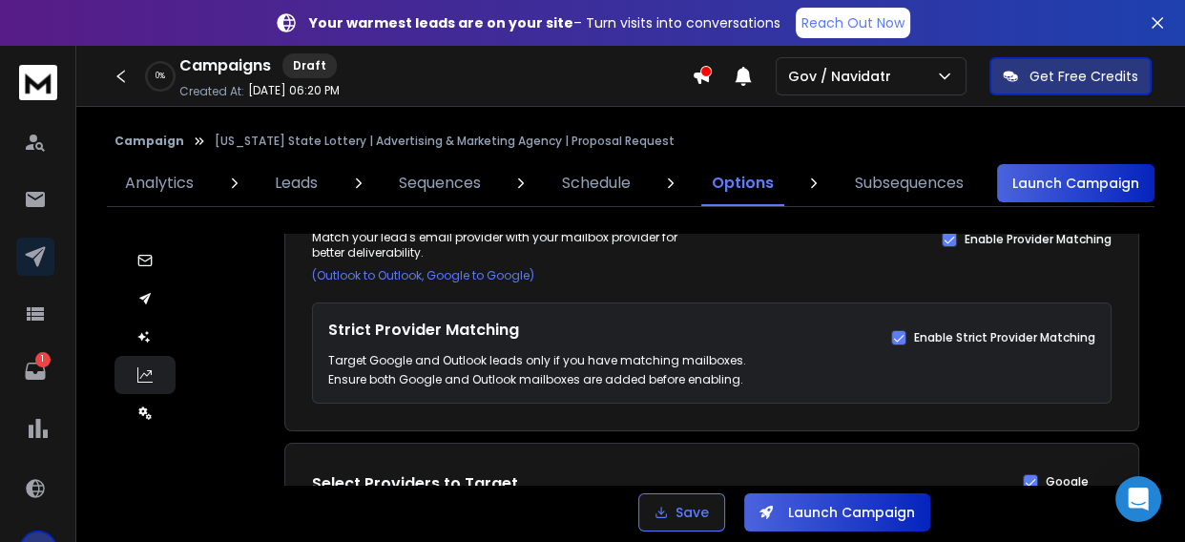
drag, startPoint x: 1182, startPoint y: 296, endPoint x: 1149, endPoint y: 300, distance: 33.6
click at [1149, 300] on div "Email Accounts Accounts to Use Select one or more accounts to send emails from …" at bounding box center [723, 360] width 1034 height 252
click at [725, 172] on p "Options" at bounding box center [743, 183] width 62 height 23
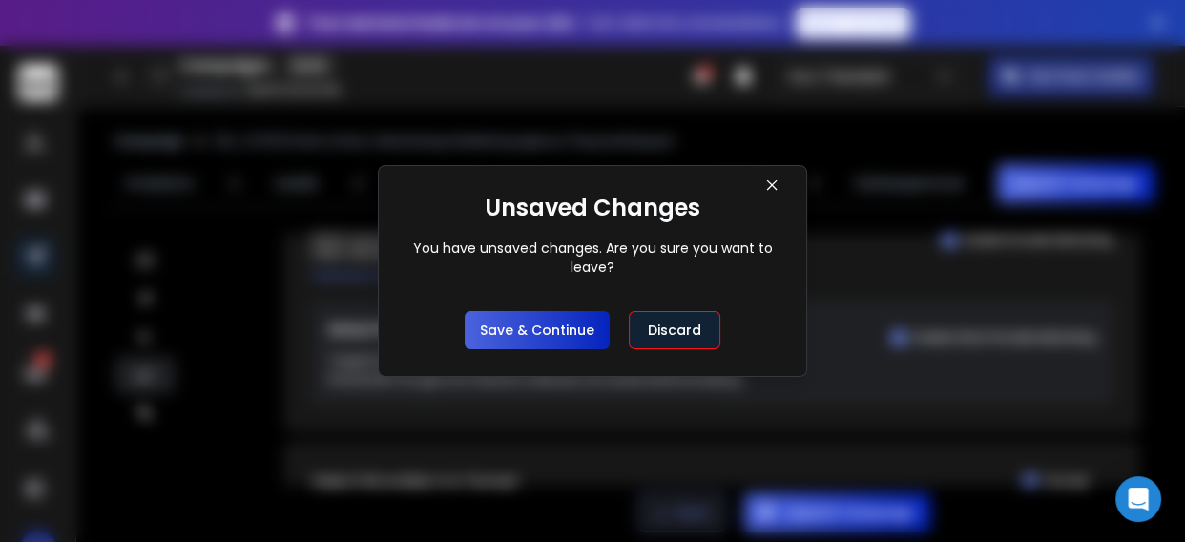
click at [568, 333] on button "Save & Continue" at bounding box center [537, 330] width 145 height 38
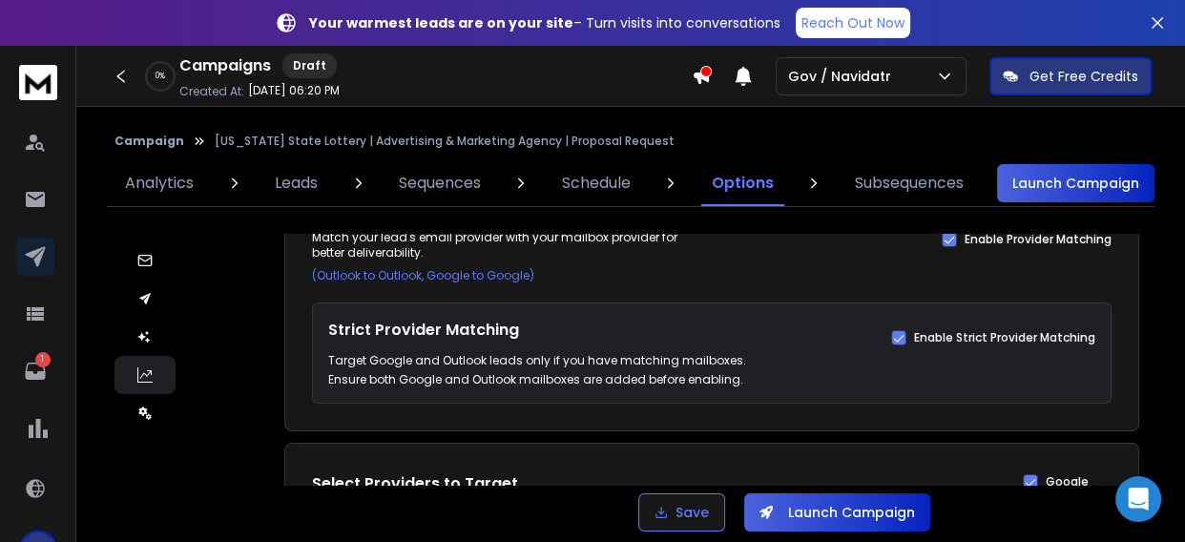
click at [1155, 302] on div "Email Accounts Accounts to Use Select one or more accounts to send emails from …" at bounding box center [723, 360] width 1034 height 252
click at [595, 181] on p "Schedule" at bounding box center [596, 183] width 69 height 23
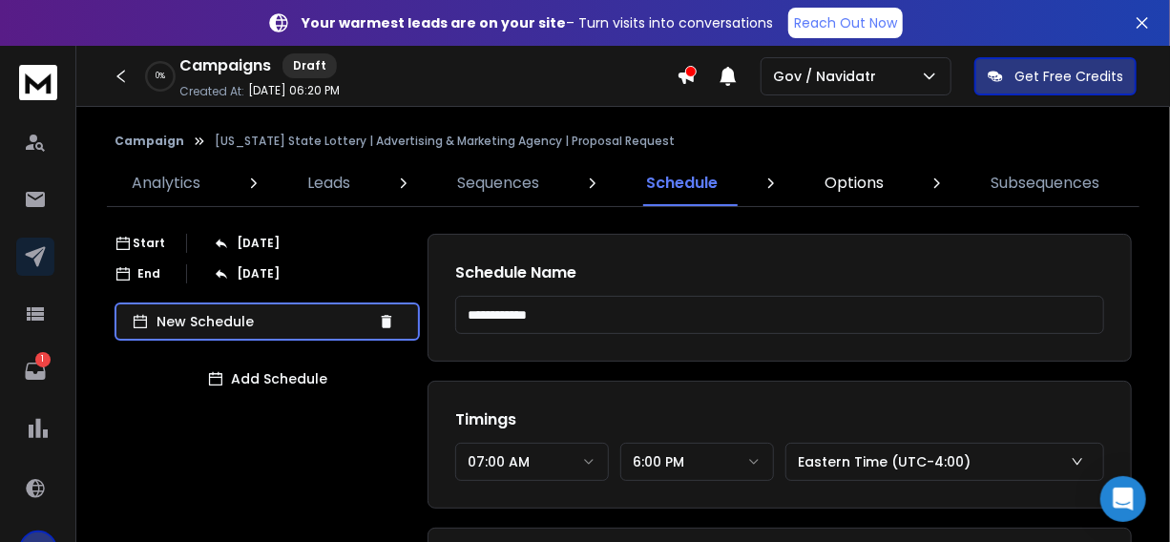
click at [852, 179] on p "Options" at bounding box center [853, 183] width 59 height 23
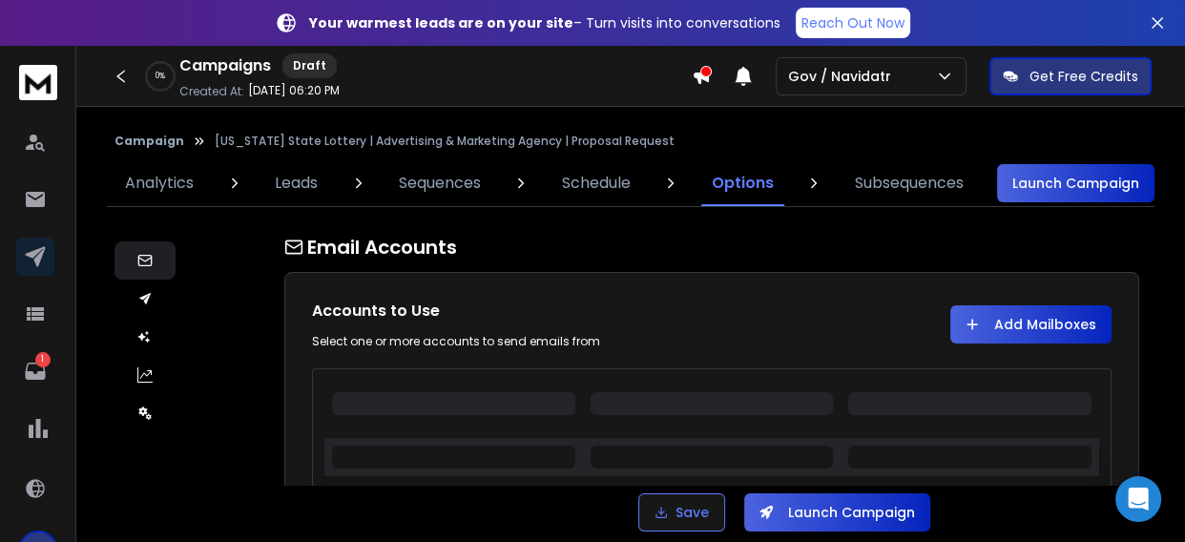
click at [982, 334] on button "Add Mailboxes" at bounding box center [1030, 324] width 161 height 38
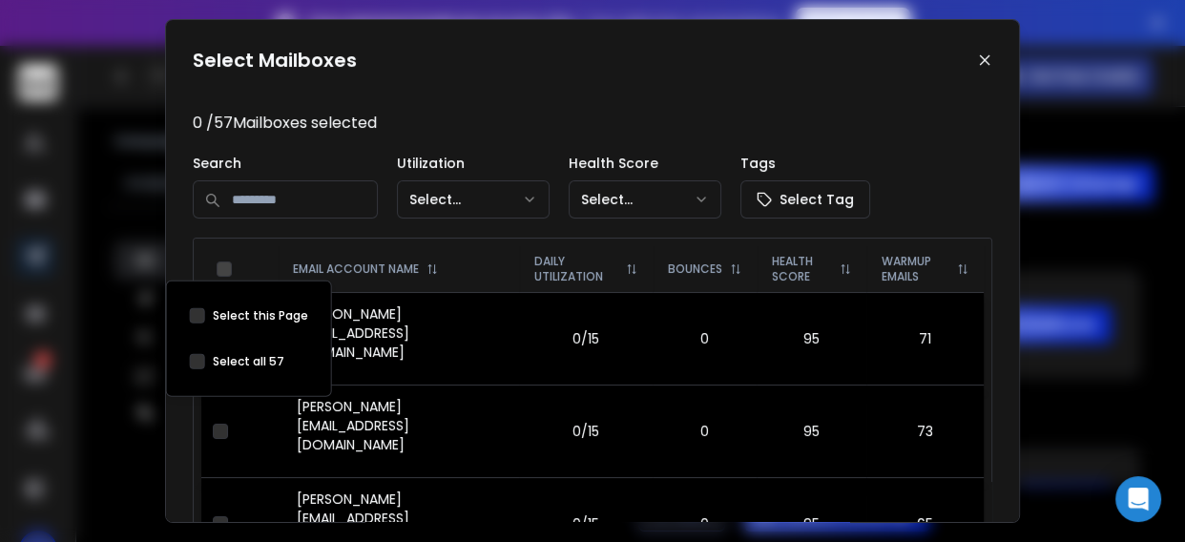
click at [223, 274] on button "Select this Page" at bounding box center [224, 268] width 15 height 15
click at [200, 357] on button "Select this Page" at bounding box center [197, 361] width 15 height 15
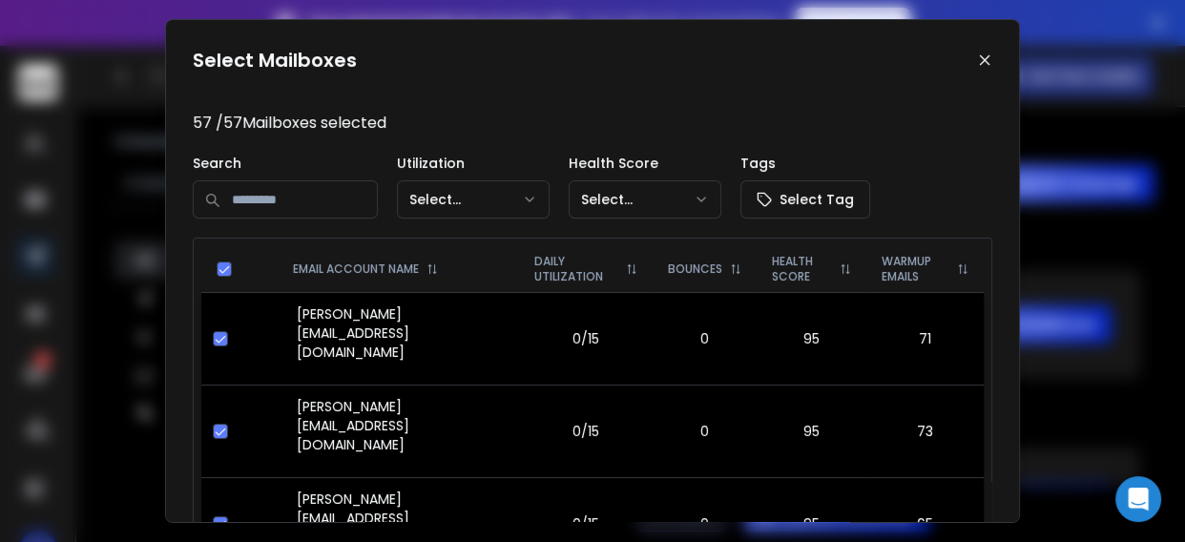
drag, startPoint x: 1122, startPoint y: 413, endPoint x: 1069, endPoint y: 575, distance: 170.8
click at [1069, 491] on html "Your warmest leads are on your site – Turn visits into conversations Reach Out …" at bounding box center [592, 271] width 1185 height 542
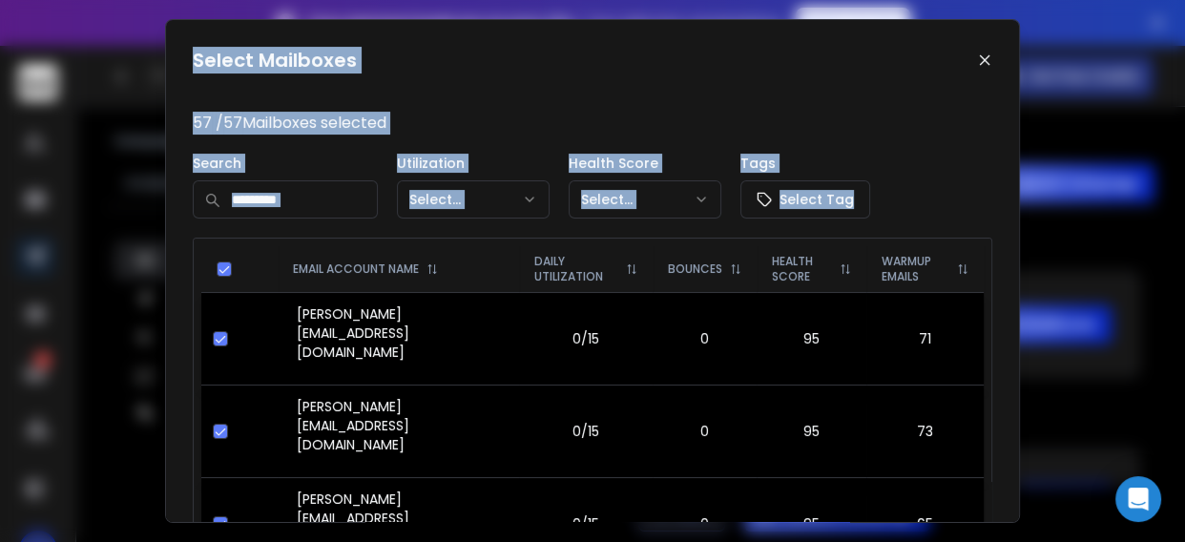
click at [984, 265] on div "EMAIL ACCOUNT NAME DAILY UTILIZATION BOUNCES HEALTH SCORE WARMUP EMAILS sarah@g…" at bounding box center [593, 429] width 800 height 382
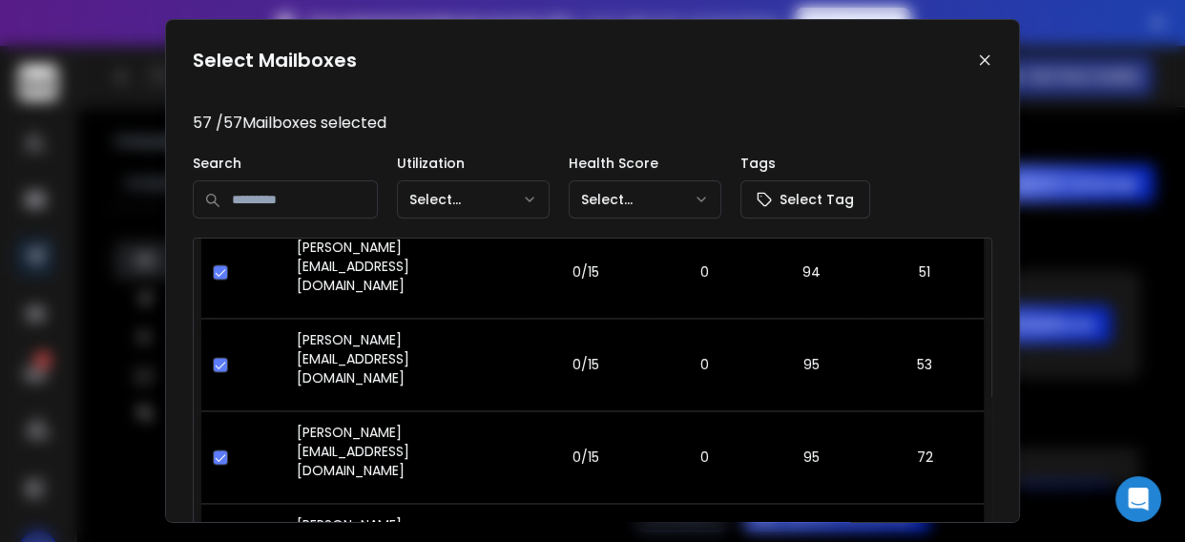
scroll to position [2999, 0]
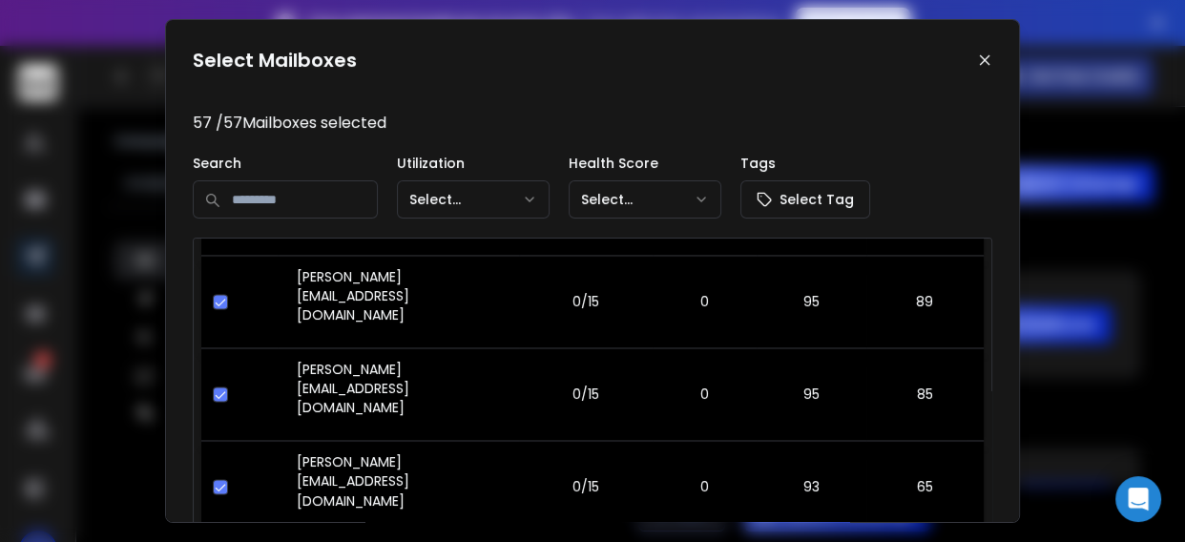
click at [1030, 362] on div "Select Mailboxes 57 / 57 Mailboxes selected Search Utilization Select... Health…" at bounding box center [592, 271] width 1185 height 542
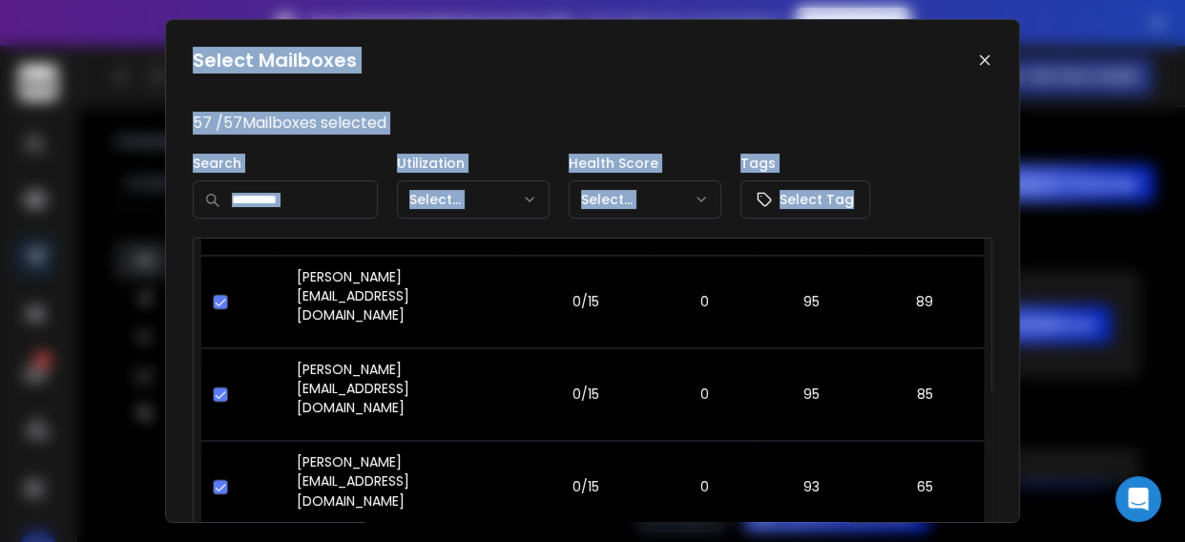
drag, startPoint x: 1040, startPoint y: 435, endPoint x: 1013, endPoint y: 523, distance: 91.8
click at [1016, 491] on div "Select Mailboxes 57 / 57 Mailboxes selected Search Utilization Select... Health…" at bounding box center [592, 271] width 1185 height 542
drag, startPoint x: 1002, startPoint y: 488, endPoint x: 972, endPoint y: 509, distance: 36.3
click at [971, 491] on div "Select Mailboxes 57 / 57 Mailboxes selected Search Utilization Select... Health…" at bounding box center [592, 271] width 1185 height 542
click at [992, 479] on div "Select Mailboxes 57 / 57 Mailboxes selected Search Utilization Select... Health…" at bounding box center [592, 271] width 855 height 504
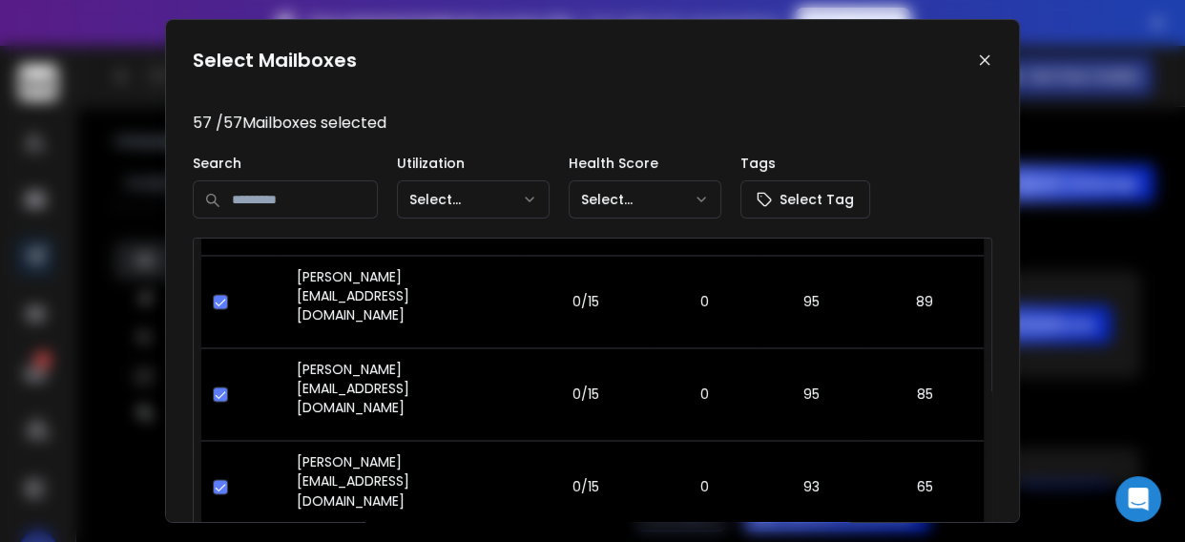
click at [992, 478] on div "Select Mailboxes 57 / 57 Mailboxes selected Search Utilization Select... Health…" at bounding box center [592, 271] width 855 height 504
click at [1169, 464] on div "Select Mailboxes 57 / 57 Mailboxes selected Search Utilization Select... Health…" at bounding box center [592, 271] width 1185 height 542
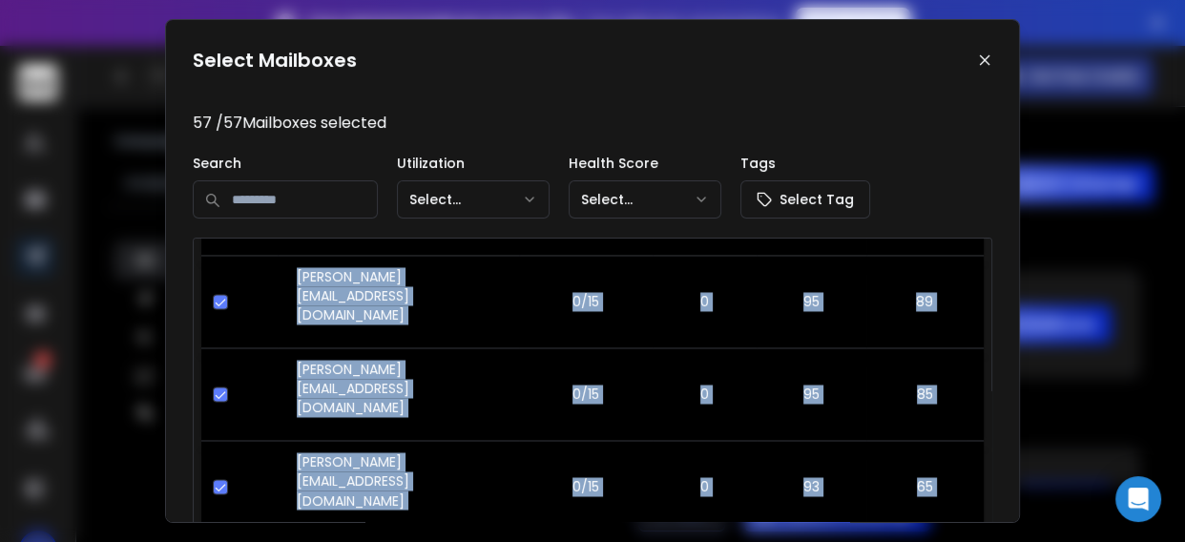
click at [1169, 464] on div "Select Mailboxes 57 / 57 Mailboxes selected Search Utilization Select... Health…" at bounding box center [592, 271] width 1185 height 542
click at [1000, 433] on div "Select Mailboxes 57 / 57 Mailboxes selected Search Utilization Select... Health…" at bounding box center [592, 271] width 855 height 504
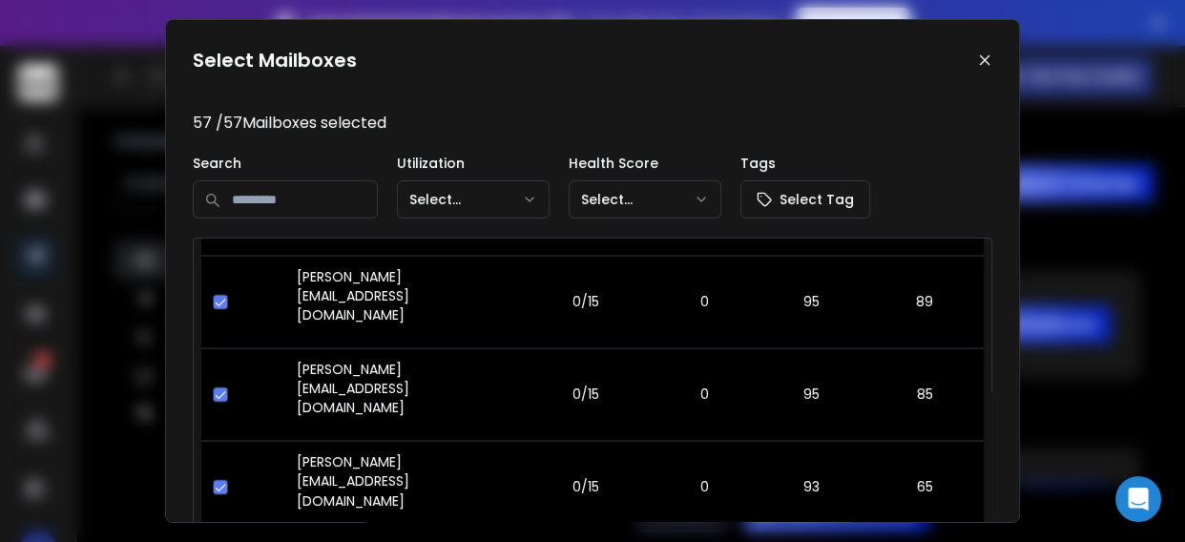
drag, startPoint x: 1002, startPoint y: 373, endPoint x: 983, endPoint y: 536, distance: 164.3
click at [983, 491] on div "Select Mailboxes 57 / 57 Mailboxes selected Search Utilization Select... Health…" at bounding box center [592, 271] width 1185 height 542
click at [1124, 367] on div "Select Mailboxes 57 / 57 Mailboxes selected Search Utilization Select... Health…" at bounding box center [592, 271] width 1185 height 542
click at [1083, 416] on div "Select Mailboxes 57 / 57 Mailboxes selected Search Utilization Select... Health…" at bounding box center [592, 271] width 1185 height 542
click at [537, 196] on icon "button" at bounding box center [529, 199] width 15 height 15
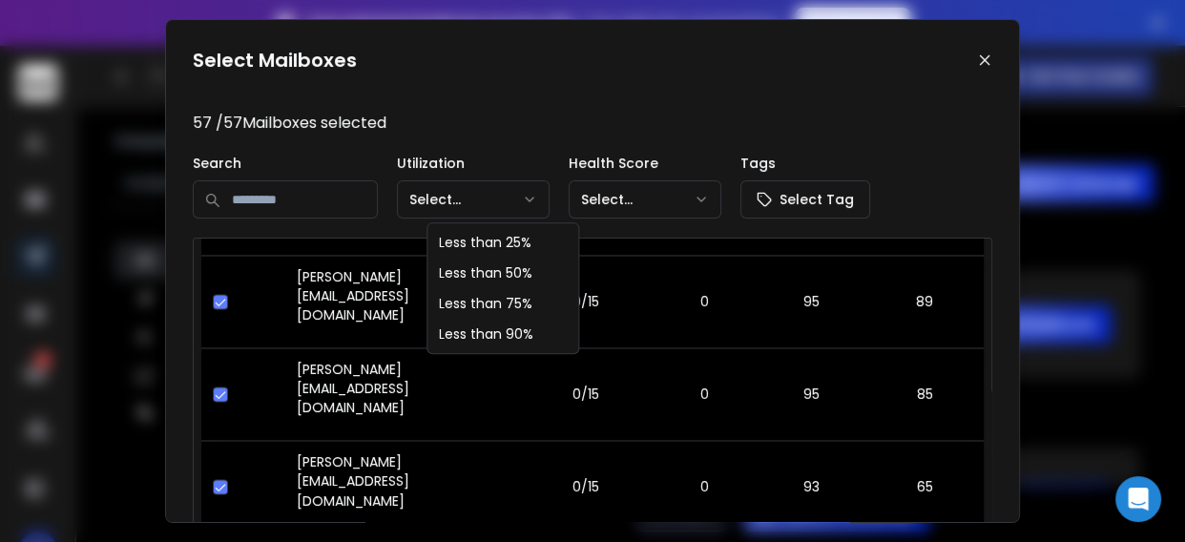
click at [550, 162] on p "Utilization" at bounding box center [473, 163] width 153 height 19
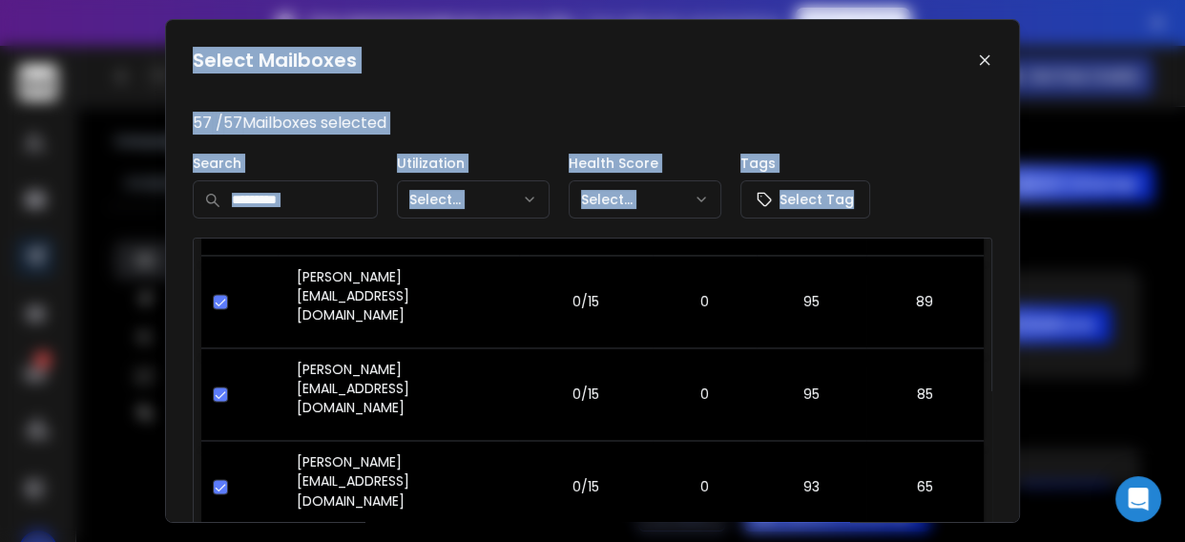
drag, startPoint x: 170, startPoint y: 510, endPoint x: 314, endPoint y: 528, distance: 145.2
click at [314, 491] on div "Select Mailboxes 57 / 57 Mailboxes selected Search Utilization Select... Health…" at bounding box center [592, 271] width 1185 height 542
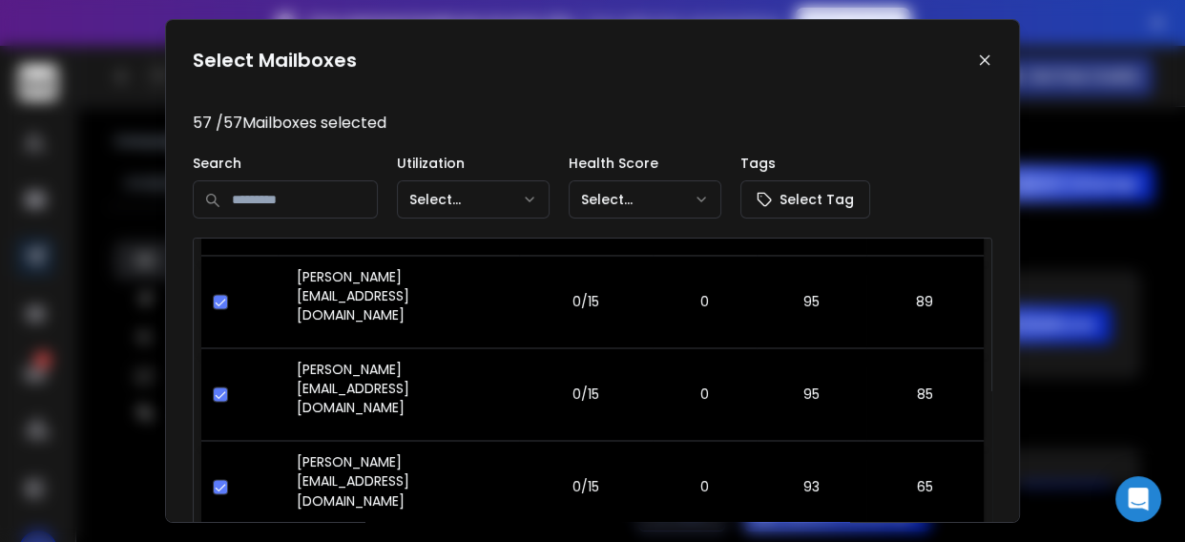
click at [992, 316] on div "Select Mailboxes 57 / 57 Mailboxes selected Search Utilization Select... Health…" at bounding box center [592, 271] width 855 height 504
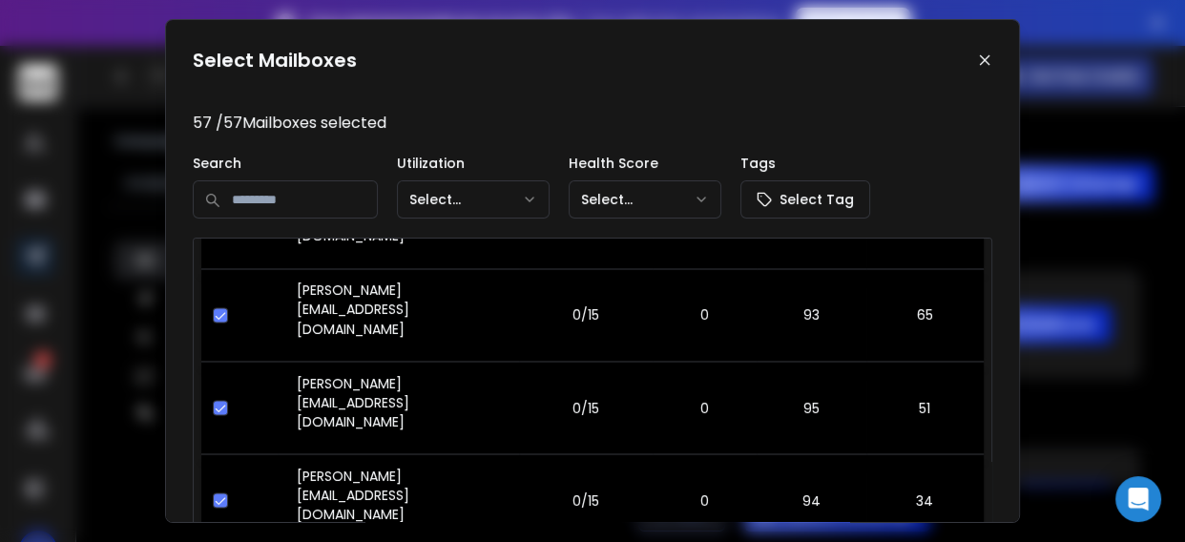
scroll to position [3274, 0]
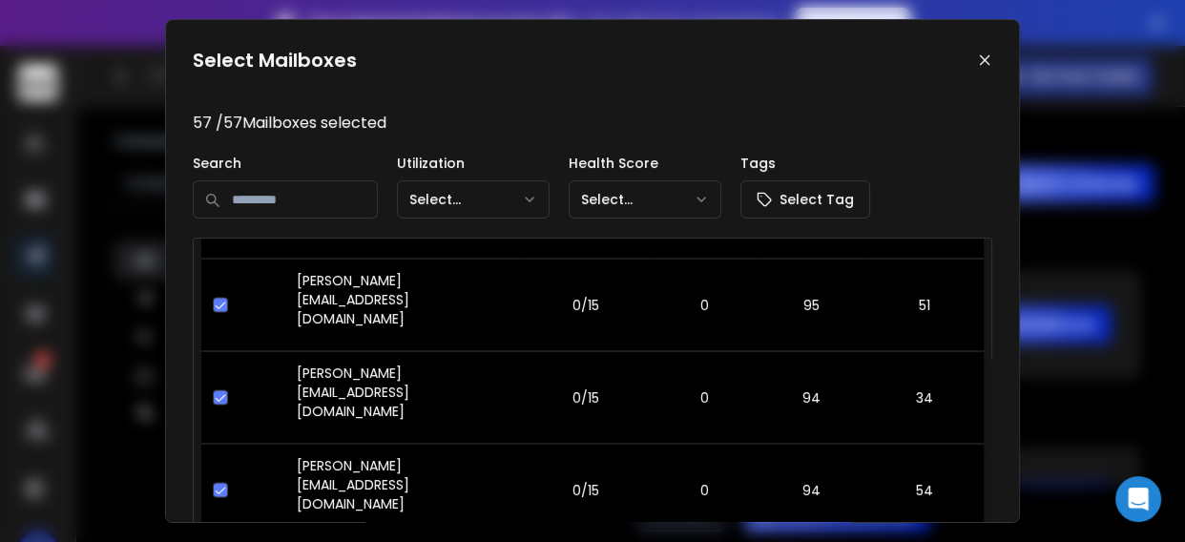
drag, startPoint x: 992, startPoint y: 510, endPoint x: 987, endPoint y: 520, distance: 12.0
click at [987, 491] on div "Select Mailboxes 57 / 57 Mailboxes selected Search Utilization Select... Health…" at bounding box center [592, 271] width 855 height 504
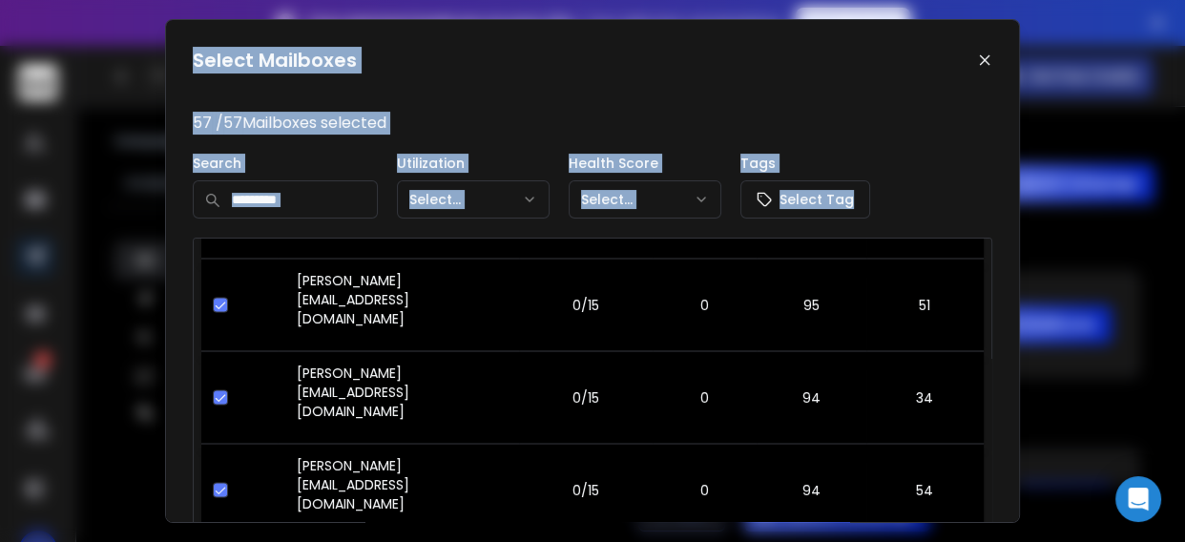
drag, startPoint x: 987, startPoint y: 540, endPoint x: 986, endPoint y: 575, distance: 35.3
click at [986, 491] on html "Your warmest leads are on your site – Turn visits into conversations Reach Out …" at bounding box center [592, 271] width 1185 height 542
click at [983, 67] on icon at bounding box center [984, 59] width 15 height 15
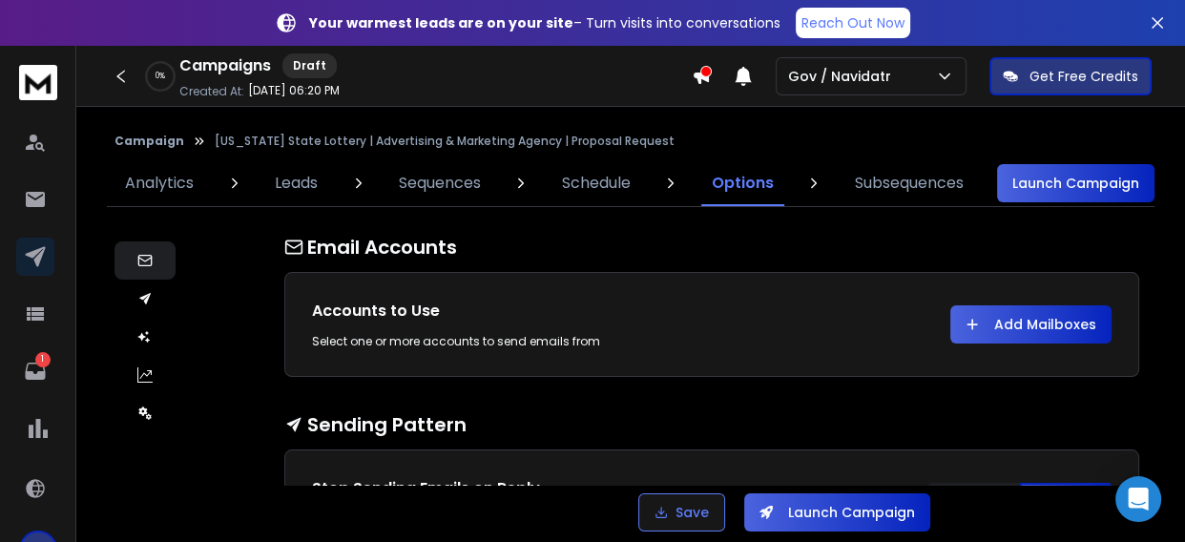
click at [972, 326] on icon "button" at bounding box center [972, 324] width 13 height 13
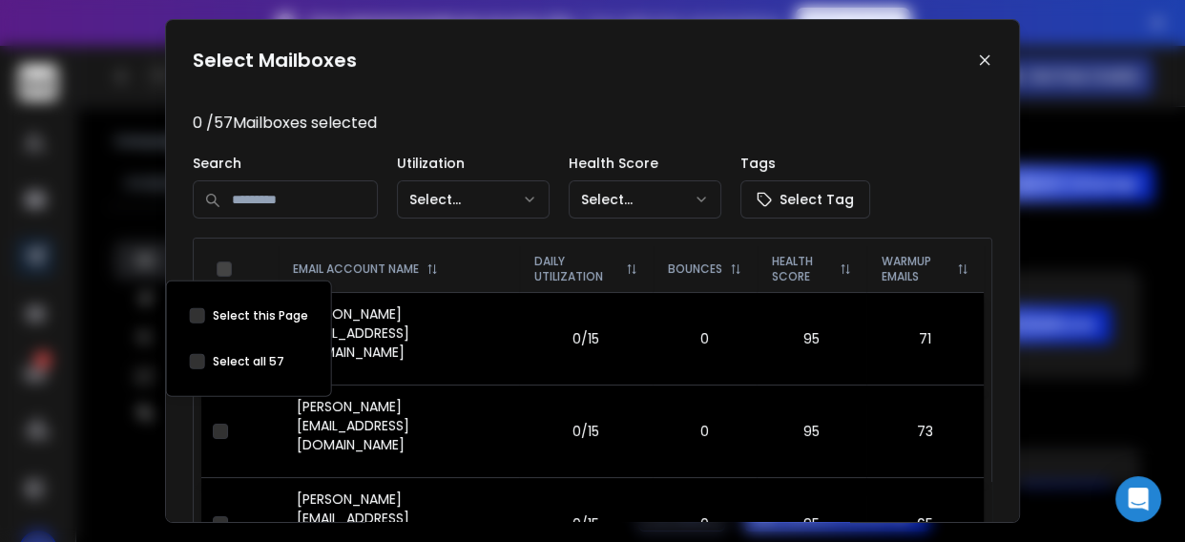
click at [223, 268] on button "Select this Page" at bounding box center [224, 268] width 15 height 15
click at [196, 355] on button "Select this Page" at bounding box center [197, 361] width 15 height 15
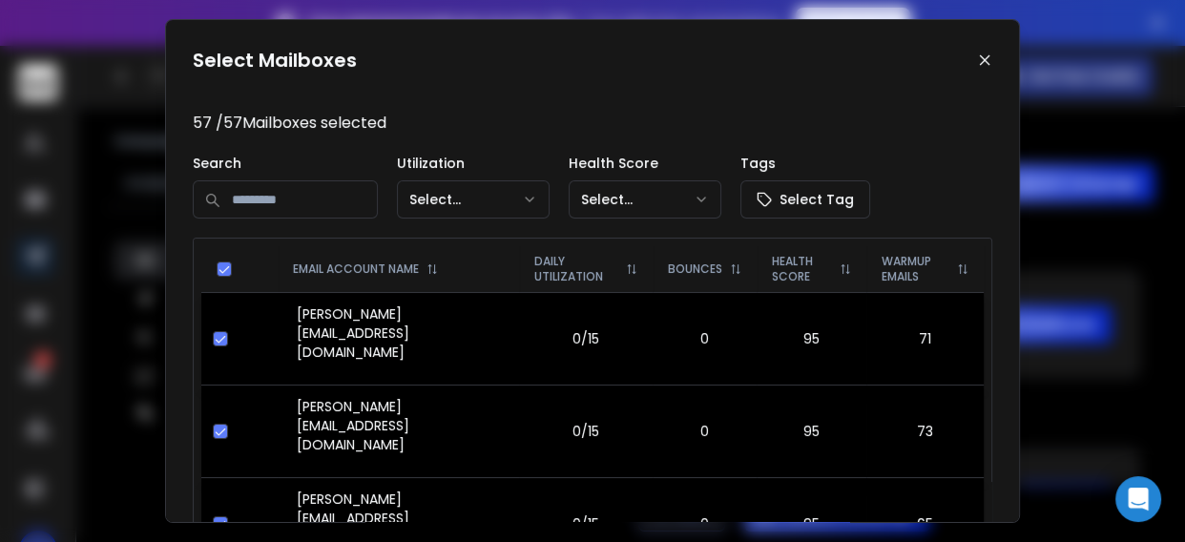
click at [997, 324] on div "Select Mailboxes 57 / 57 Mailboxes selected Search Utilization Select... Health…" at bounding box center [592, 271] width 855 height 504
click at [982, 56] on icon at bounding box center [985, 60] width 10 height 10
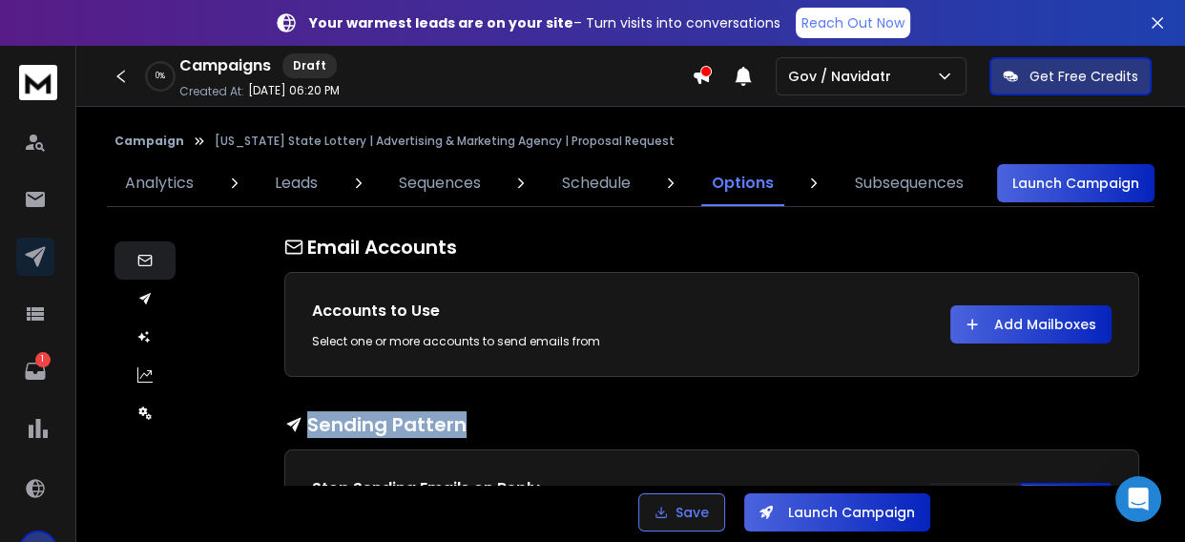
drag, startPoint x: 1133, startPoint y: 347, endPoint x: 1144, endPoint y: 413, distance: 66.8
click at [1144, 413] on div "Email Accounts Accounts to Use Select one or more accounts to send emails from …" at bounding box center [723, 360] width 1034 height 252
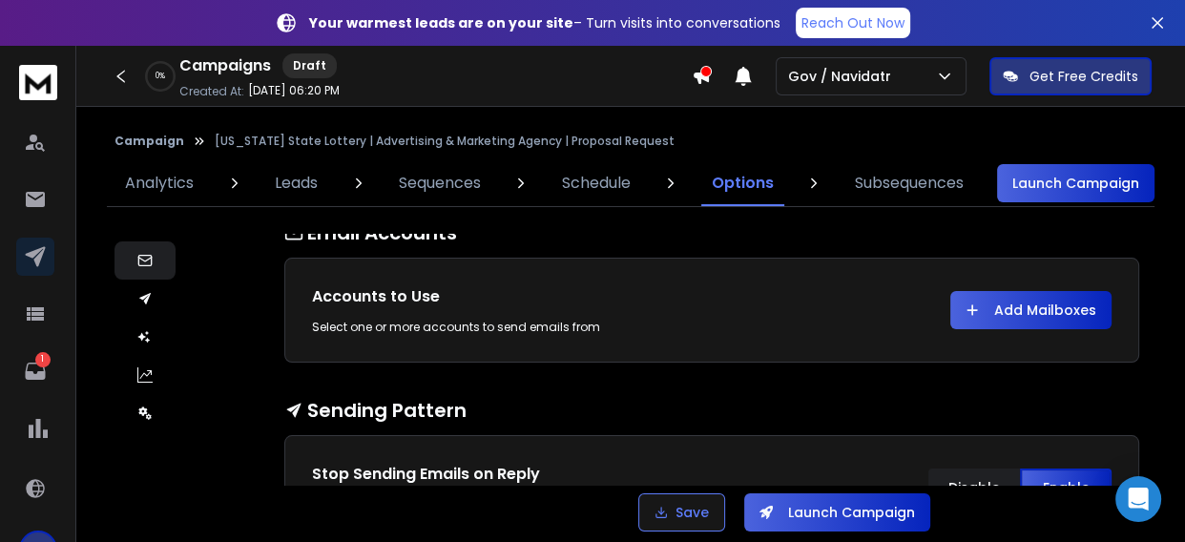
click at [1169, 428] on div "Email Accounts Accounts to Use Select one or more accounts to send emails from …" at bounding box center [723, 360] width 1034 height 252
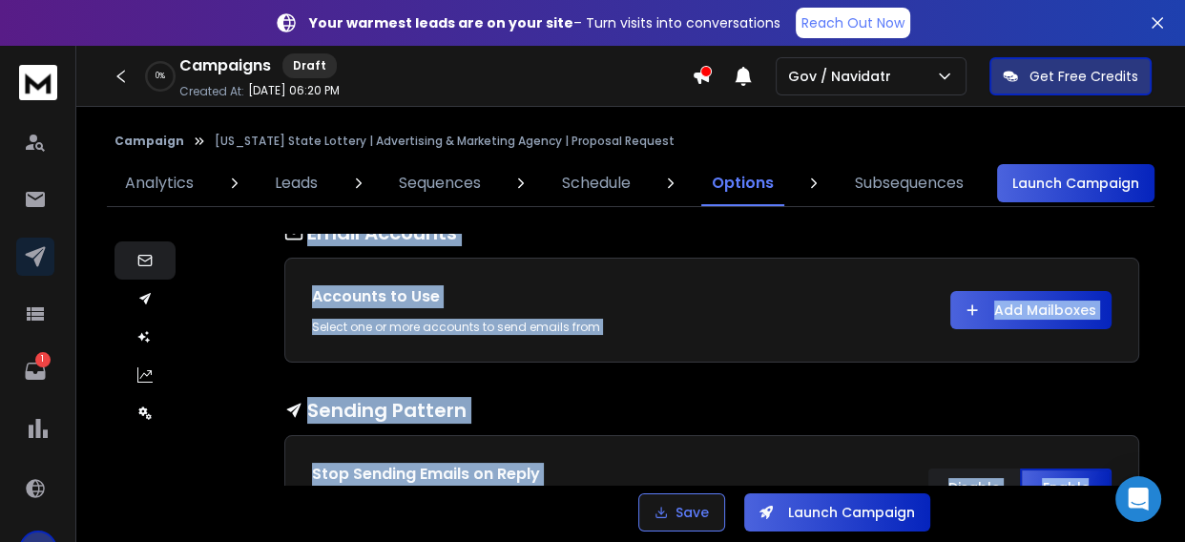
drag, startPoint x: 1183, startPoint y: 438, endPoint x: 1174, endPoint y: 515, distance: 77.9
click at [1169, 486] on div "Email Accounts Accounts to Use Select one or more accounts to send emails from …" at bounding box center [723, 360] width 1034 height 252
click at [1169, 491] on div "Save Launch Campaign" at bounding box center [784, 512] width 1126 height 38
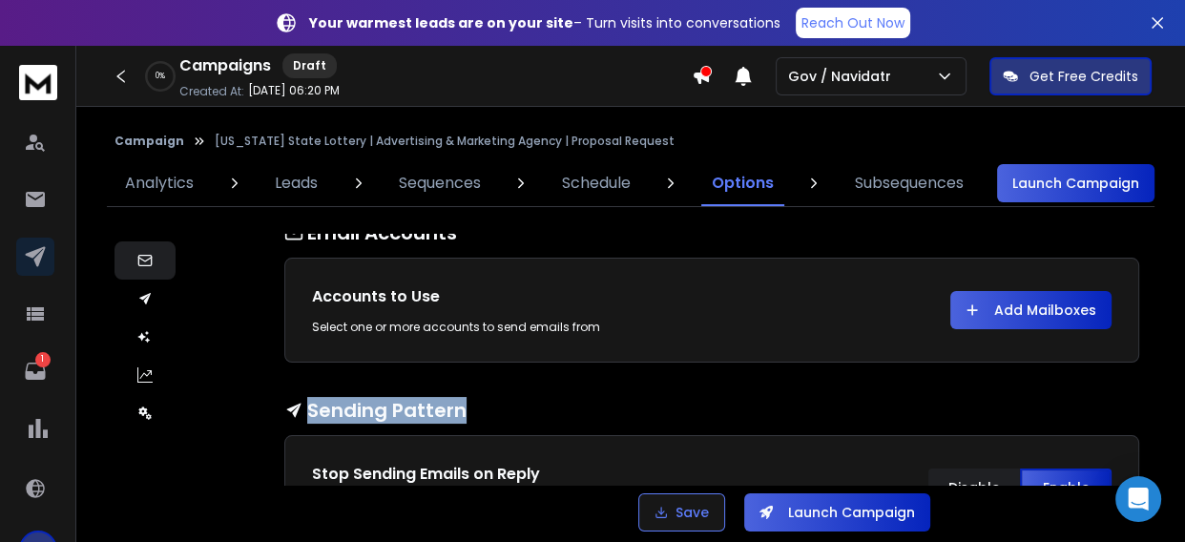
drag, startPoint x: 1153, startPoint y: 402, endPoint x: 1173, endPoint y: 316, distance: 88.2
click at [1169, 316] on div "Email Accounts Accounts to Use Select one or more accounts to send emails from …" at bounding box center [723, 360] width 1034 height 252
drag, startPoint x: 1163, startPoint y: 385, endPoint x: 1167, endPoint y: 448, distance: 63.1
drag, startPoint x: 1167, startPoint y: 448, endPoint x: 872, endPoint y: 343, distance: 313.0
click at [872, 343] on div "Accounts to Use Select one or more accounts to send emails from Add Mailboxes" at bounding box center [711, 310] width 855 height 105
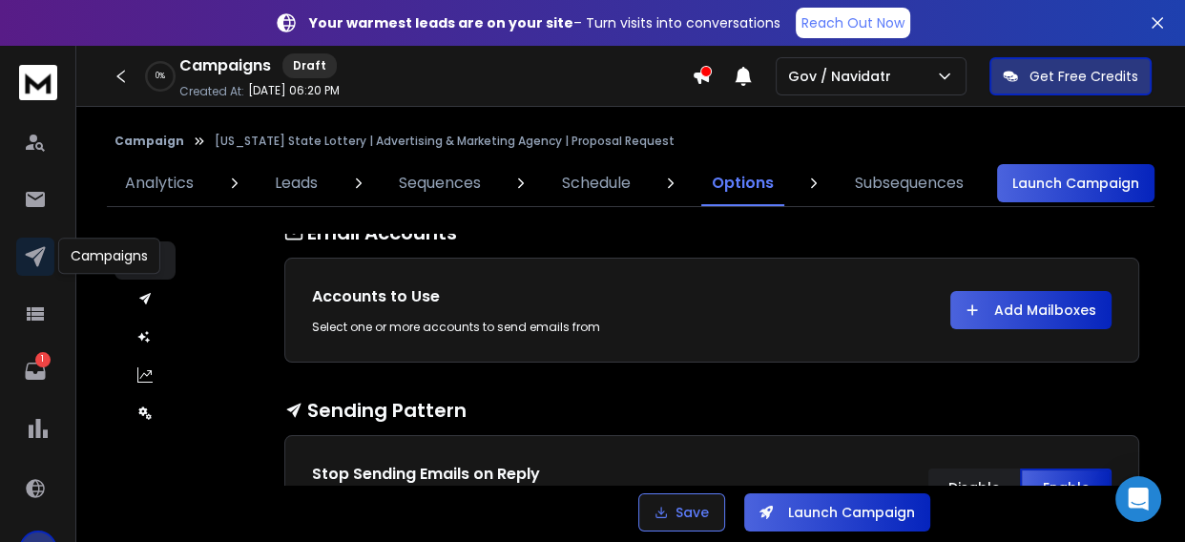
click at [39, 259] on icon at bounding box center [35, 256] width 20 height 20
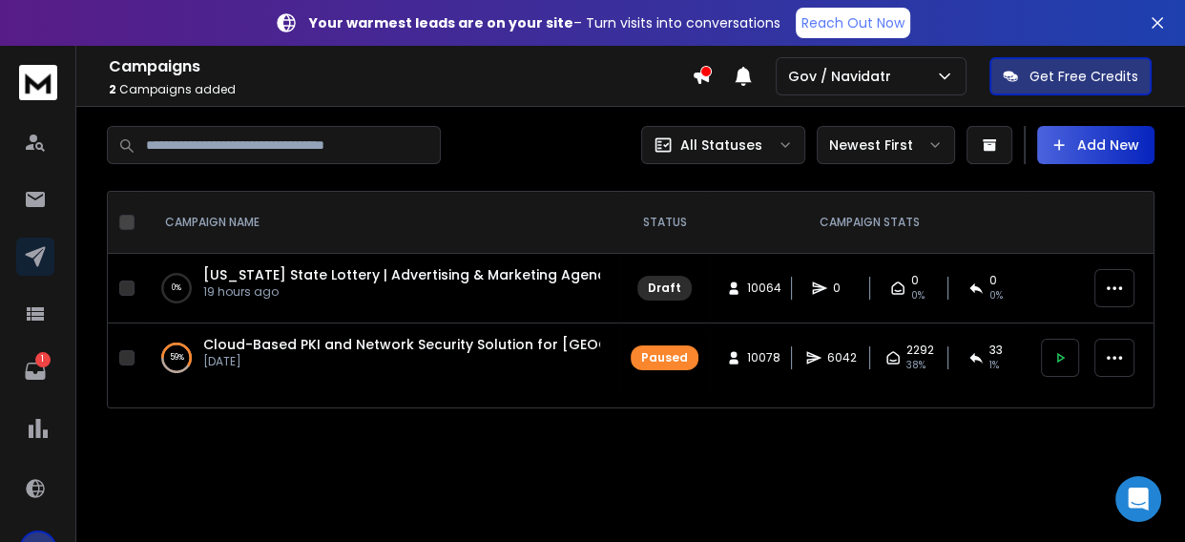
click at [1113, 346] on button "button" at bounding box center [1115, 358] width 40 height 38
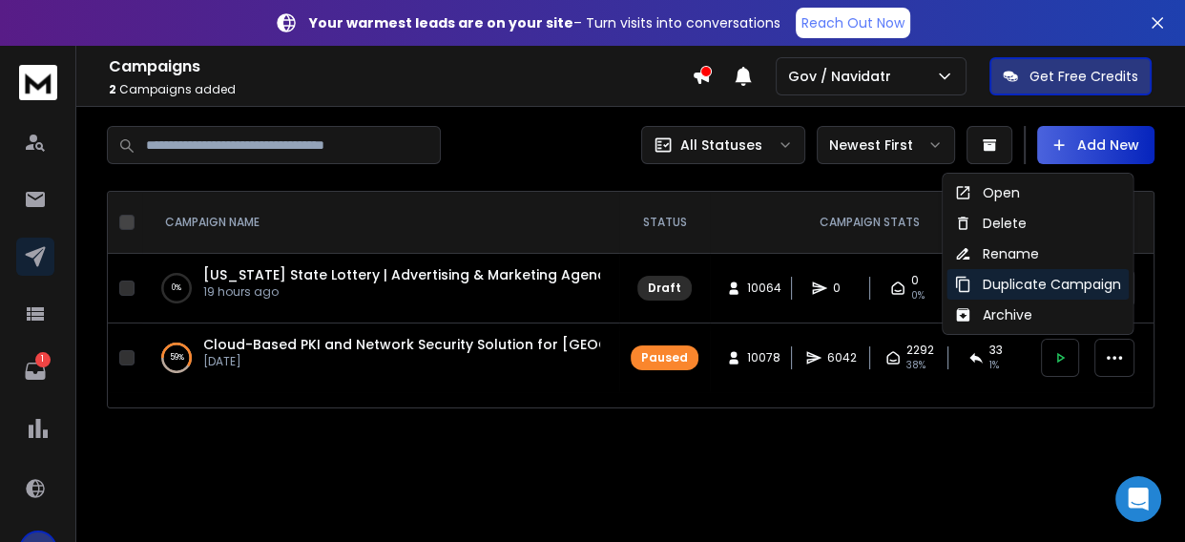
click at [1034, 281] on div "Duplicate Campaign" at bounding box center [1037, 284] width 167 height 19
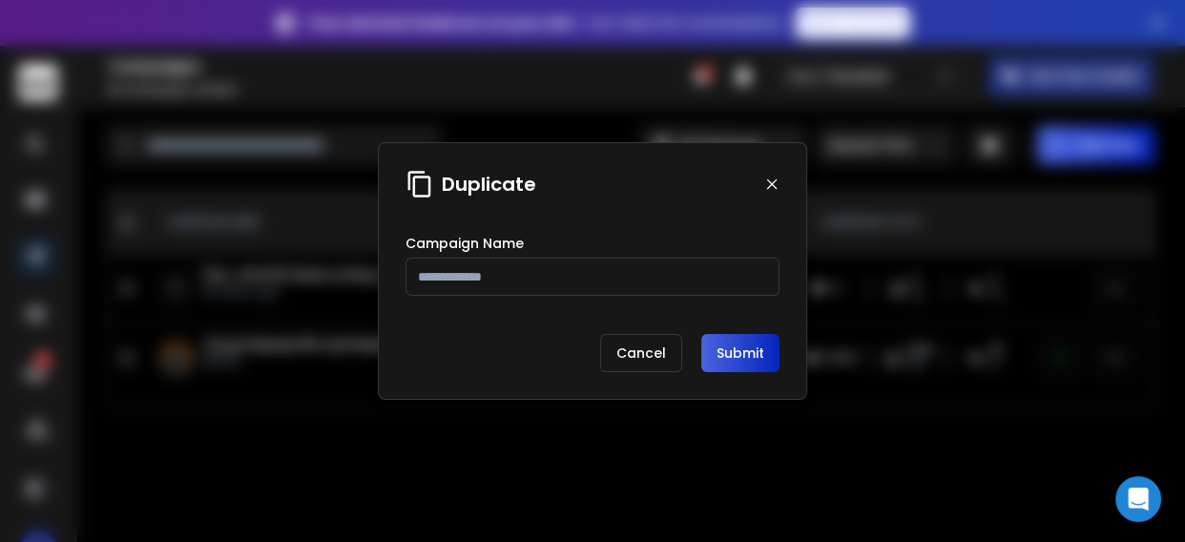
click at [766, 187] on icon at bounding box center [771, 184] width 15 height 15
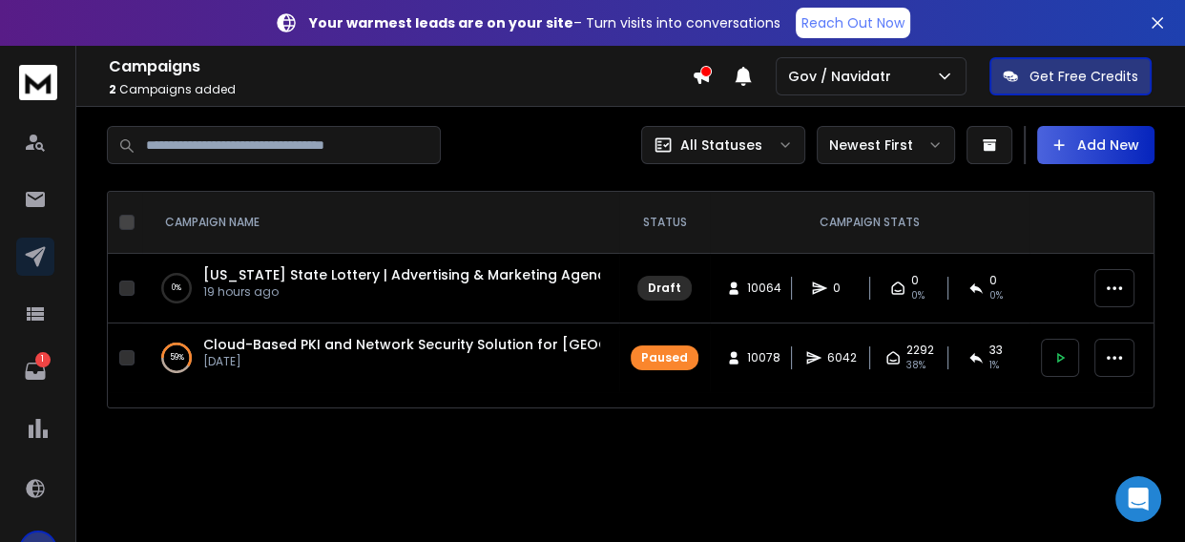
click at [281, 277] on span "[US_STATE] State Lottery | Advertising & Marketing Agency | Proposal Request" at bounding box center [476, 274] width 546 height 19
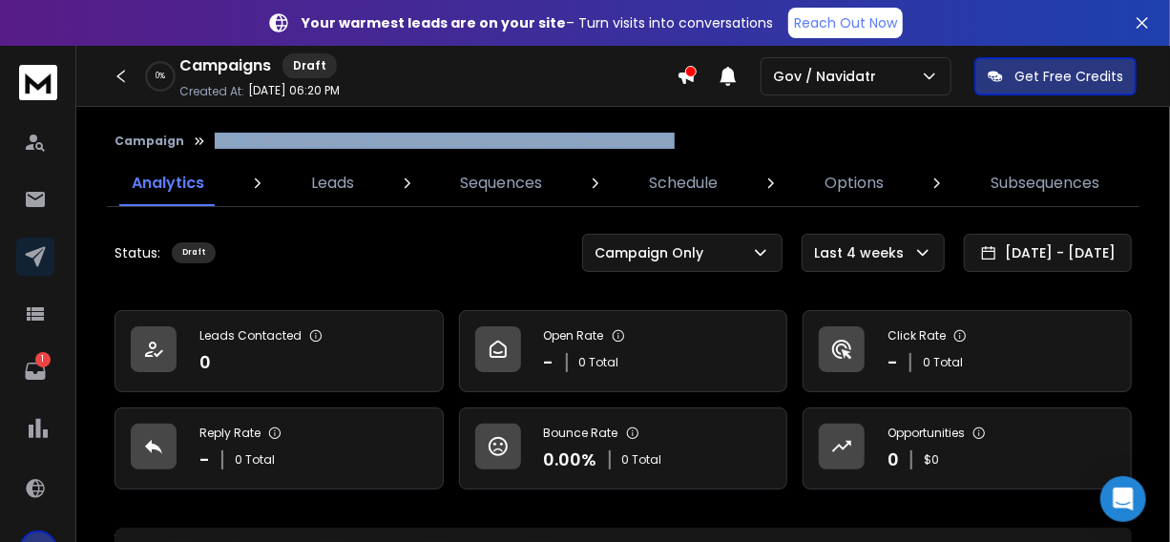
drag, startPoint x: 204, startPoint y: 135, endPoint x: 645, endPoint y: 140, distance: 440.9
click at [645, 140] on div "Campaign California State Lottery | Advertising & Marketing Agency | Proposal R…" at bounding box center [623, 141] width 1032 height 31
click at [639, 141] on p "[US_STATE] State Lottery | Advertising & Marketing Agency | Proposal Request" at bounding box center [445, 141] width 460 height 15
copy p "[US_STATE] State Lottery | Advertising & Marketing Agency | Proposal Request"
click at [43, 255] on icon at bounding box center [35, 256] width 23 height 23
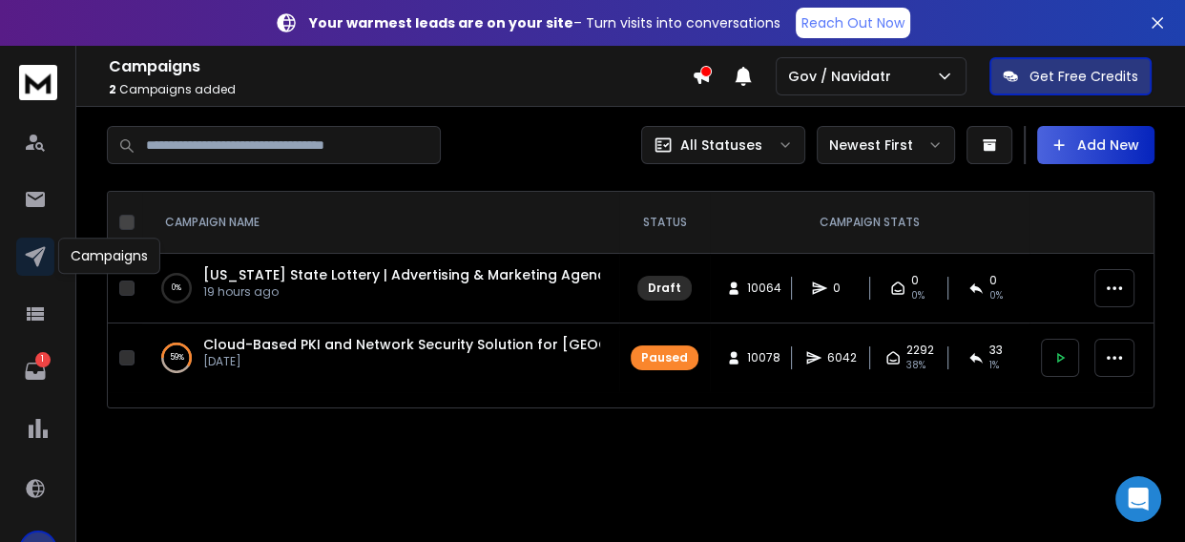
click at [1117, 365] on icon "button" at bounding box center [1114, 357] width 19 height 19
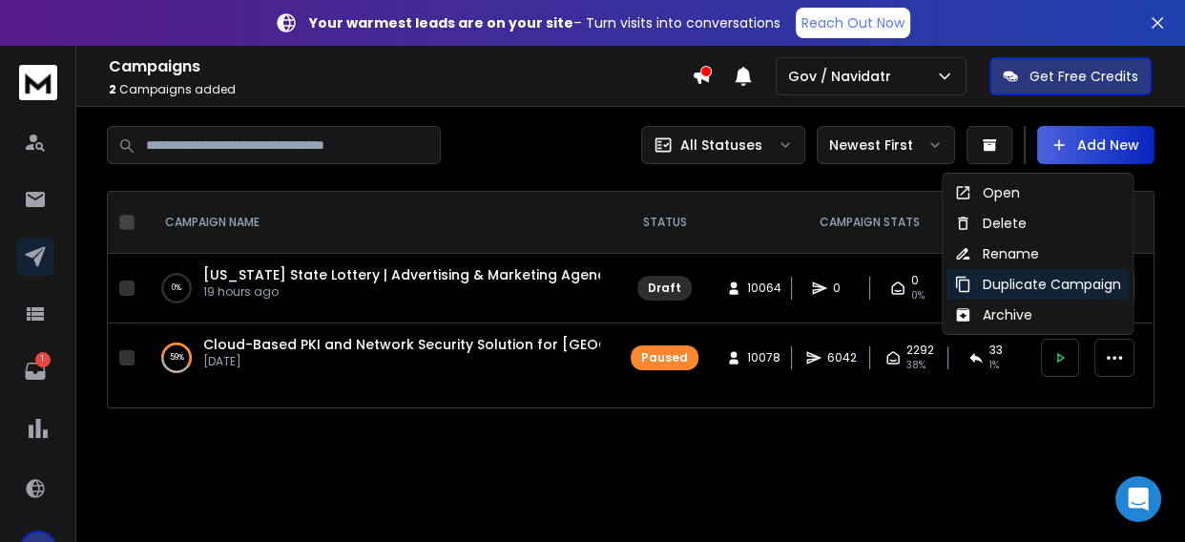
click at [1061, 291] on div "Duplicate Campaign" at bounding box center [1037, 284] width 167 height 19
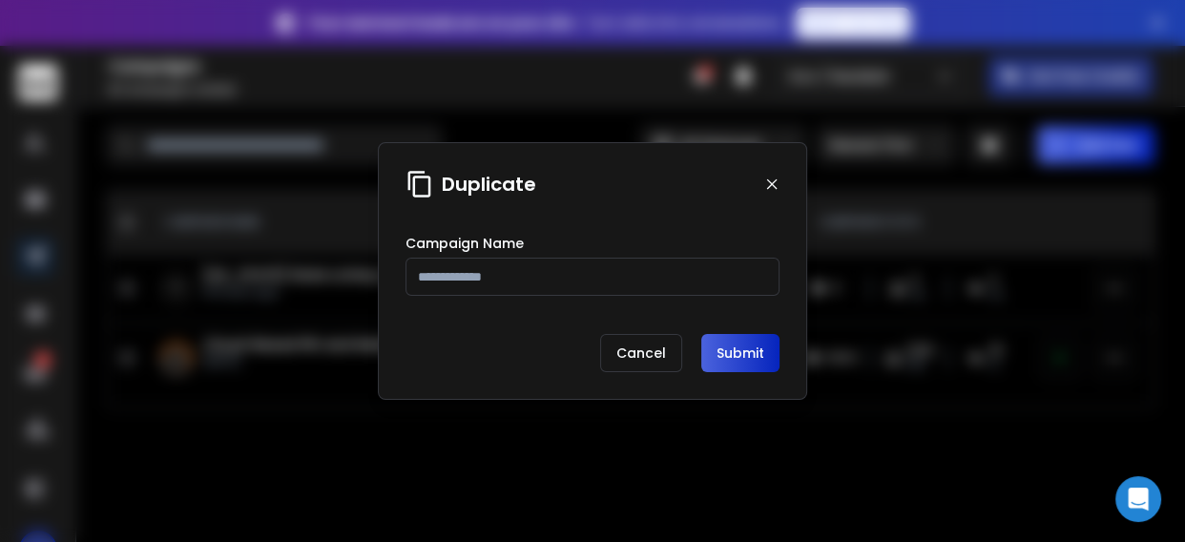
click at [596, 280] on input "text" at bounding box center [593, 277] width 374 height 38
paste input "**********"
type input "**********"
click at [420, 401] on div "**********" at bounding box center [592, 271] width 1185 height 296
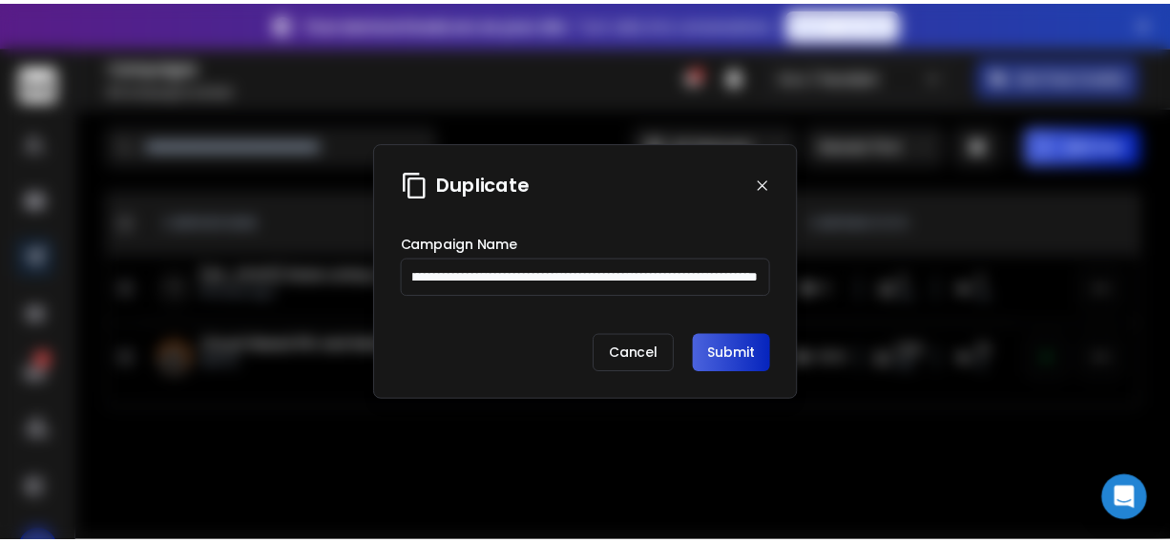
scroll to position [0, 0]
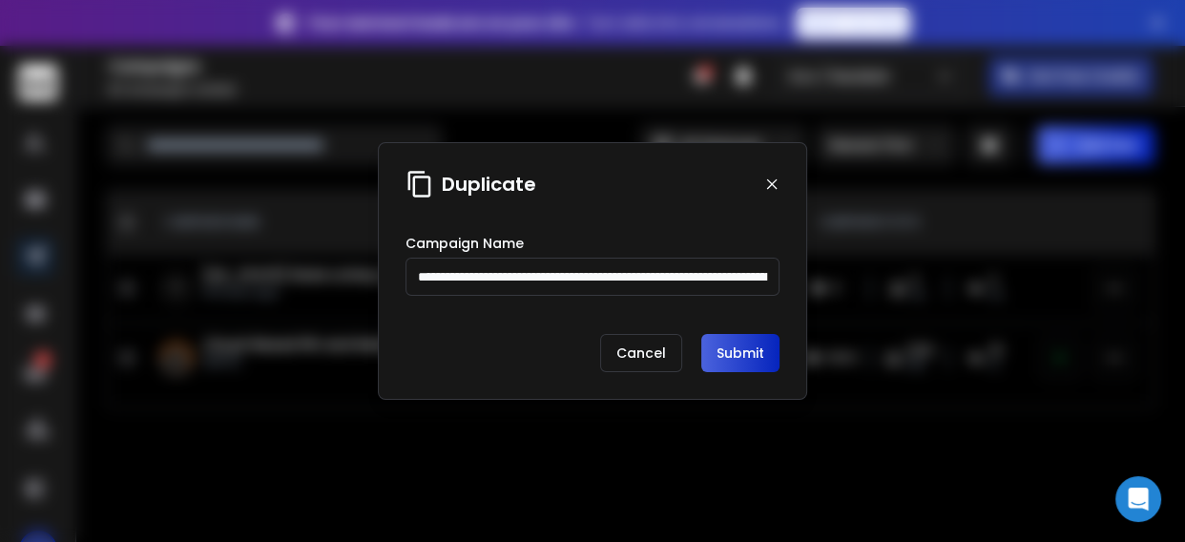
click at [744, 345] on button "Submit" at bounding box center [740, 353] width 78 height 38
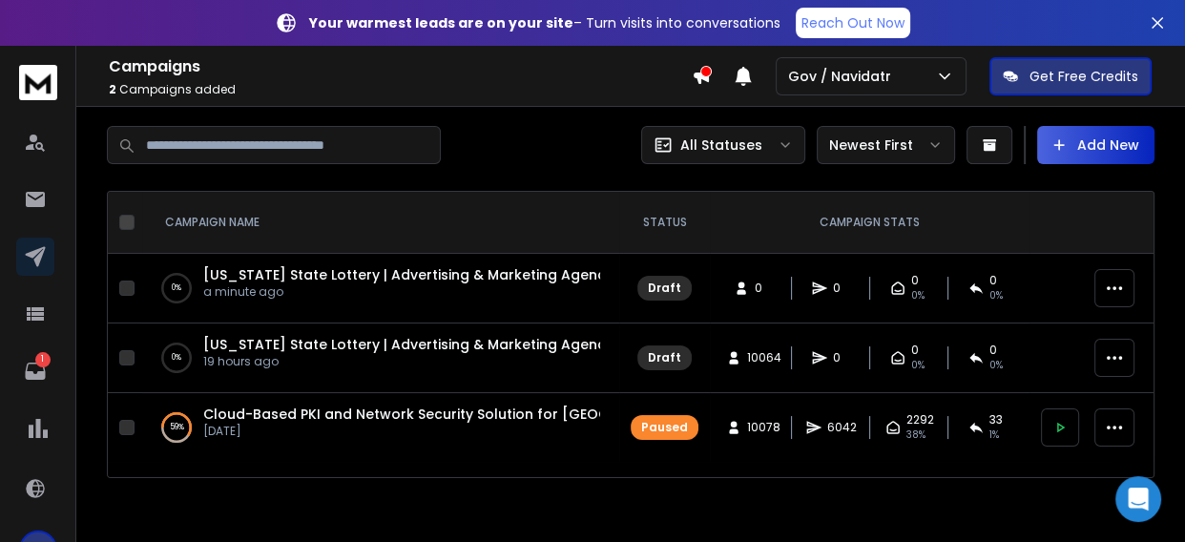
click at [525, 269] on span "[US_STATE] State Lottery | Advertising & Marketing Agency | Proposal Request" at bounding box center [476, 274] width 546 height 19
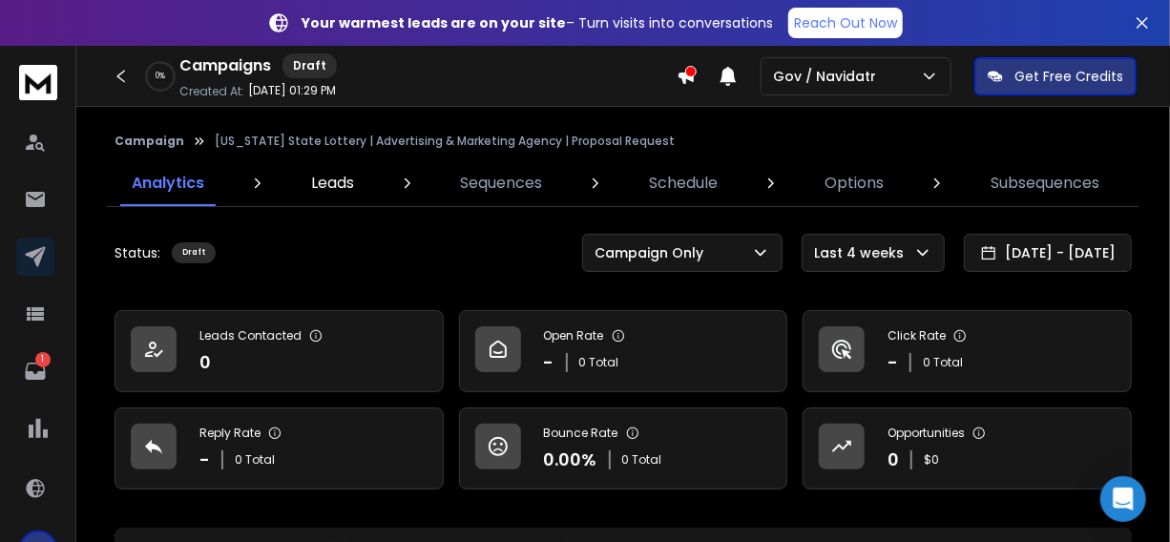
click at [325, 178] on p "Leads" at bounding box center [332, 183] width 43 height 23
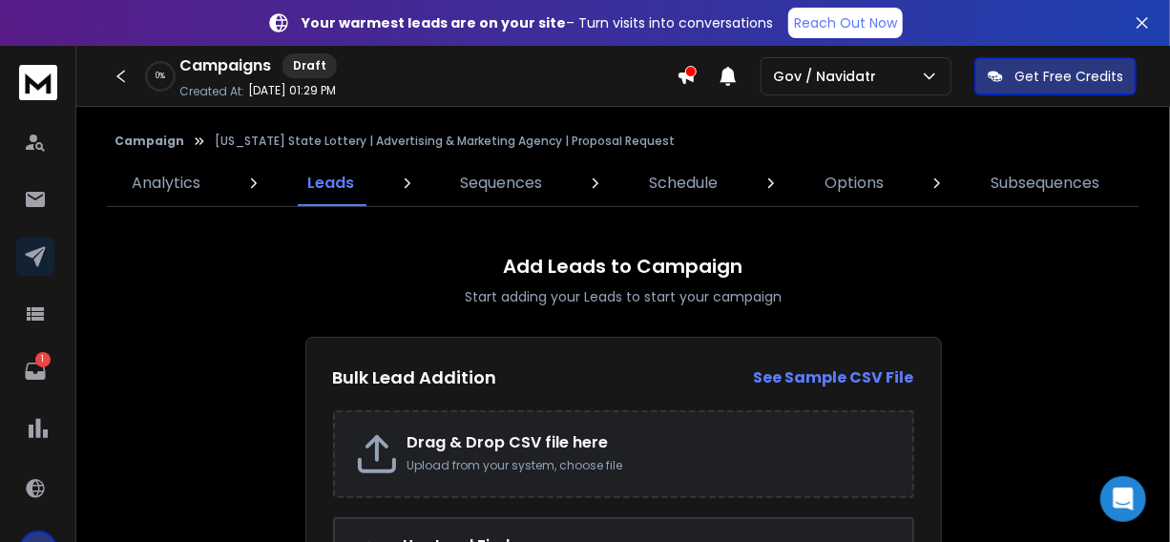
click at [568, 448] on h2 "Drag & Drop CSV file here" at bounding box center [650, 442] width 486 height 23
type input "**********"
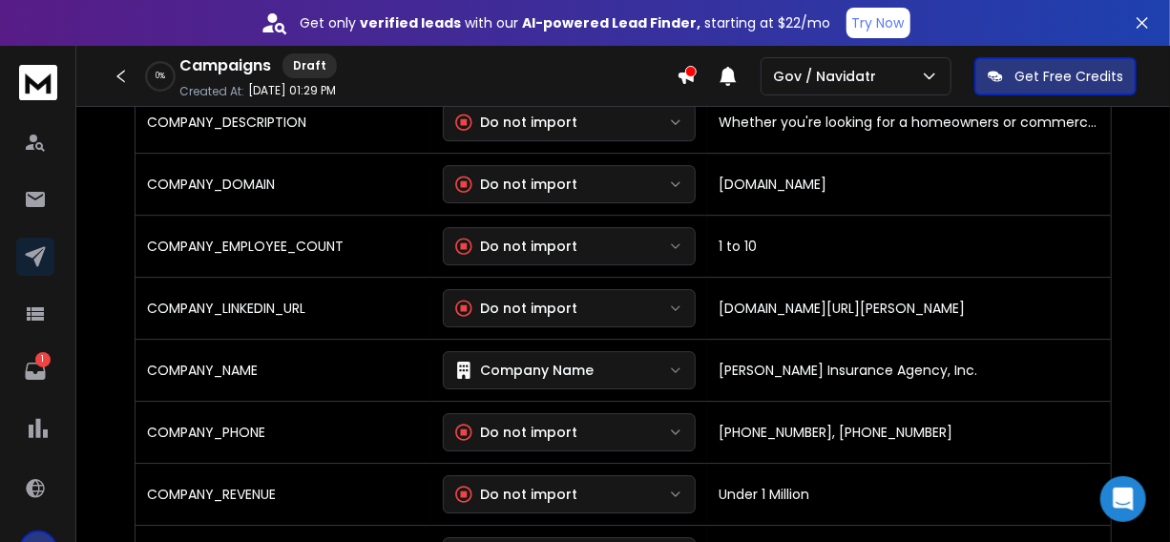
scroll to position [2852, 0]
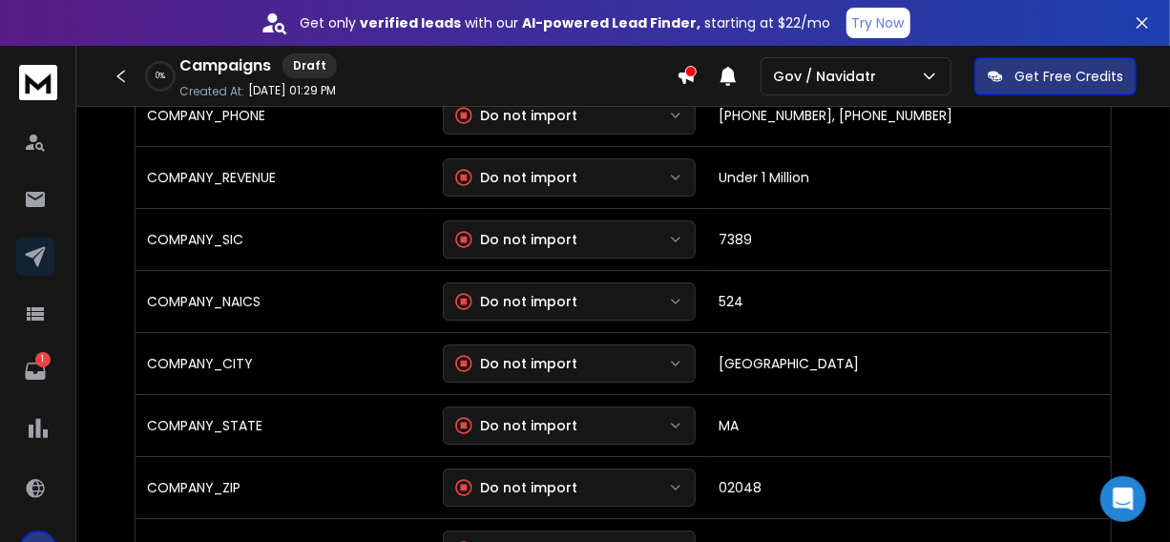
click at [1142, 12] on div at bounding box center [1142, 23] width 17 height 46
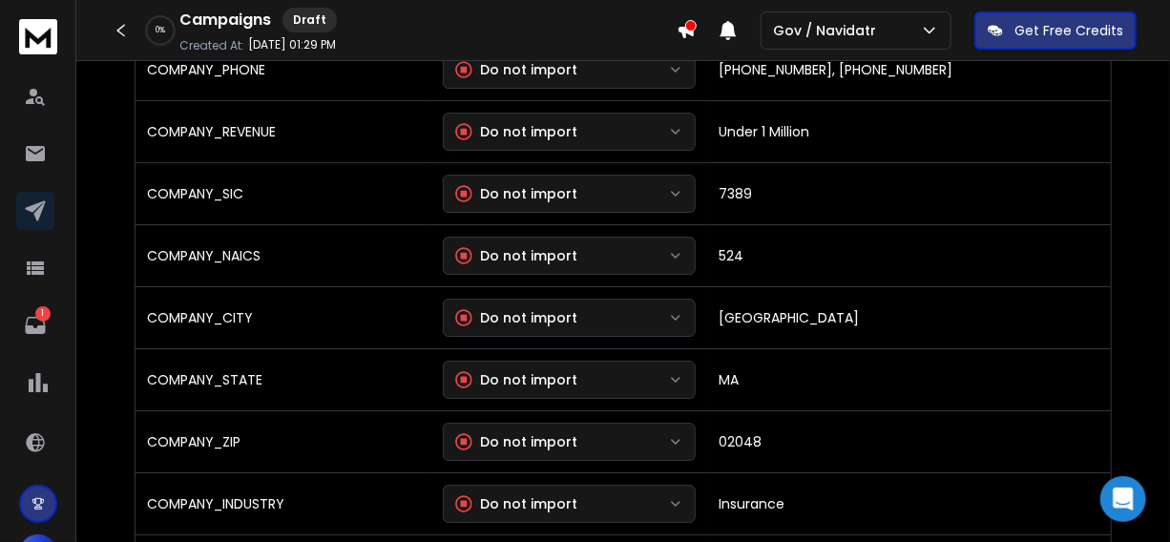
scroll to position [2806, 0]
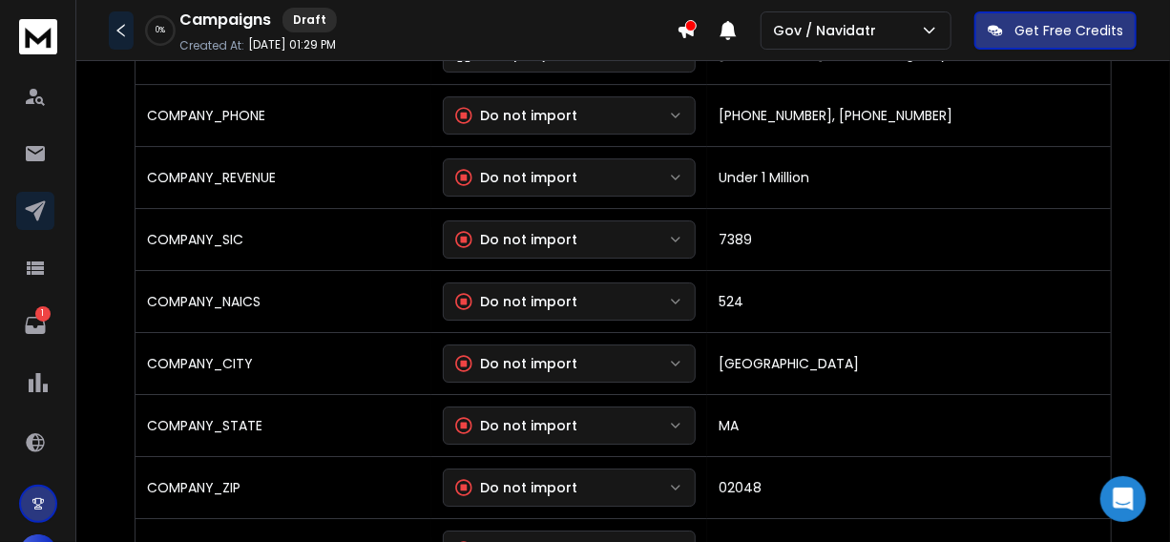
click at [119, 31] on icon at bounding box center [120, 30] width 8 height 12
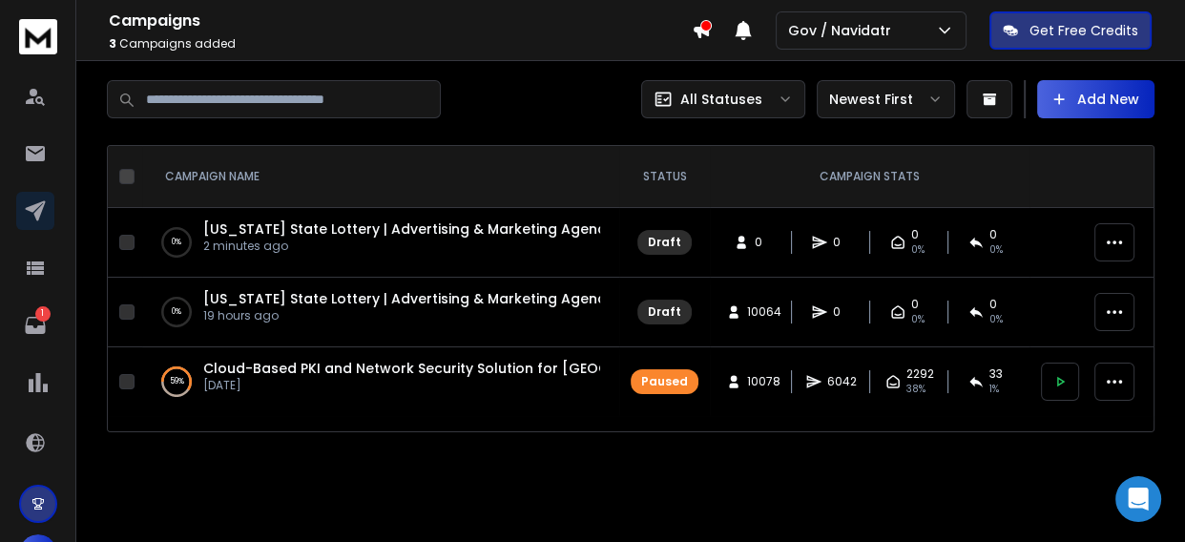
click at [344, 232] on span "[US_STATE] State Lottery | Advertising & Marketing Agency | Proposal Request" at bounding box center [476, 228] width 546 height 19
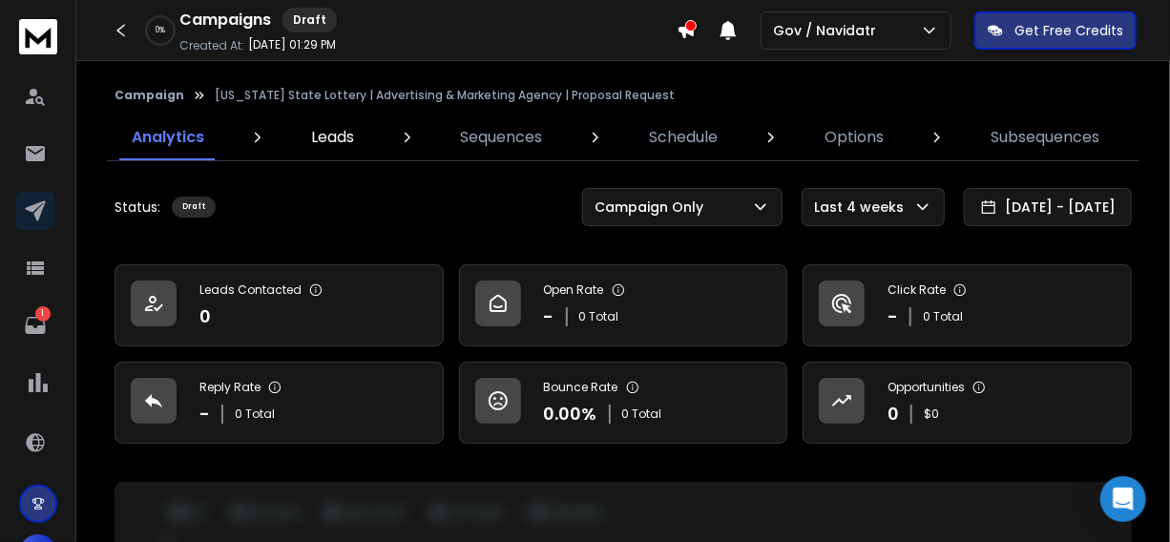
click at [347, 134] on p "Leads" at bounding box center [332, 137] width 43 height 23
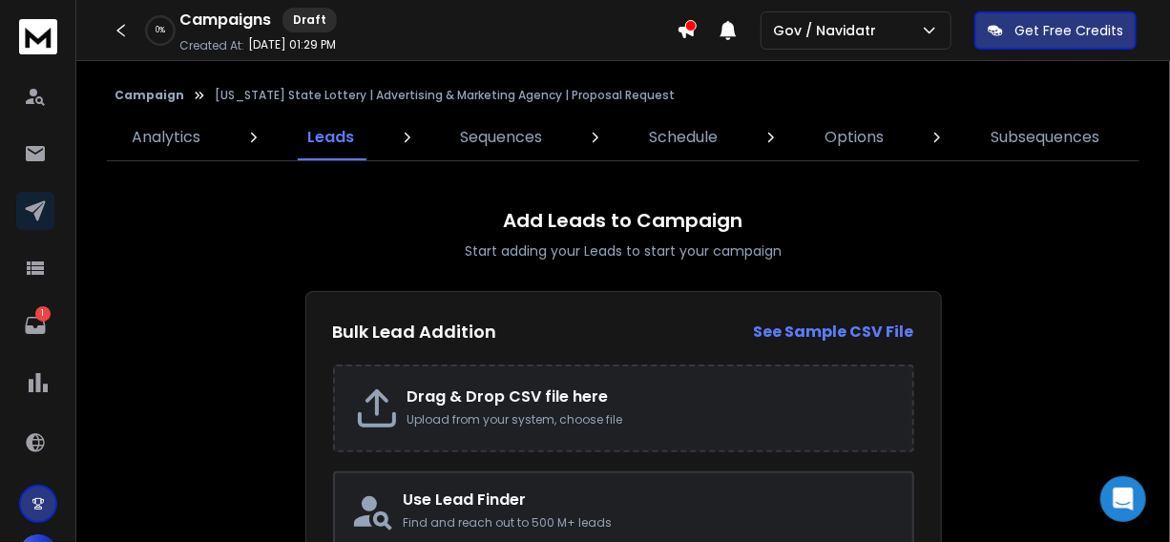
click at [530, 391] on h2 "Drag & Drop CSV file here" at bounding box center [650, 397] width 486 height 23
type input "**********"
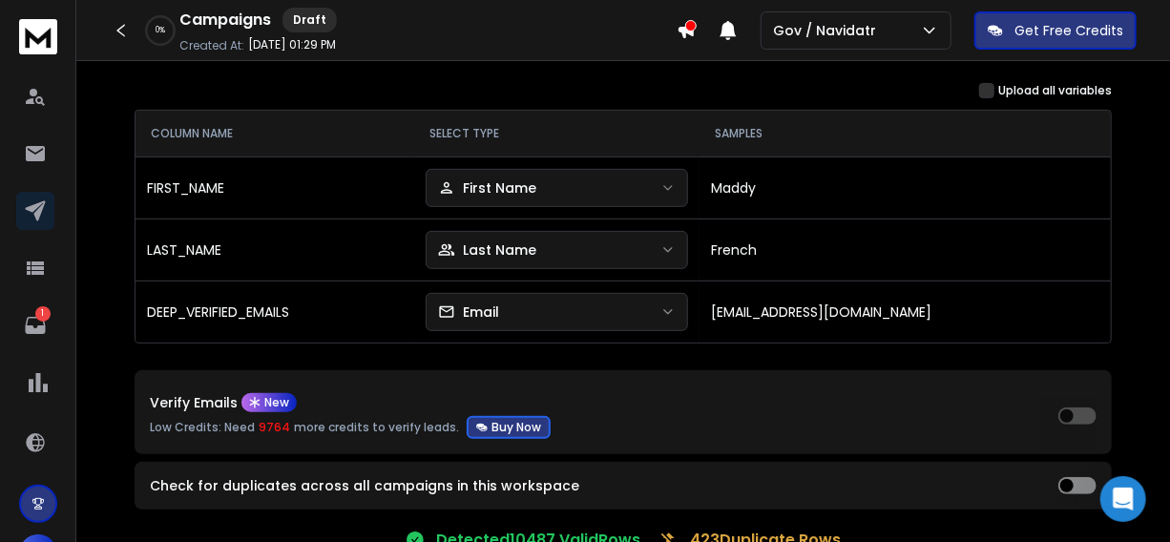
scroll to position [348, 0]
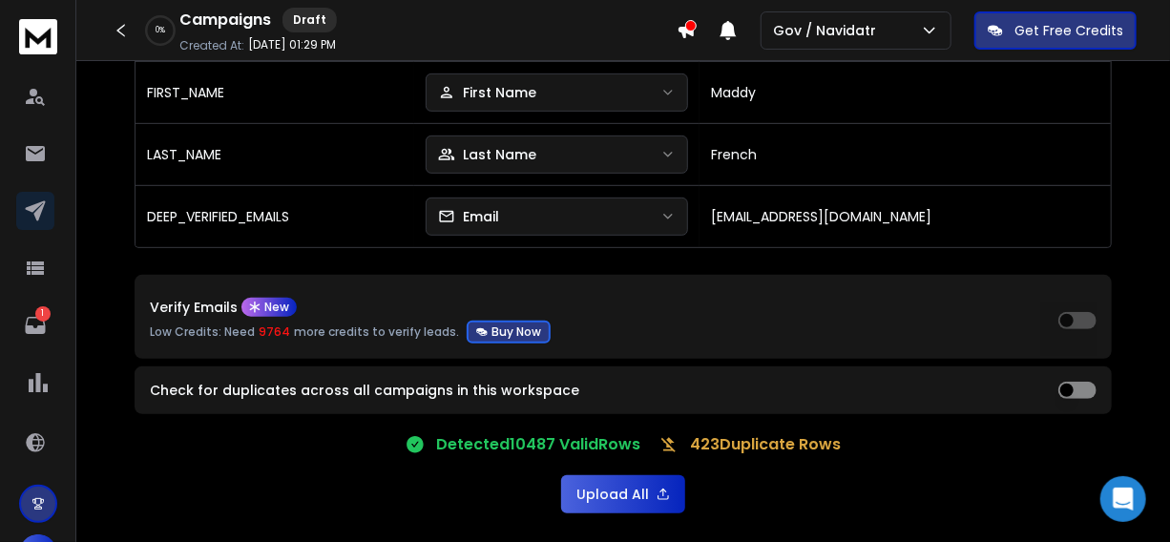
click at [645, 491] on button "Upload All" at bounding box center [623, 494] width 124 height 38
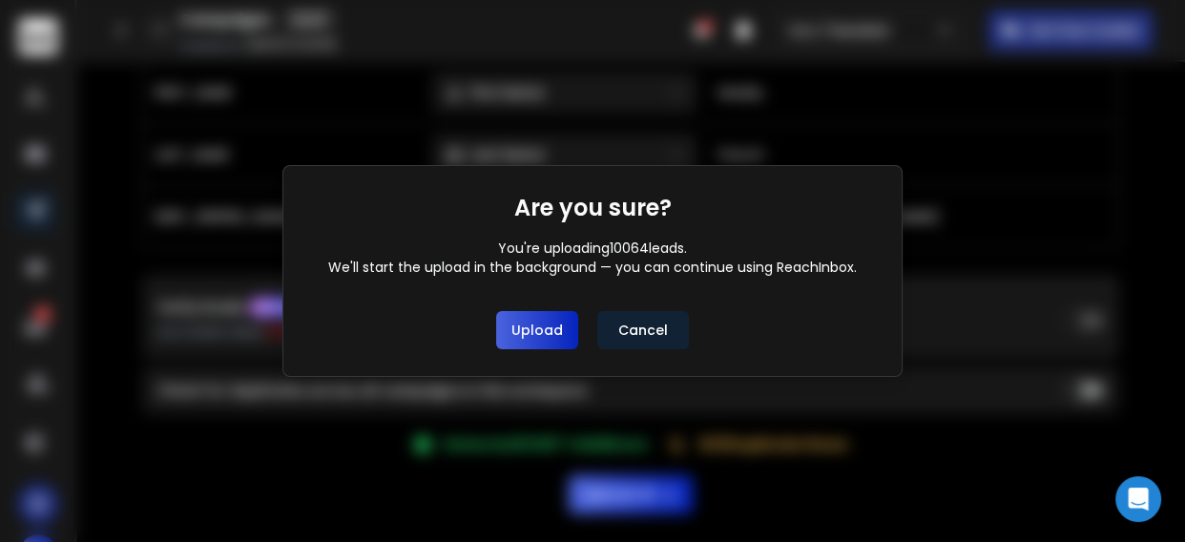
click at [557, 324] on button "Upload" at bounding box center [537, 330] width 82 height 38
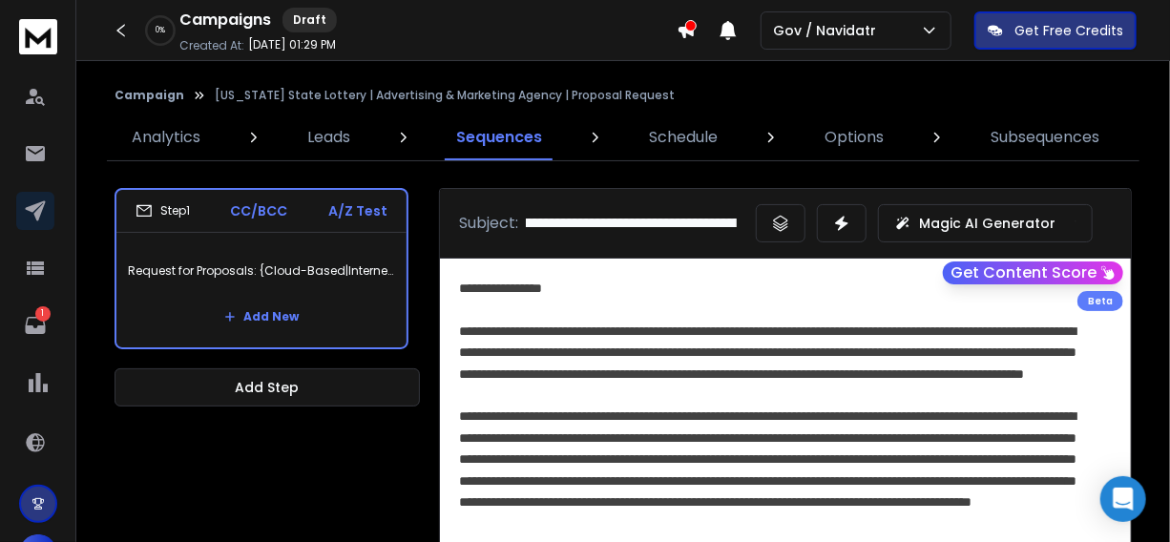
scroll to position [0, 939]
drag, startPoint x: 526, startPoint y: 219, endPoint x: 871, endPoint y: 231, distance: 345.7
click at [871, 231] on div "**********" at bounding box center [785, 224] width 691 height 70
paste input
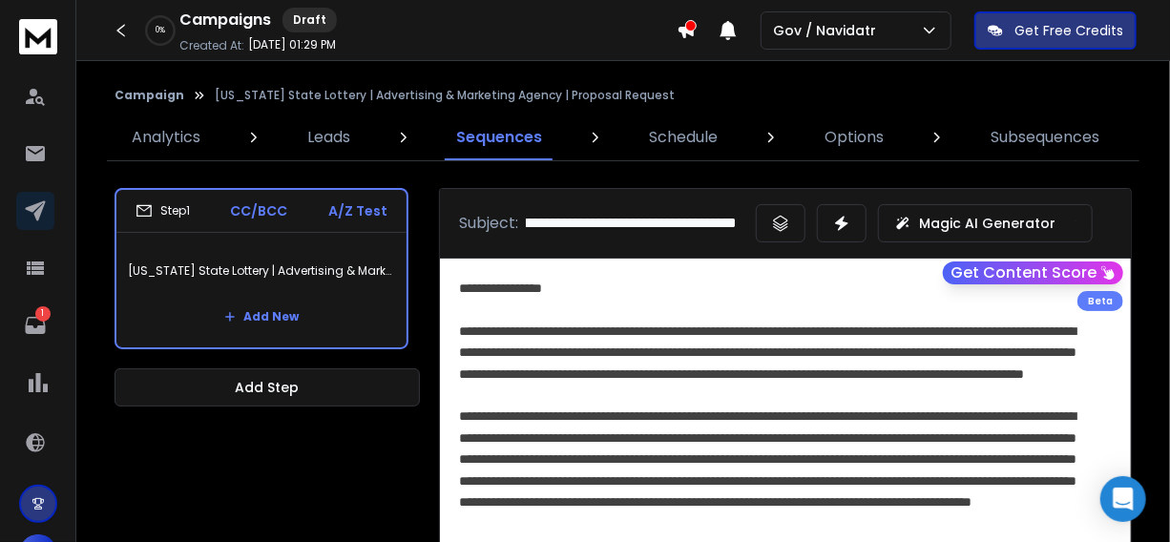
type input "**********"
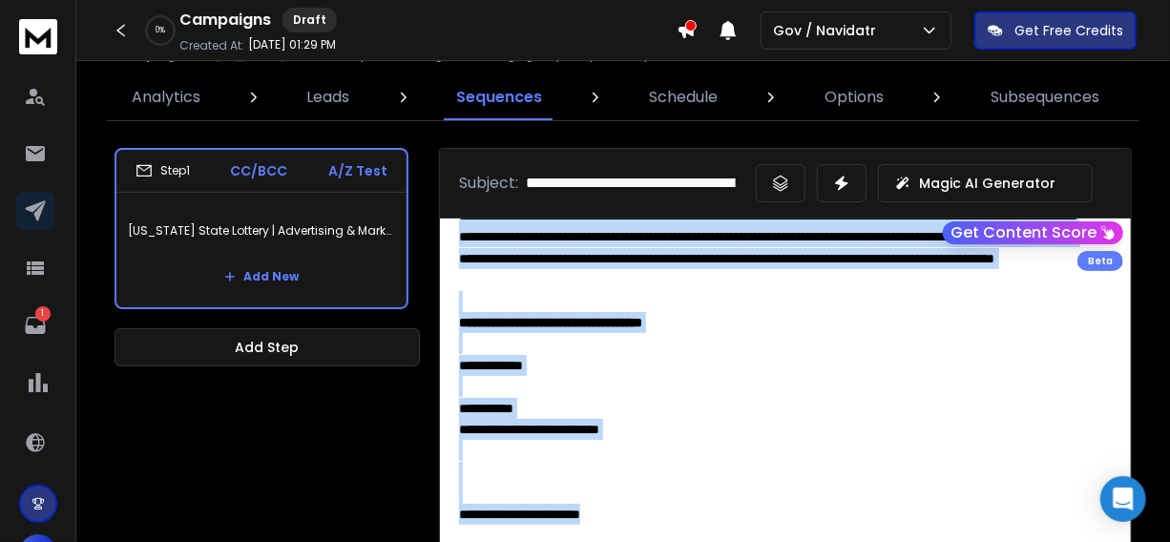
scroll to position [123, 0]
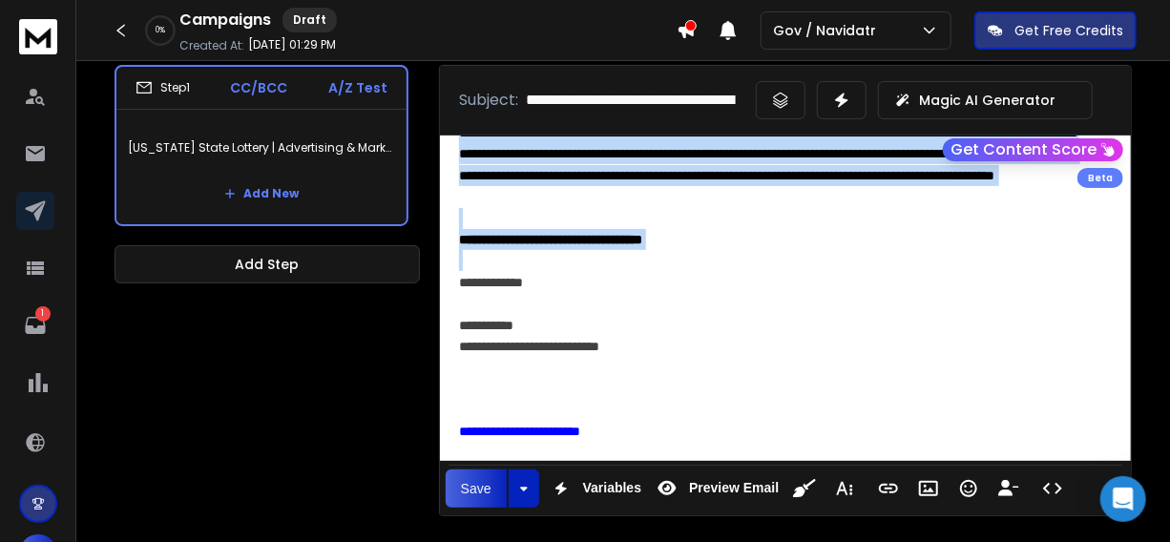
drag, startPoint x: 460, startPoint y: 324, endPoint x: 652, endPoint y: 261, distance: 202.2
click at [652, 261] on div "**********" at bounding box center [786, 298] width 692 height 325
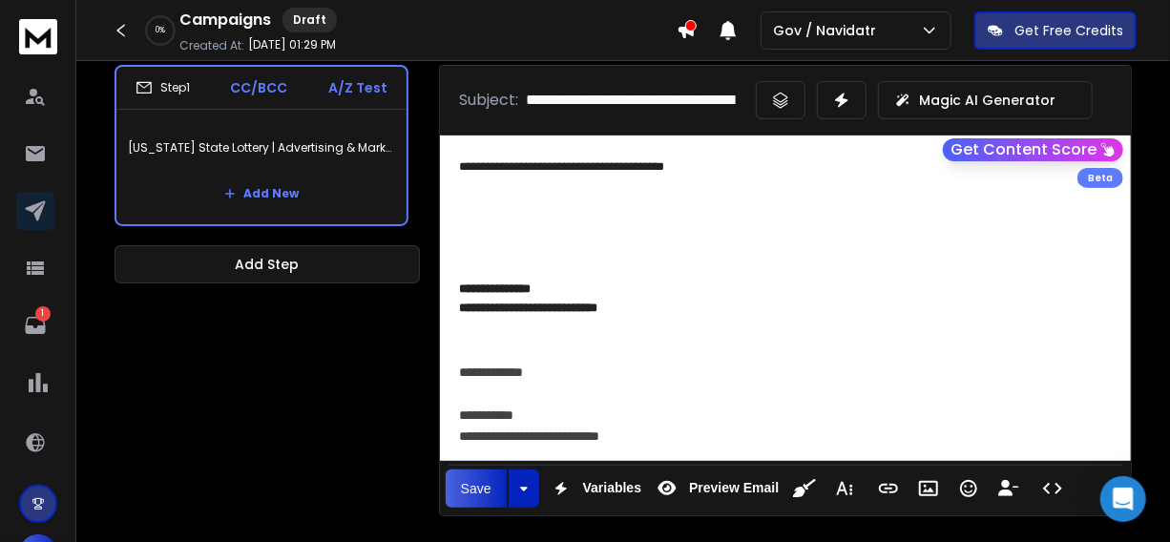
scroll to position [405, 0]
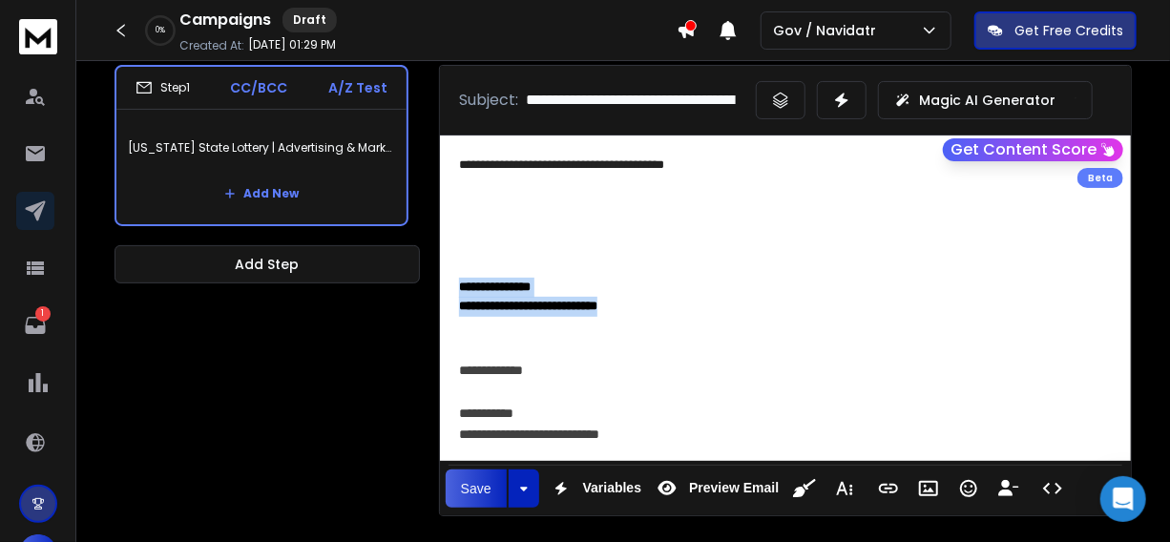
drag, startPoint x: 589, startPoint y: 305, endPoint x: 457, endPoint y: 292, distance: 132.4
click at [459, 292] on td "**********" at bounding box center [697, 298] width 477 height 40
click at [459, 324] on div at bounding box center [786, 327] width 654 height 21
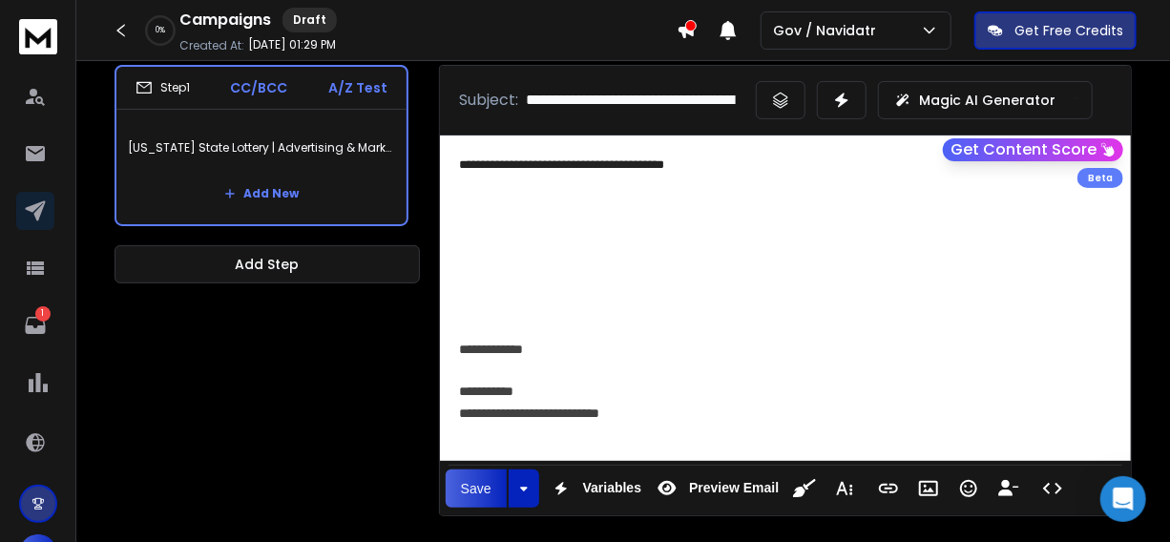
click at [459, 243] on td at bounding box center [697, 260] width 477 height 34
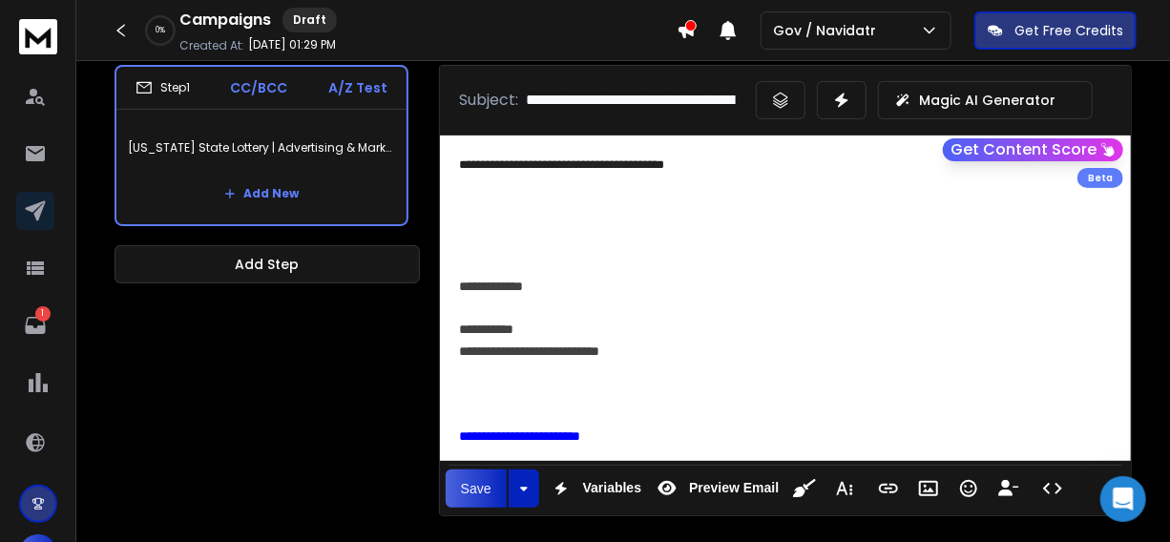
click at [459, 252] on p at bounding box center [697, 245] width 477 height 20
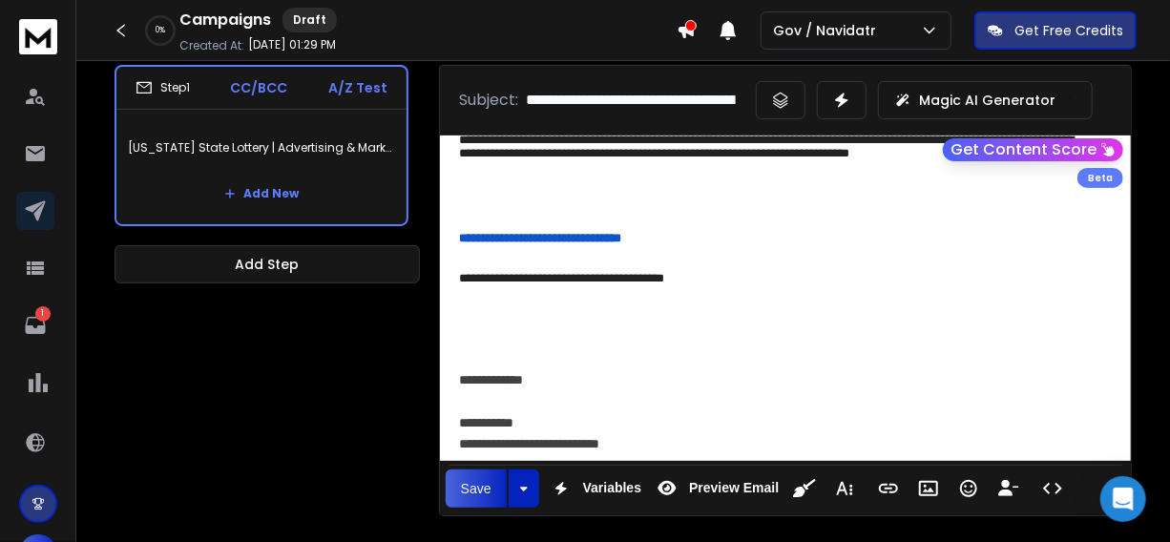
scroll to position [287, 0]
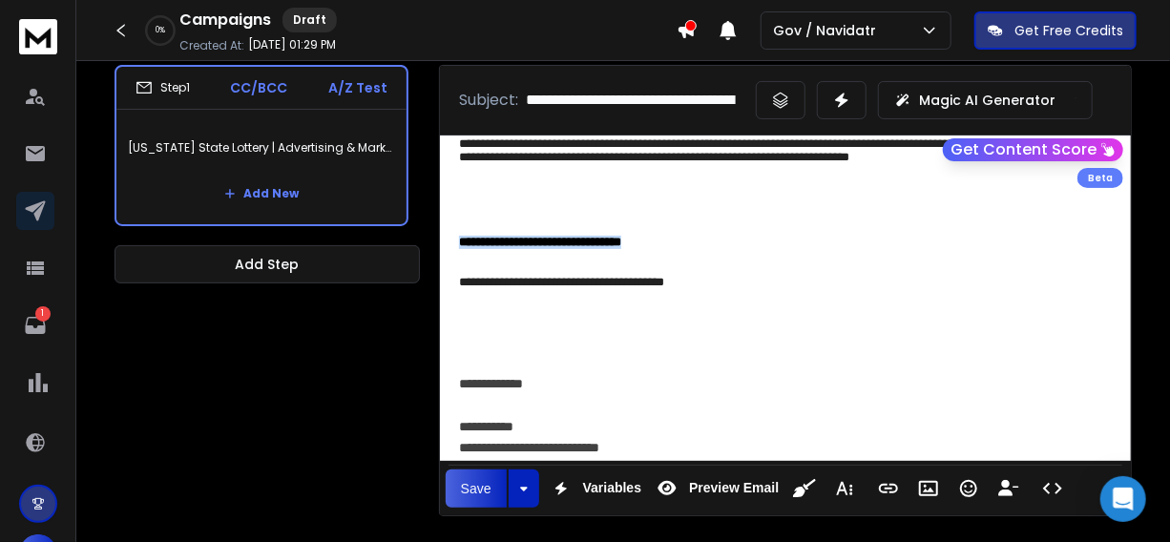
drag, startPoint x: 457, startPoint y: 242, endPoint x: 669, endPoint y: 238, distance: 211.9
click at [669, 238] on p "**********" at bounding box center [778, 263] width 638 height 55
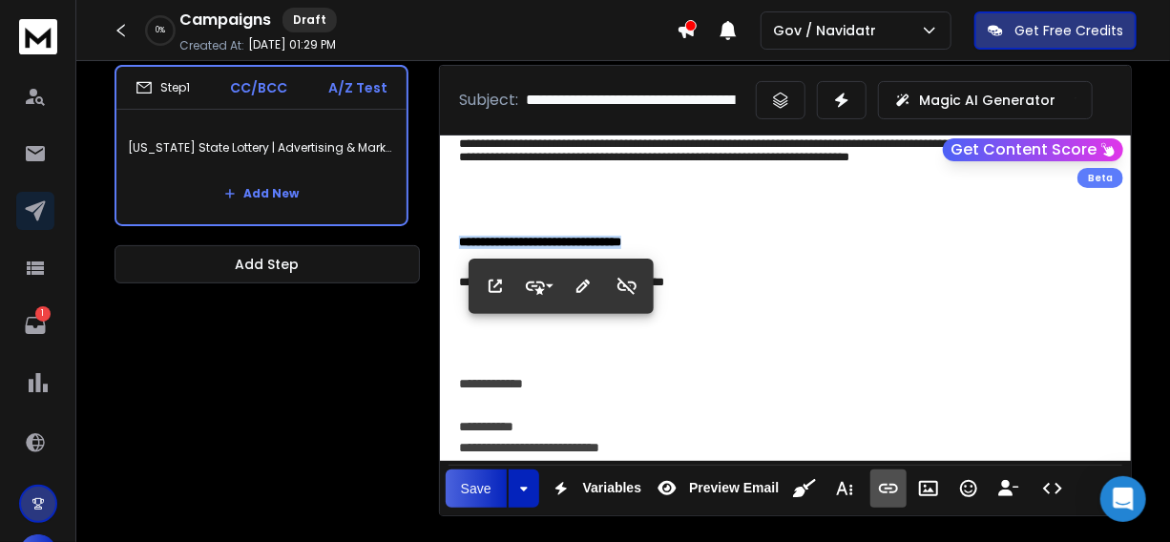
click at [886, 486] on icon "button" at bounding box center [888, 488] width 23 height 23
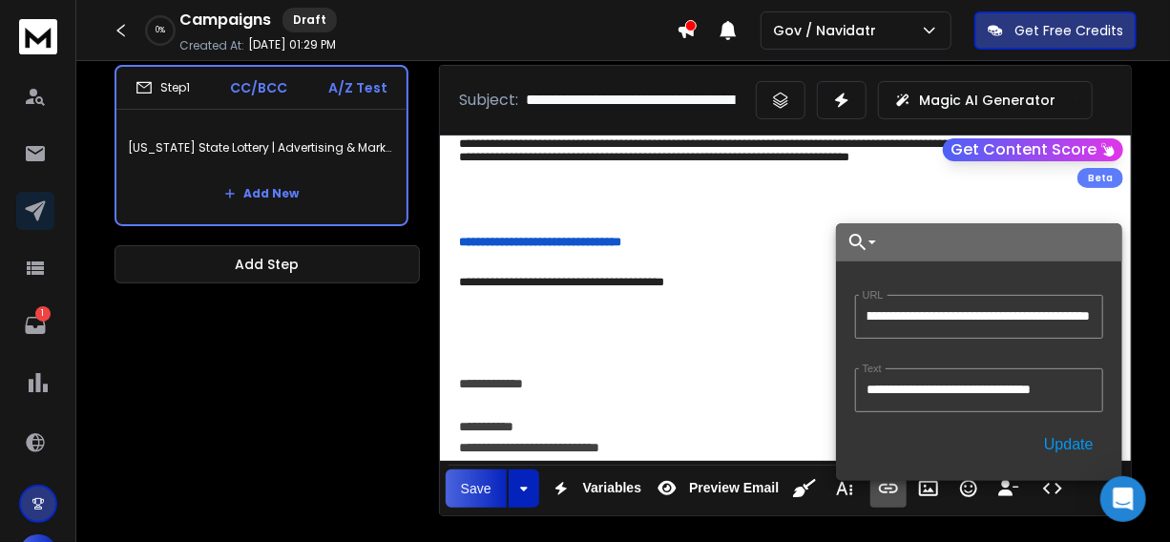
scroll to position [0, 3636]
drag, startPoint x: 859, startPoint y: 316, endPoint x: 1128, endPoint y: 330, distance: 269.5
click at [1128, 330] on div "**********" at bounding box center [786, 326] width 692 height 380
type input "**********"
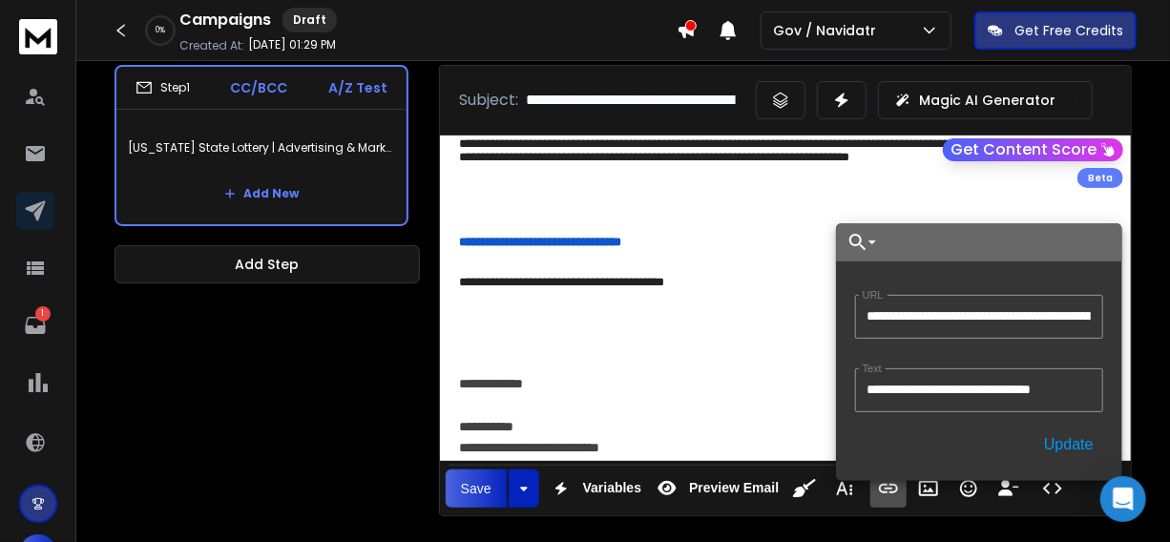
drag, startPoint x: 1092, startPoint y: 310, endPoint x: 838, endPoint y: 306, distance: 253.9
click at [838, 306] on div "**********" at bounding box center [979, 352] width 286 height 258
type input "**********"
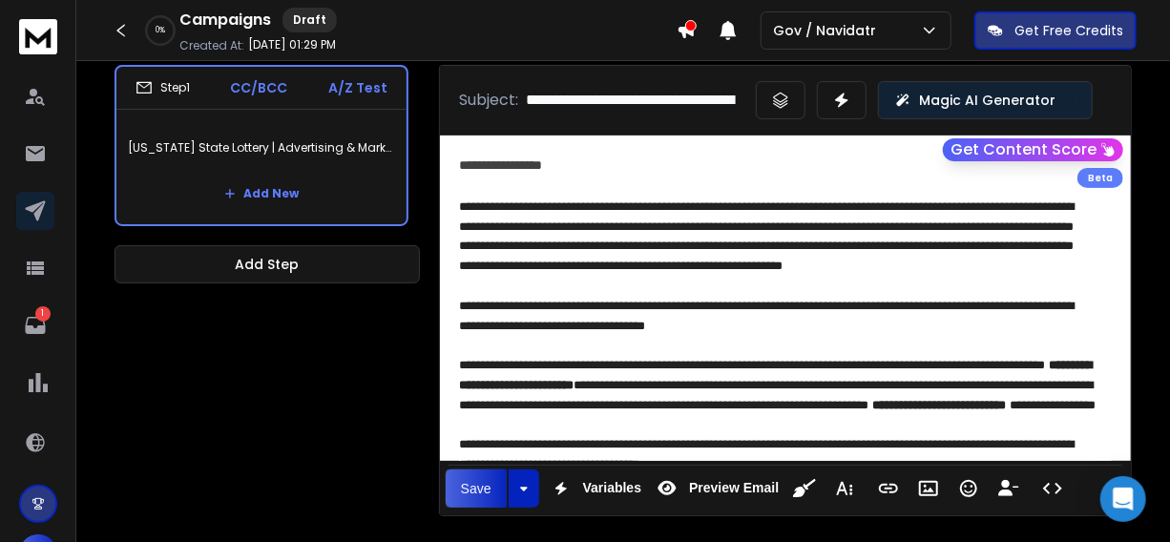
click at [1040, 96] on p "Magic AI Generator" at bounding box center [987, 100] width 136 height 19
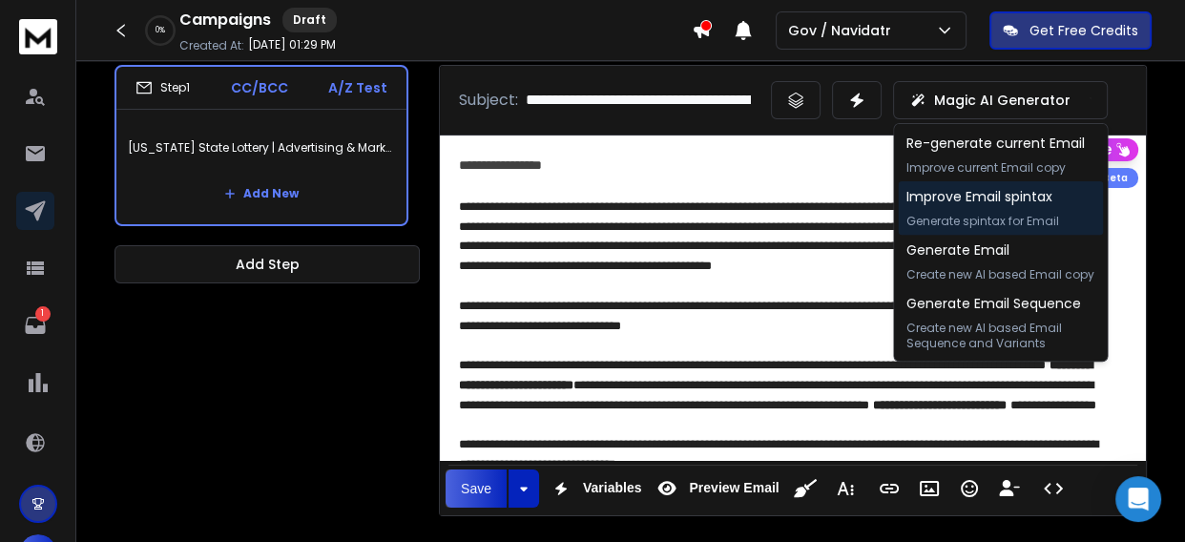
click at [988, 203] on h1 "Improve Email spintax" at bounding box center [982, 196] width 153 height 19
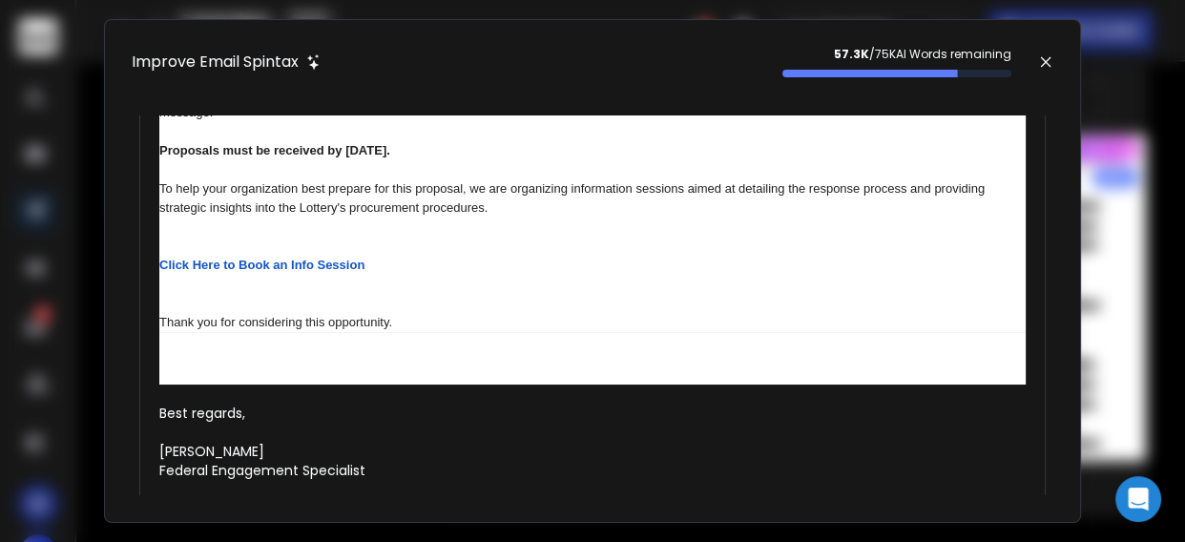
scroll to position [599, 0]
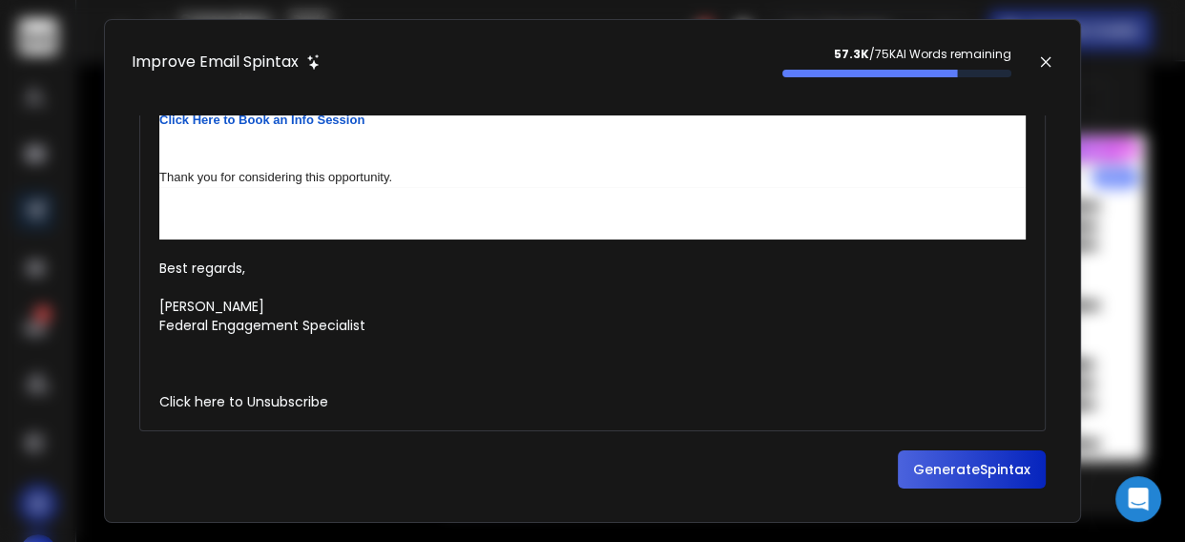
click at [972, 469] on button "Generate Spintax" at bounding box center [972, 469] width 148 height 38
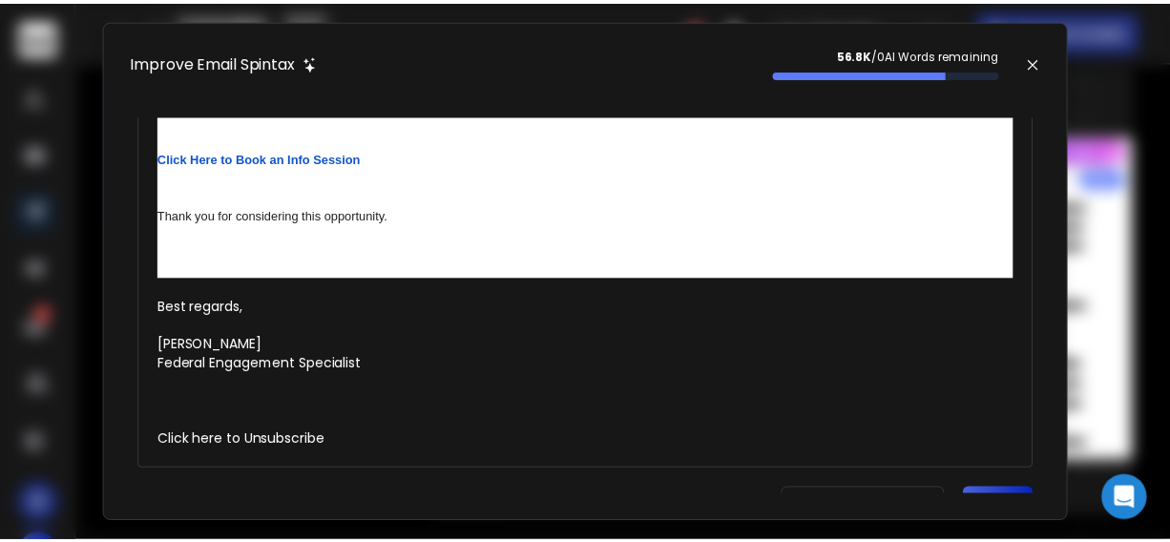
scroll to position [637, 0]
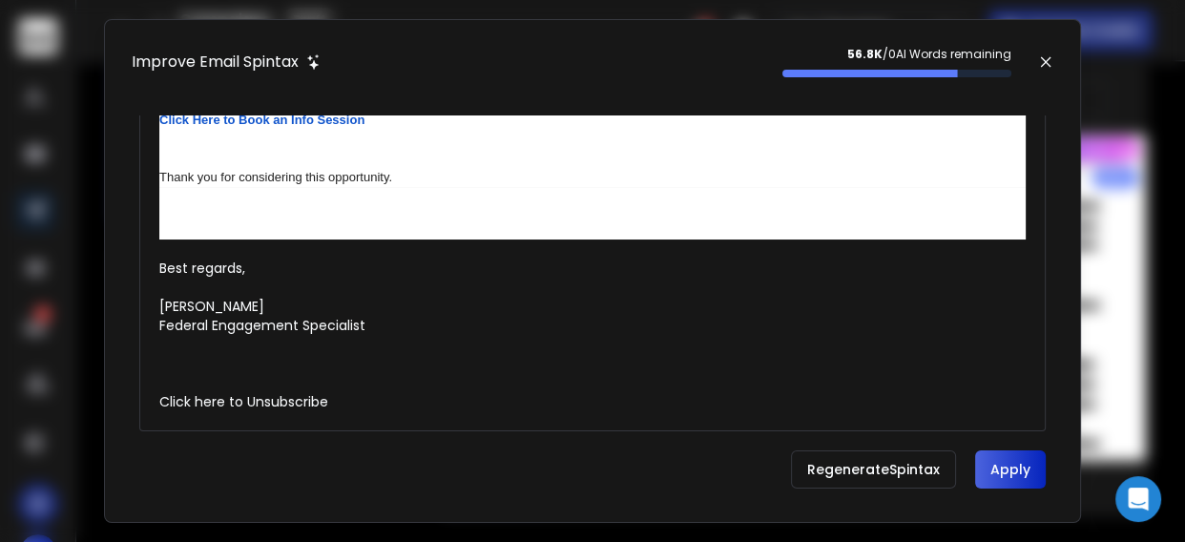
click at [1012, 469] on button "Apply" at bounding box center [1010, 469] width 71 height 38
type input "**********"
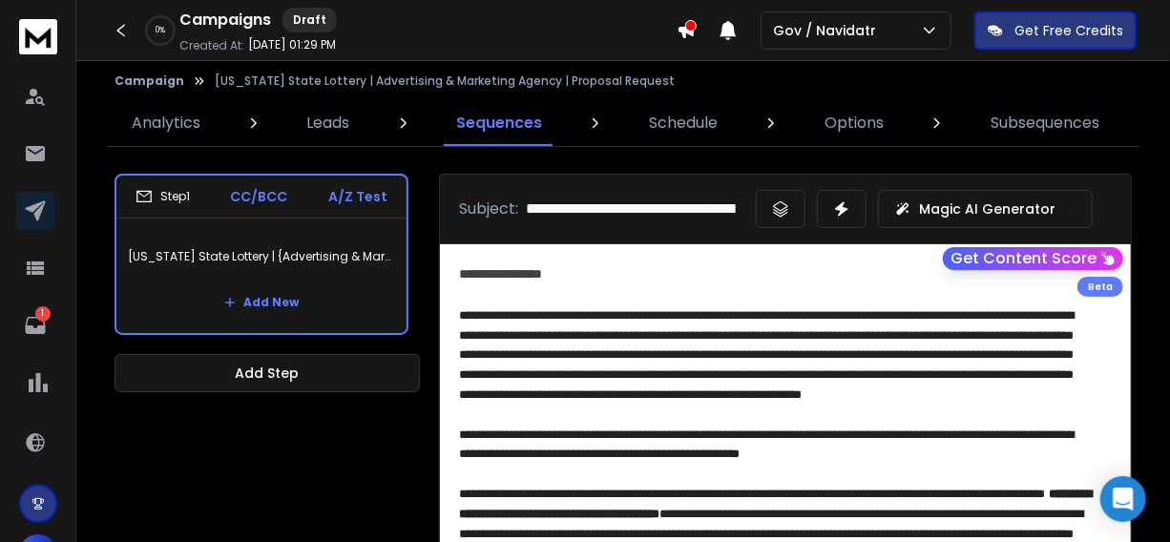
scroll to position [7, 0]
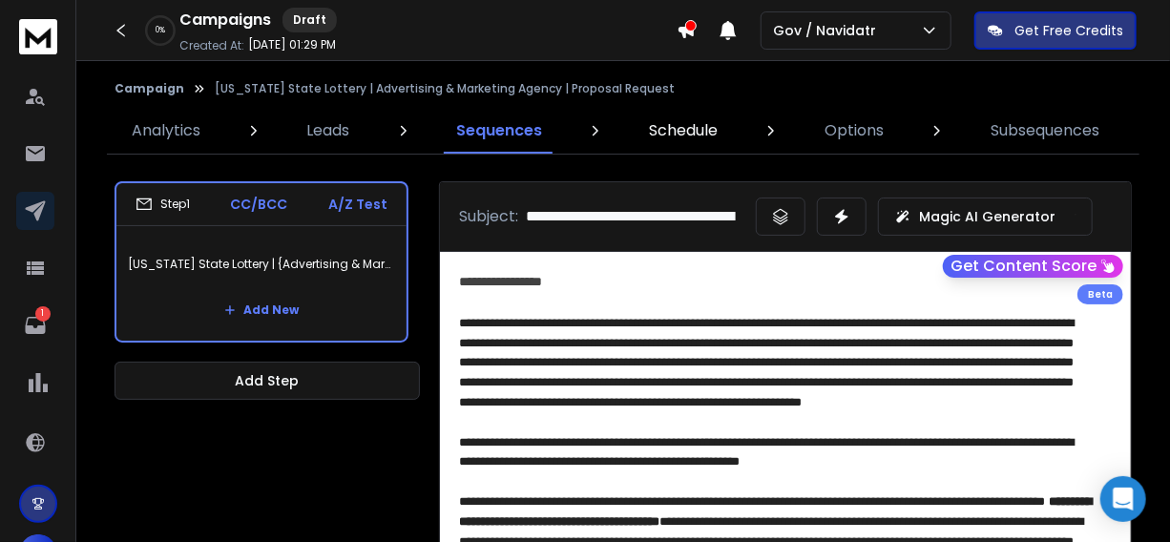
click at [698, 112] on link "Schedule" at bounding box center [683, 131] width 92 height 46
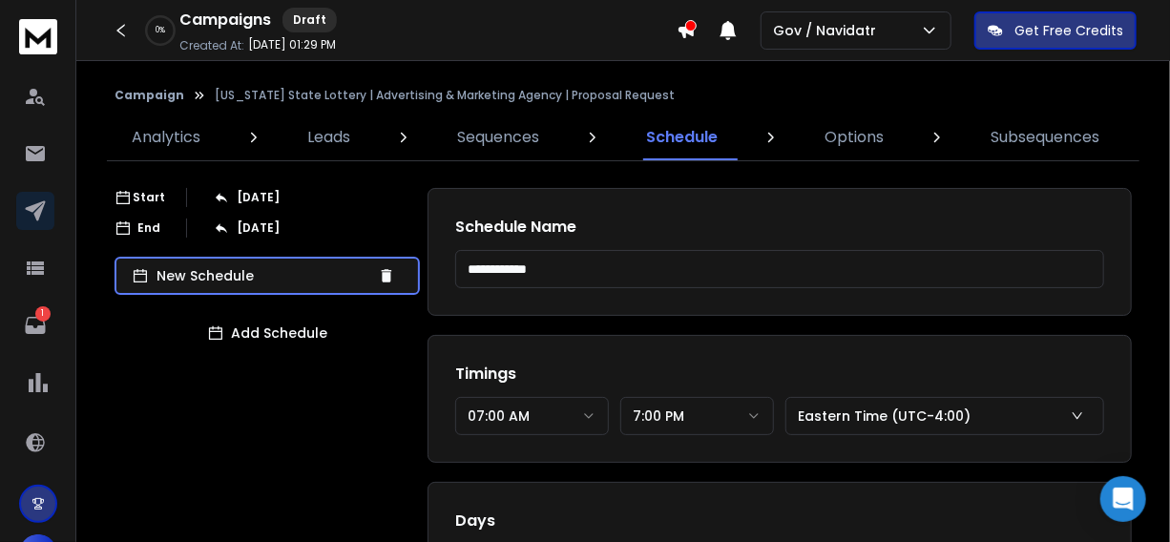
click at [280, 196] on p "Tue Aug 12 2025" at bounding box center [258, 197] width 43 height 15
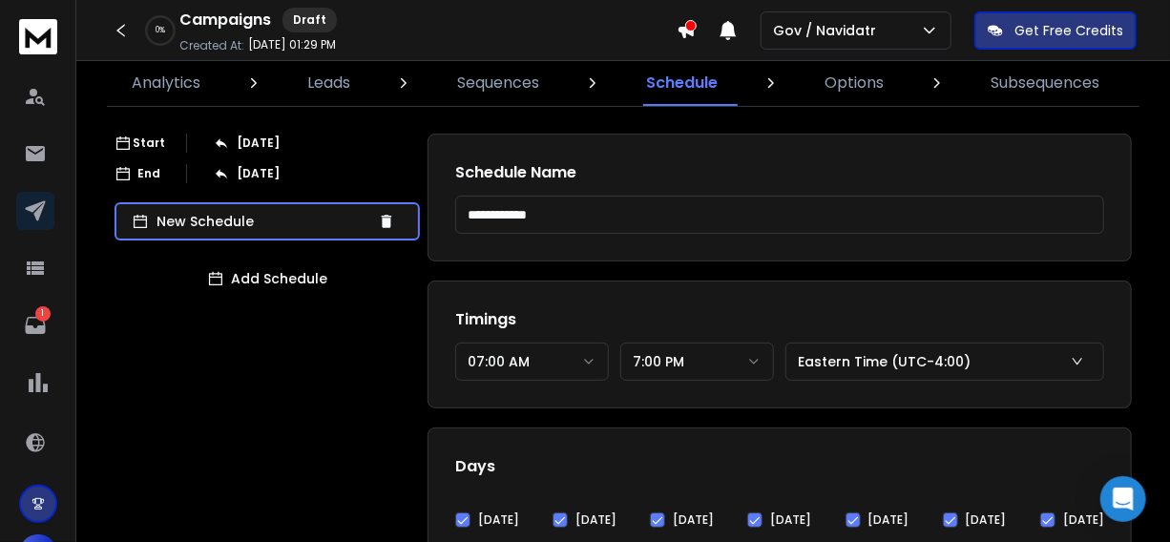
scroll to position [59, 0]
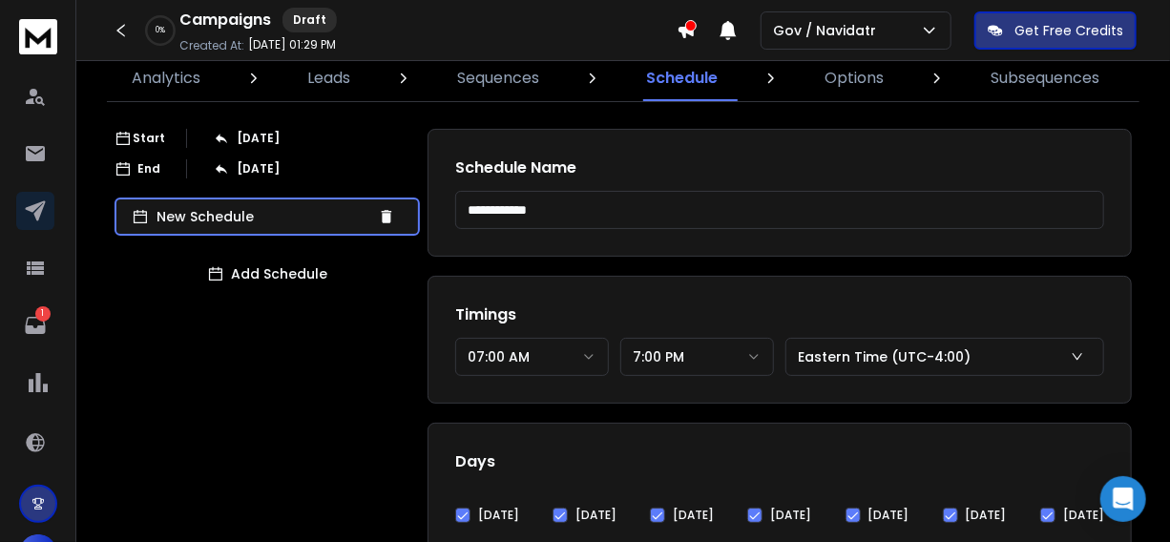
click at [280, 142] on p "Tue Aug 12 2025" at bounding box center [258, 138] width 43 height 15
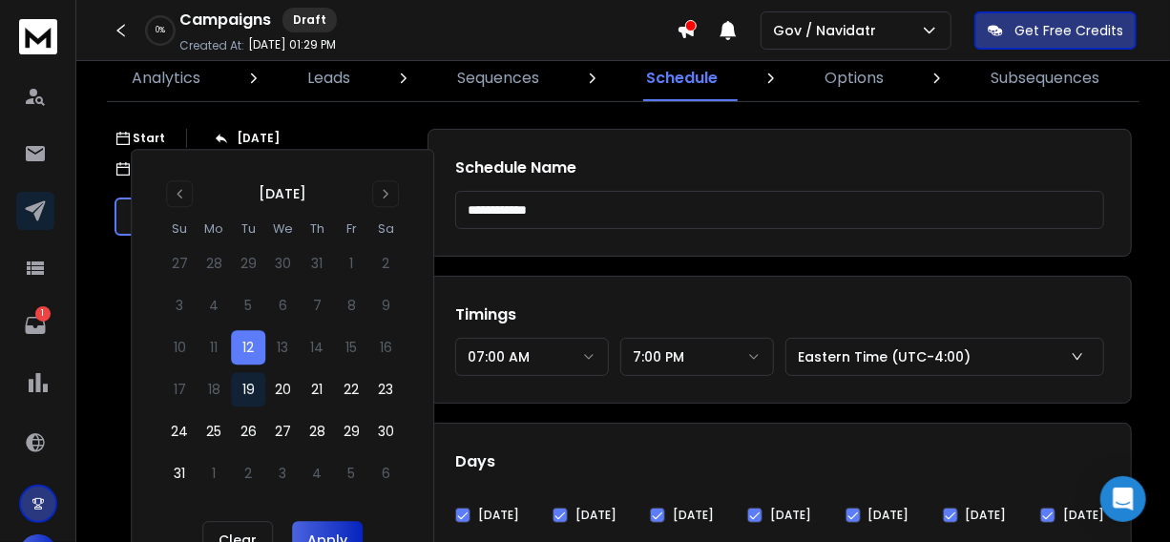
click at [244, 381] on button "19" at bounding box center [248, 390] width 34 height 34
click at [327, 491] on button "Apply" at bounding box center [327, 541] width 71 height 38
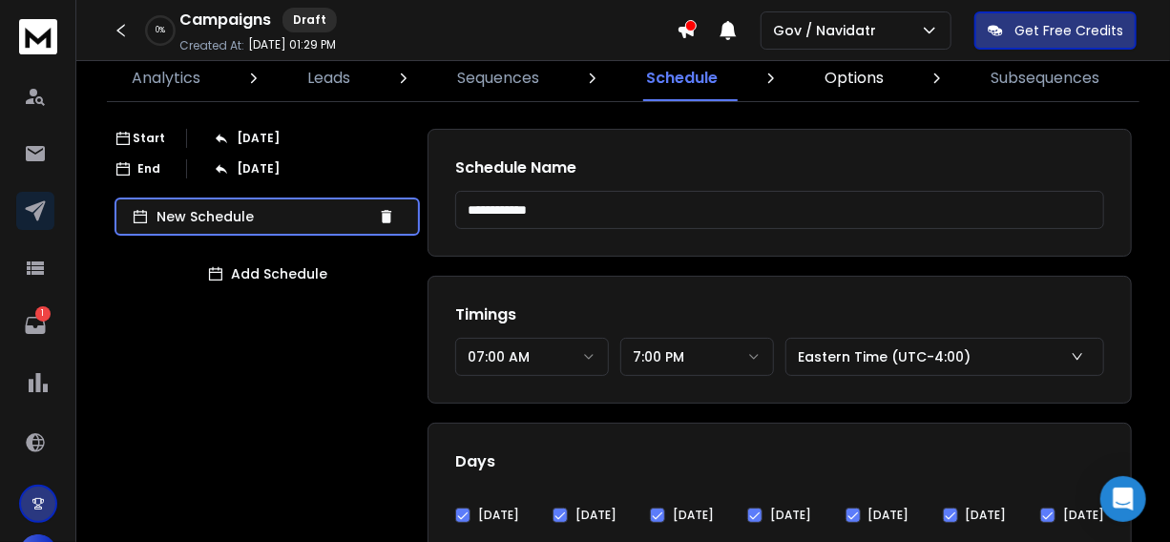
click at [867, 77] on p "Options" at bounding box center [853, 78] width 59 height 23
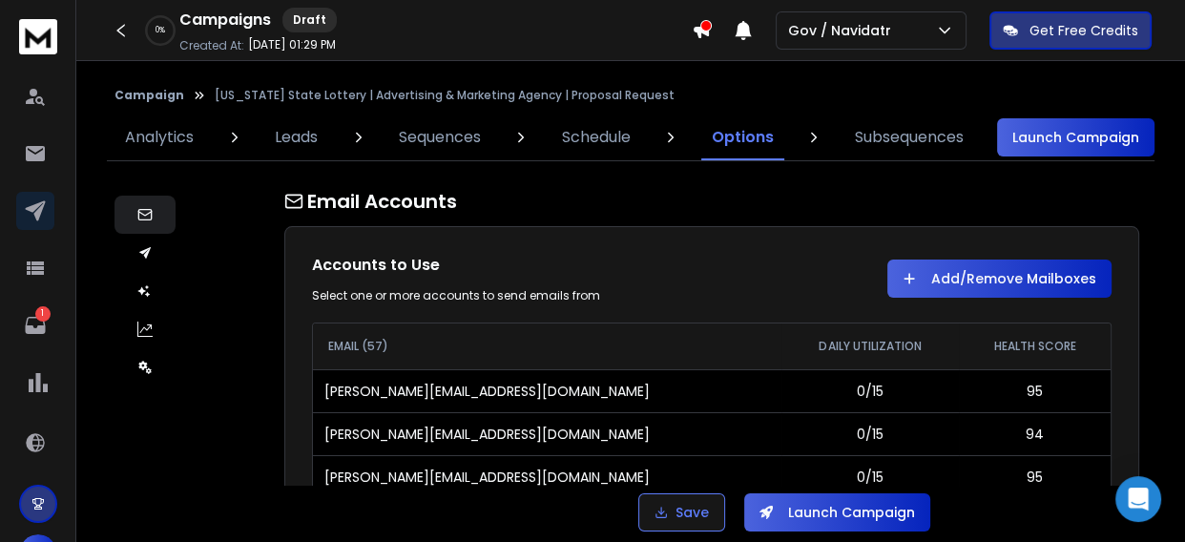
drag, startPoint x: 1103, startPoint y: 333, endPoint x: 1099, endPoint y: 349, distance: 16.7
click at [1099, 349] on div "EMAIL (57) DAILY UTILIZATION HEALTH SCORE sarah@govopps-region12.com 0/15 95 sa…" at bounding box center [712, 514] width 800 height 382
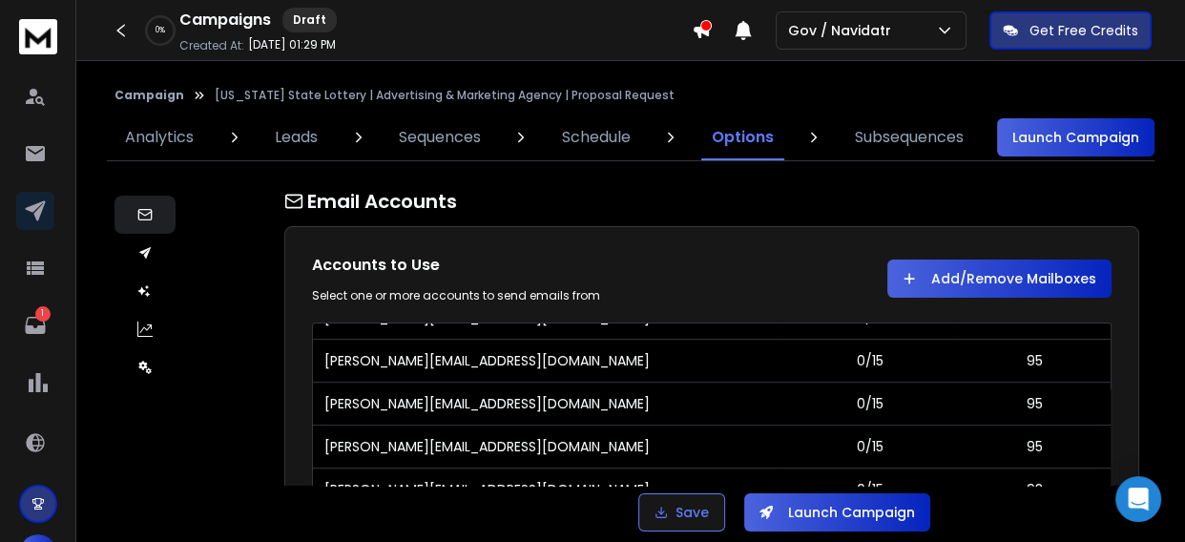
scroll to position [1157, 0]
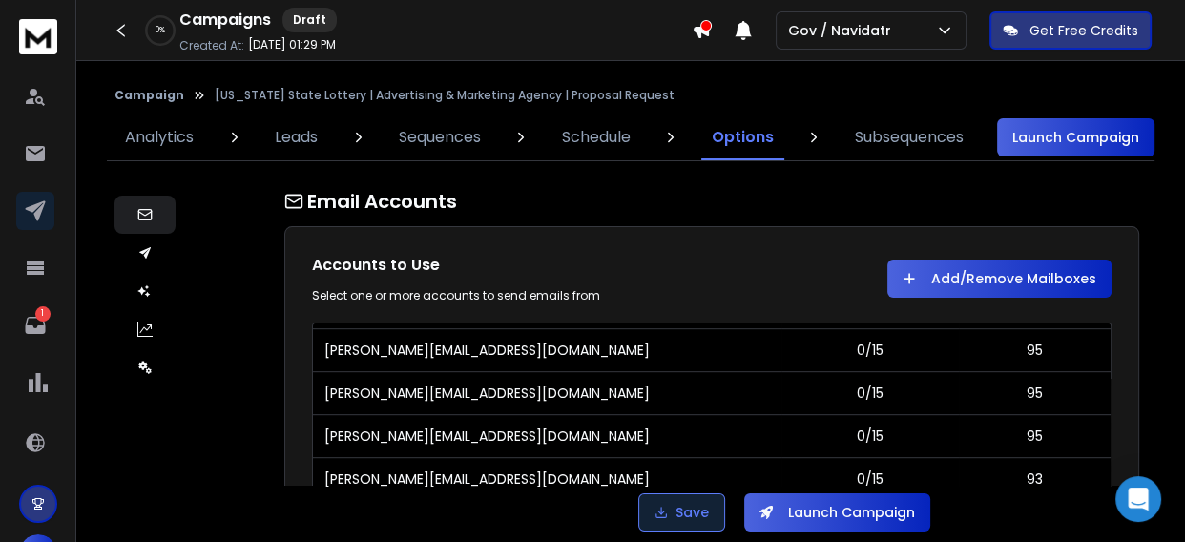
click at [680, 491] on button "Save" at bounding box center [681, 512] width 87 height 38
click at [766, 491] on icon at bounding box center [766, 512] width 13 height 13
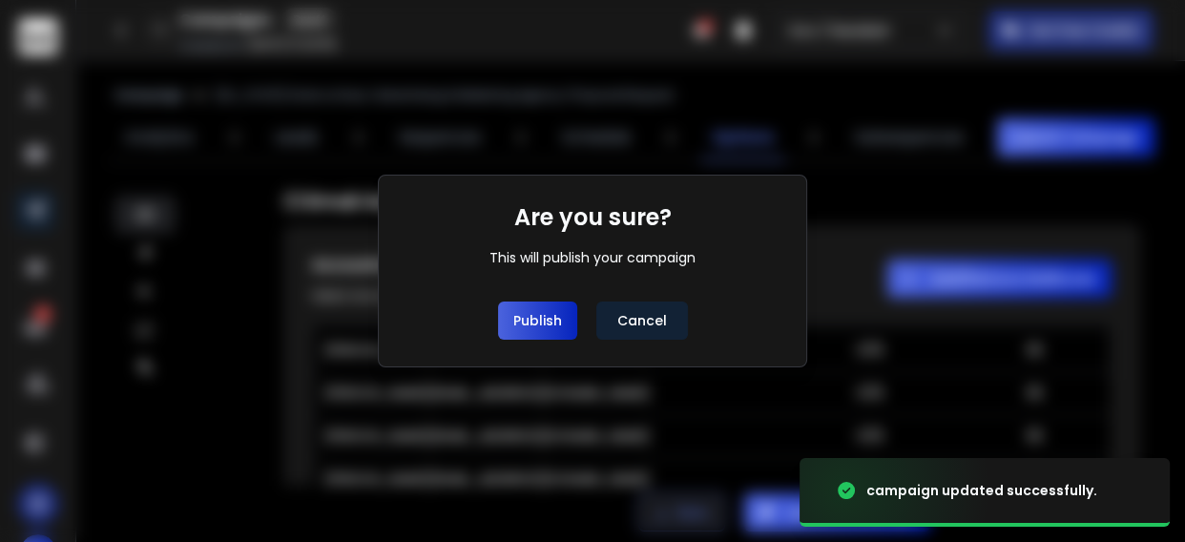
click at [548, 331] on button "Publish" at bounding box center [537, 321] width 79 height 38
